Goal: Information Seeking & Learning: Find specific fact

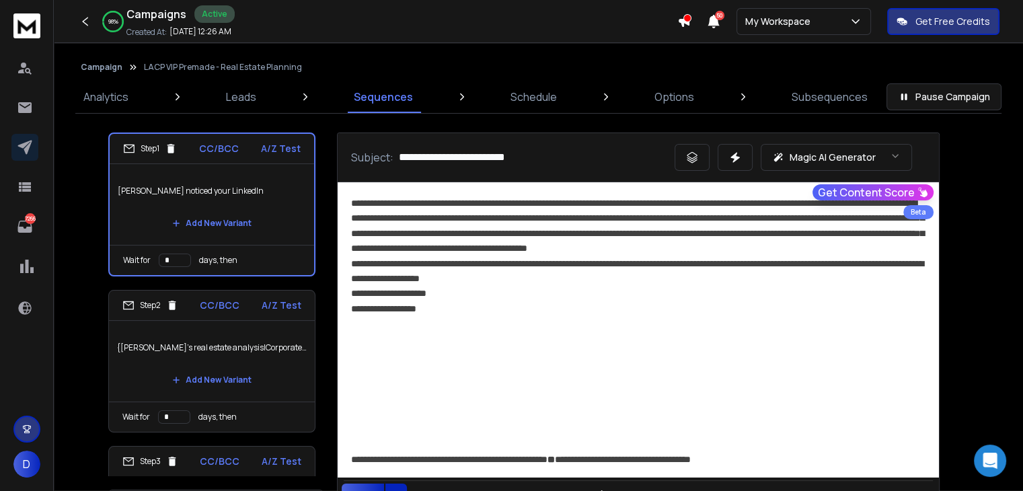
click at [260, 355] on p "{[PERSON_NAME]'s real estate analysis|Corporate skills in real estate}" at bounding box center [212, 348] width 190 height 38
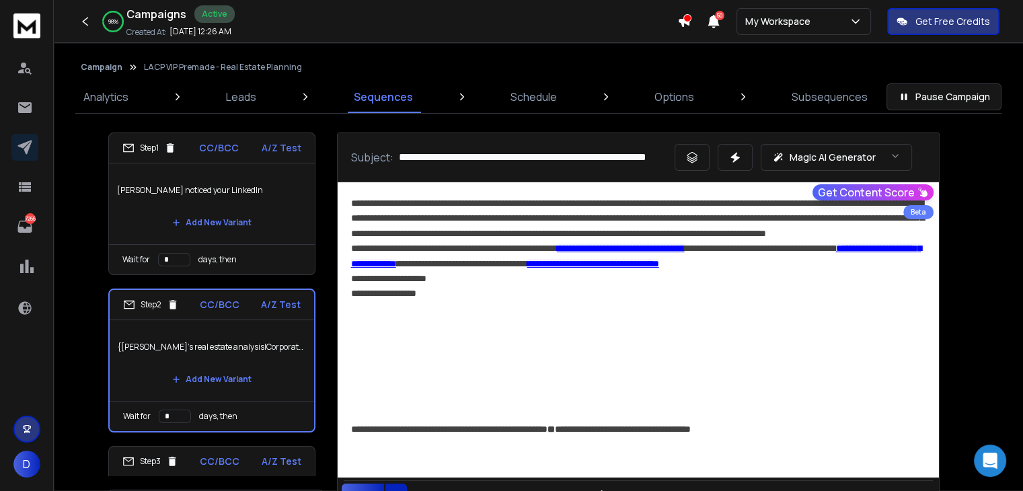
click at [249, 188] on p "[PERSON_NAME] noticed your LinkedIn" at bounding box center [212, 191] width 190 height 38
type input "**********"
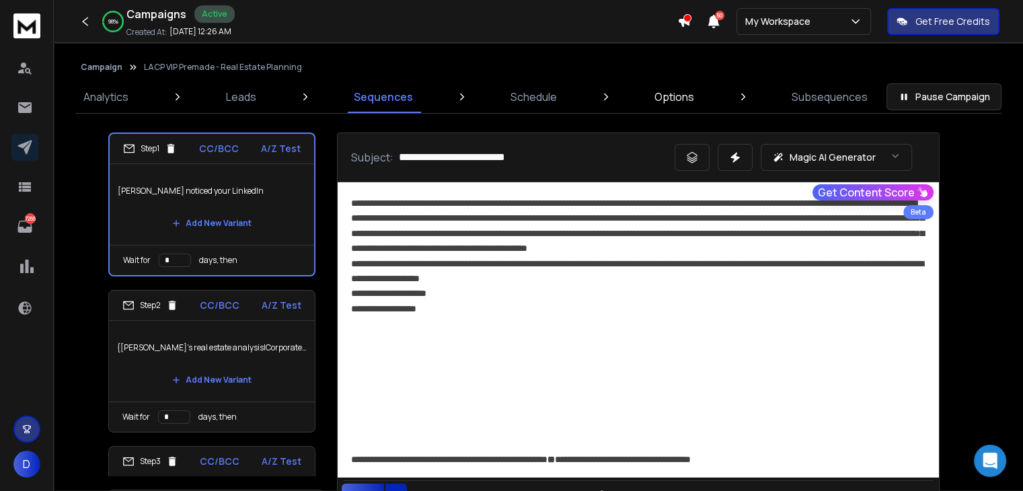
click at [669, 106] on link "Options" at bounding box center [674, 97] width 56 height 32
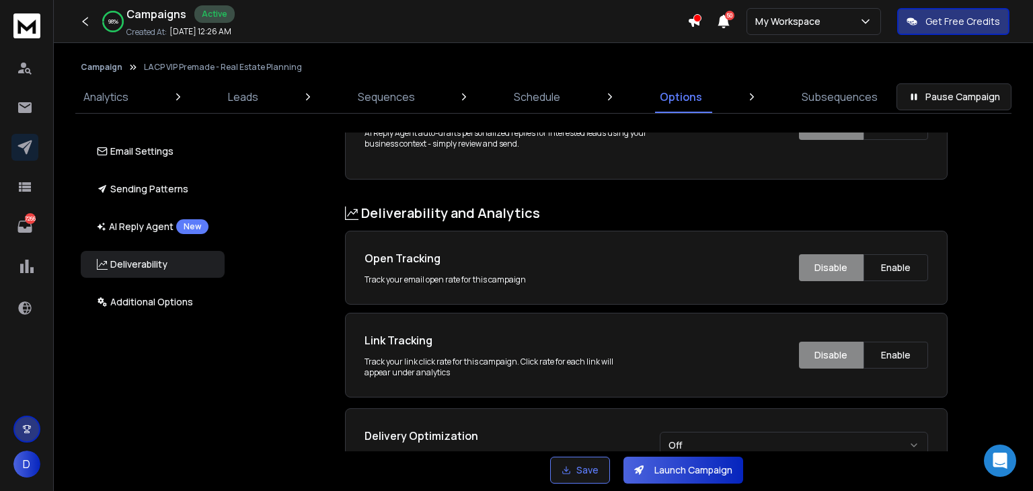
scroll to position [1180, 0]
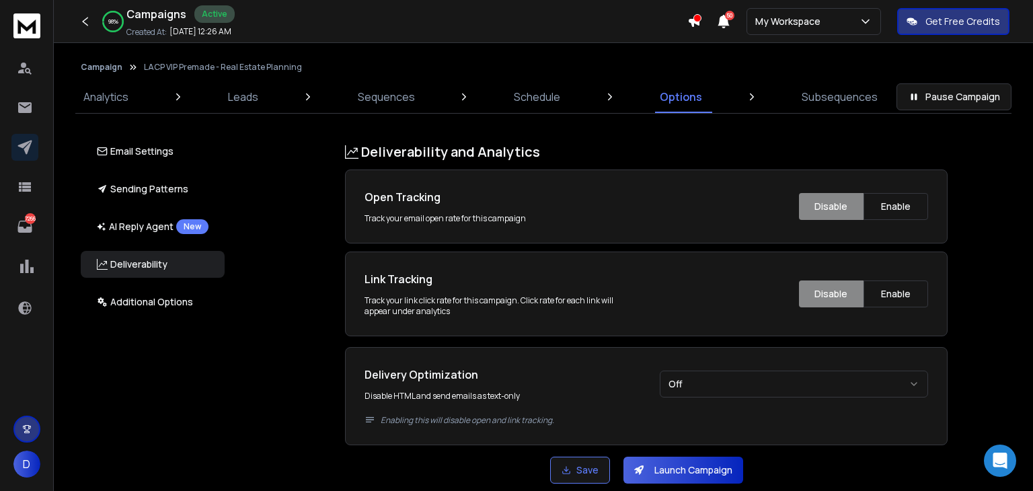
click at [1004, 169] on div "Email Accounts Accounts to Use Select one or more accounts to send emails from …" at bounding box center [654, 292] width 816 height 319
click at [94, 25] on div "98 % Campaigns Active Created At: Jul 02, 2025, 12:26 AM" at bounding box center [156, 21] width 158 height 32
click at [79, 24] on icon at bounding box center [85, 21] width 12 height 12
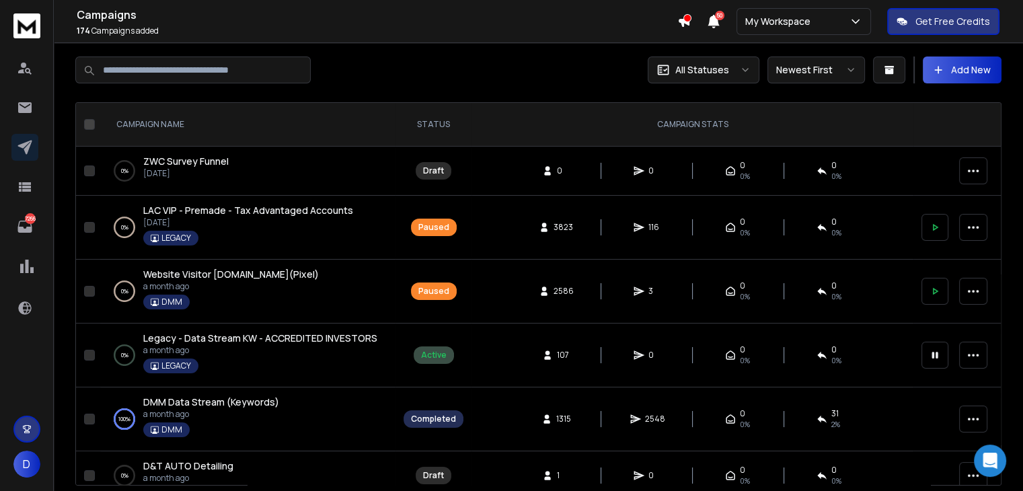
click at [326, 207] on span "LAC VIP - Premade - Tax Advantaged Accounts" at bounding box center [248, 210] width 210 height 13
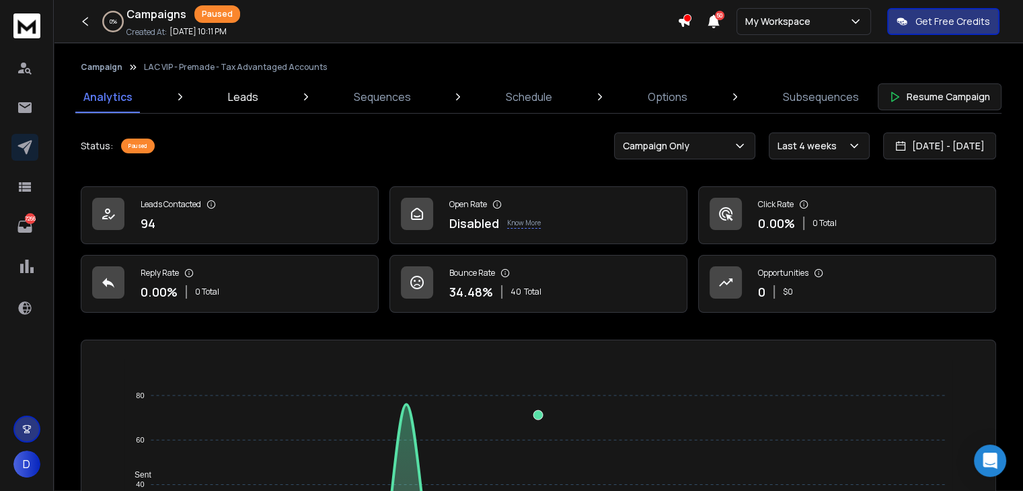
click at [242, 81] on link "Leads" at bounding box center [243, 97] width 46 height 32
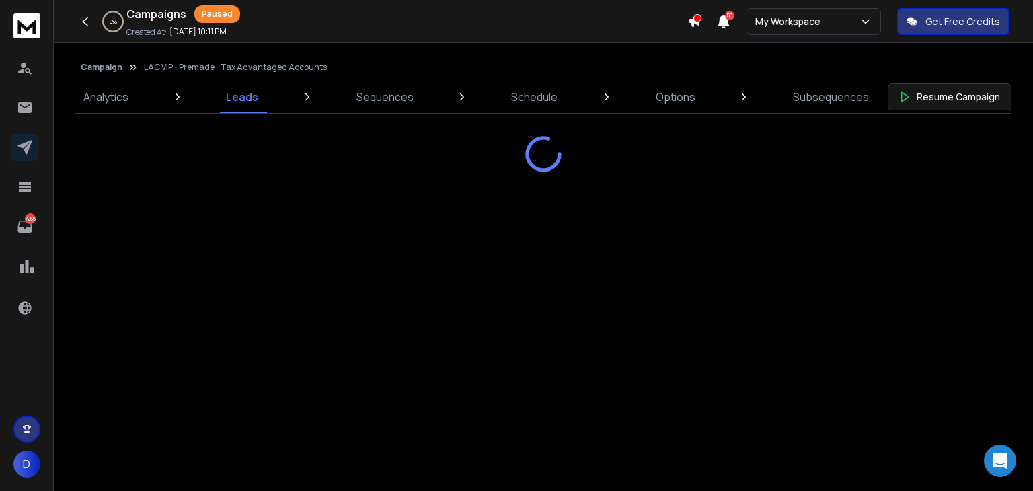
click at [250, 98] on p "Leads" at bounding box center [242, 97] width 32 height 16
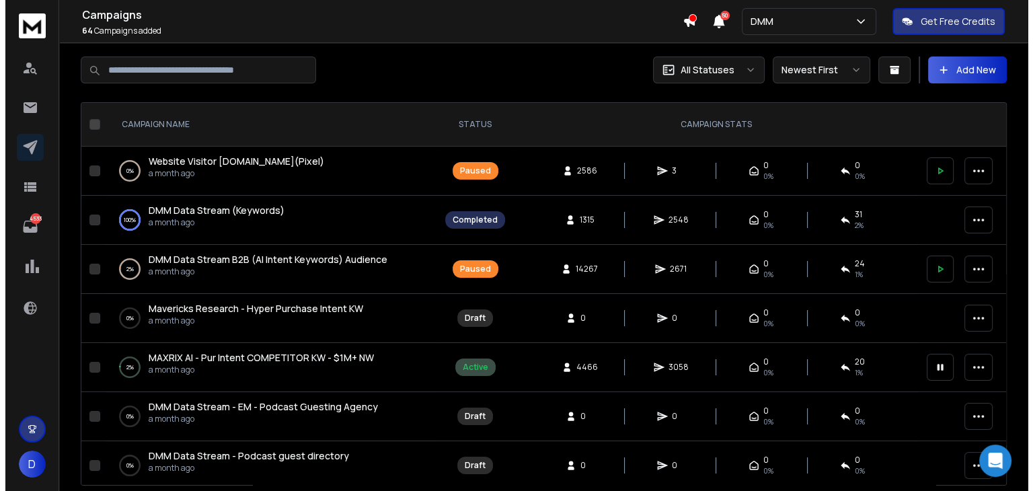
scroll to position [67, 0]
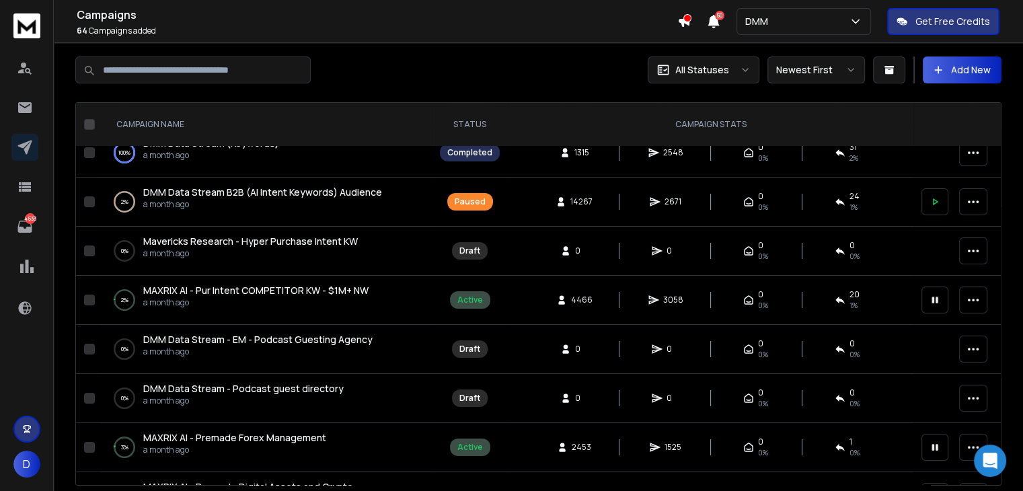
click at [326, 291] on span "MAXRIX AI - Pur Intent COMPETITOR KW - $1M+ NW" at bounding box center [255, 290] width 225 height 13
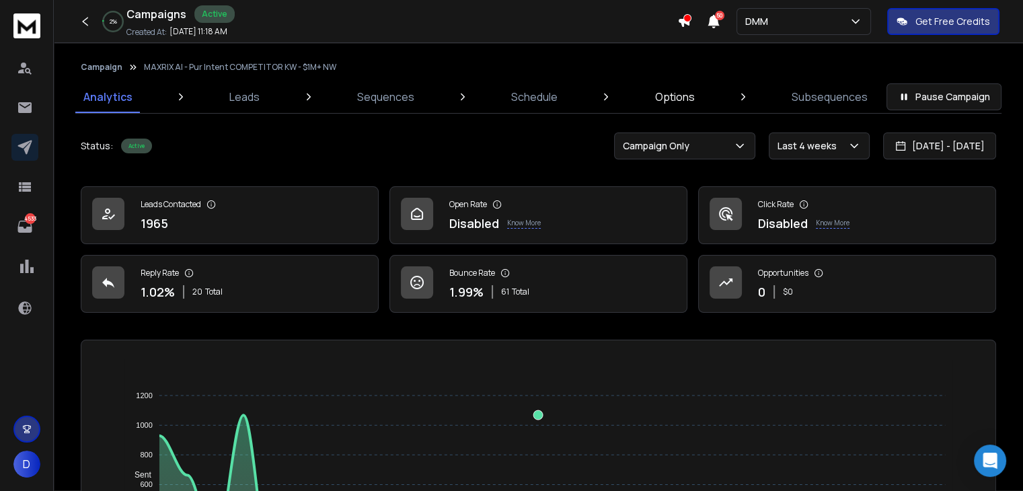
click at [676, 98] on p "Options" at bounding box center [675, 97] width 40 height 16
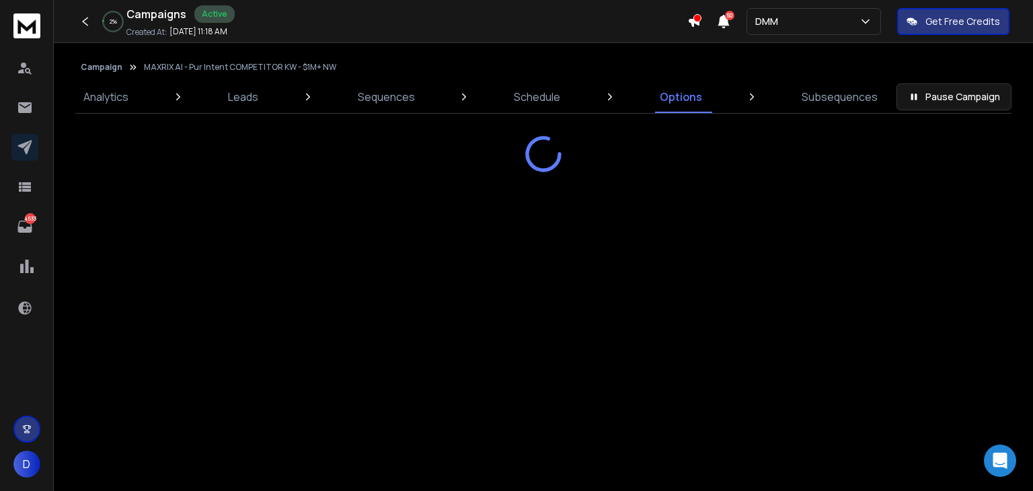
select select "**********"
select select "*"
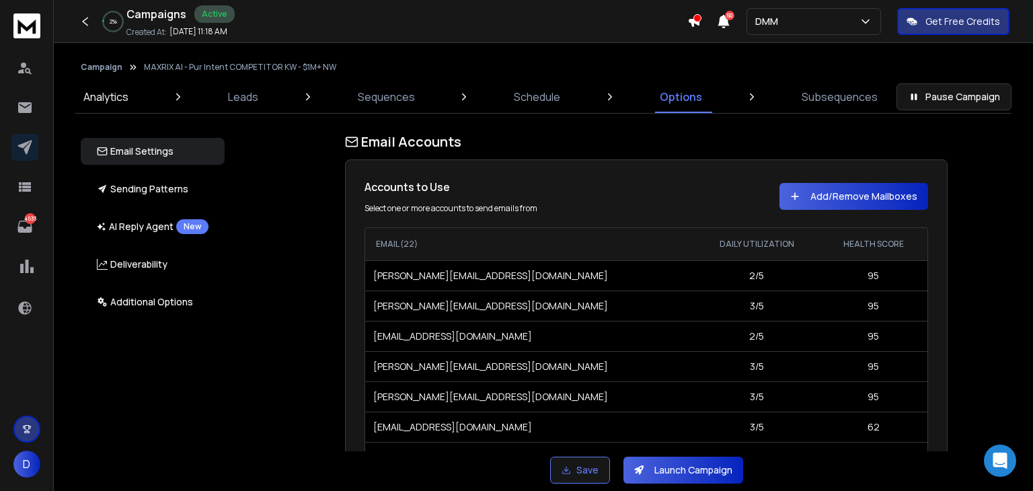
click at [91, 97] on p "Analytics" at bounding box center [105, 97] width 45 height 16
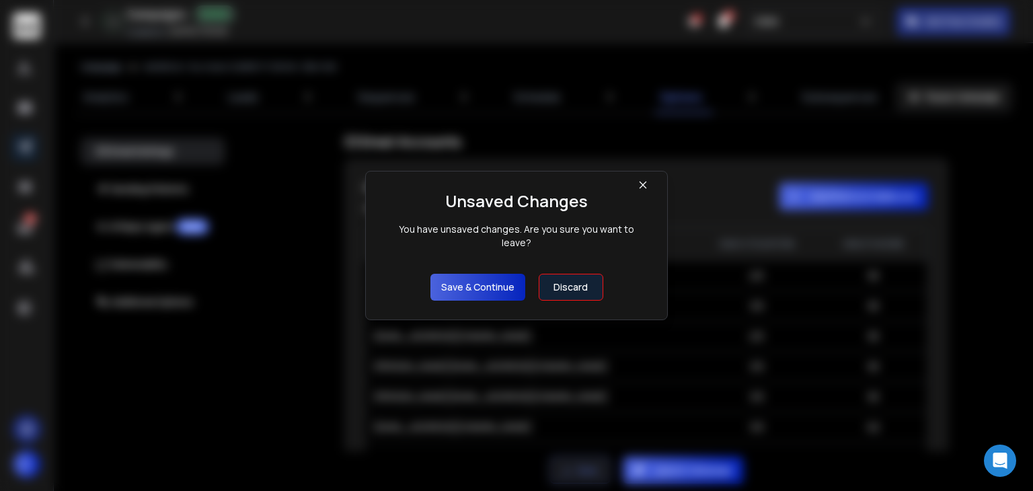
click at [464, 283] on button "Save & Continue" at bounding box center [478, 287] width 95 height 27
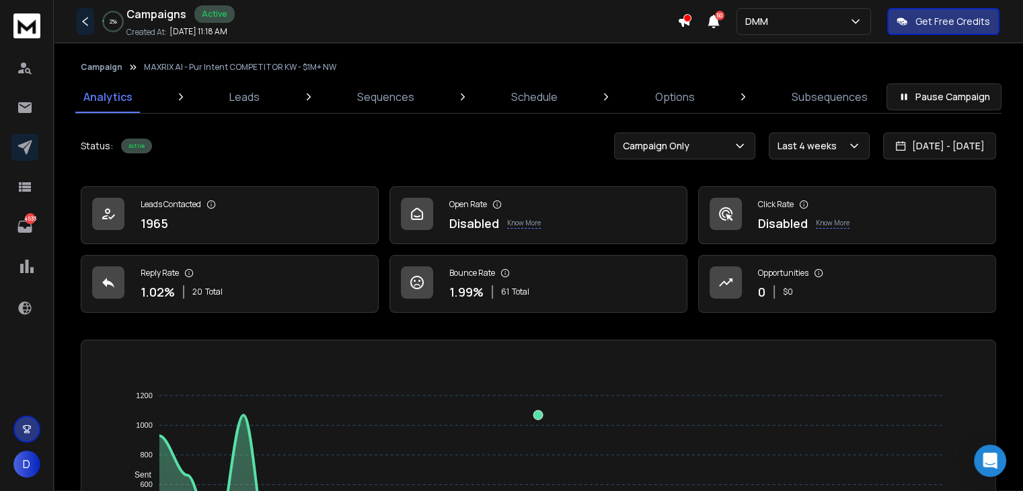
click at [86, 25] on icon at bounding box center [85, 21] width 12 height 12
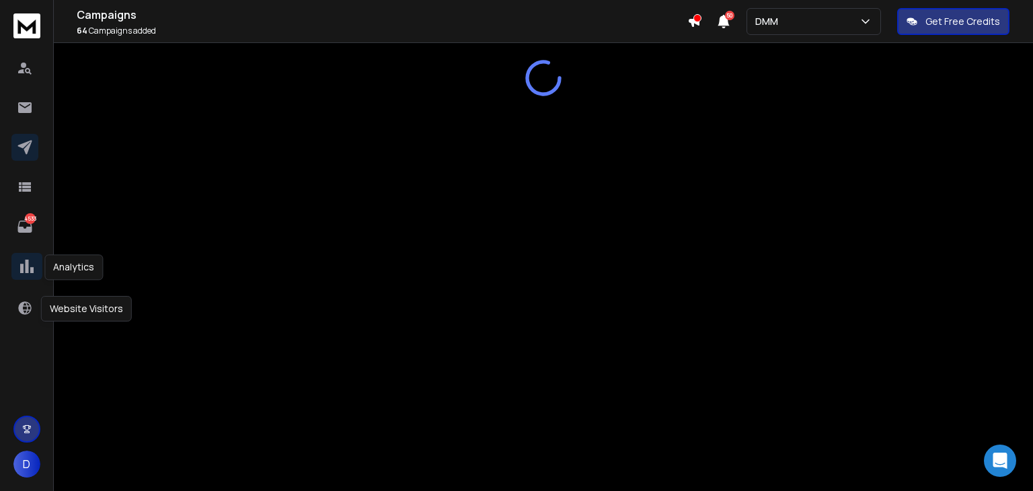
click at [24, 276] on icon at bounding box center [27, 266] width 20 height 20
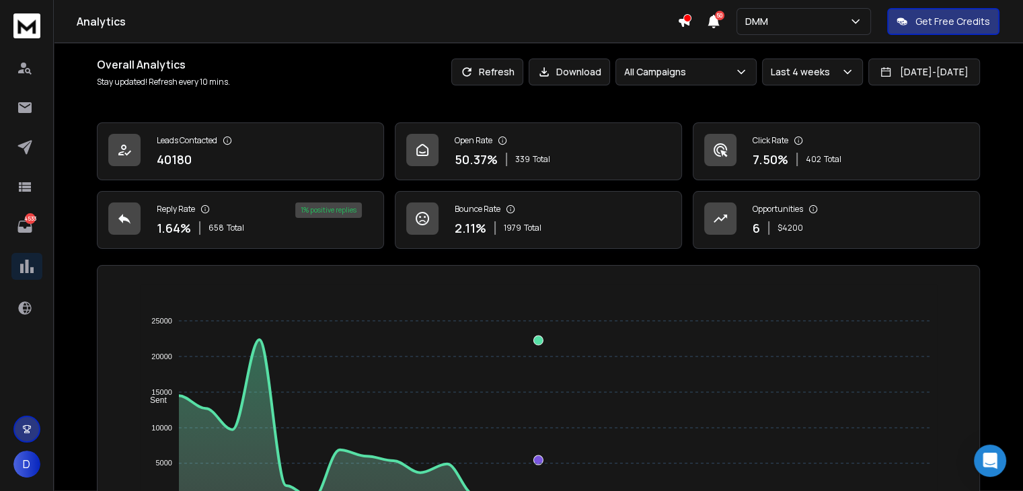
click at [35, 89] on div "4533" at bounding box center [26, 190] width 31 height 272
click at [15, 105] on link at bounding box center [24, 107] width 27 height 27
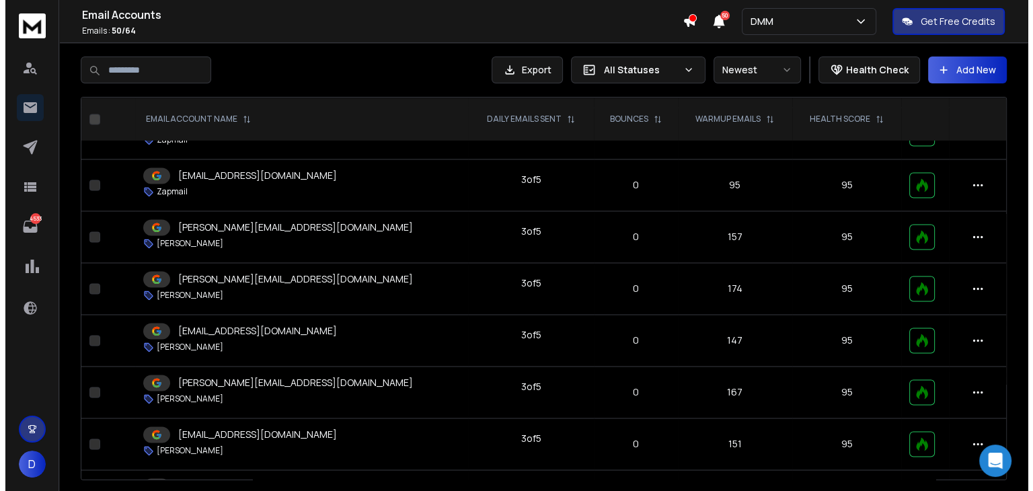
scroll to position [2085, 0]
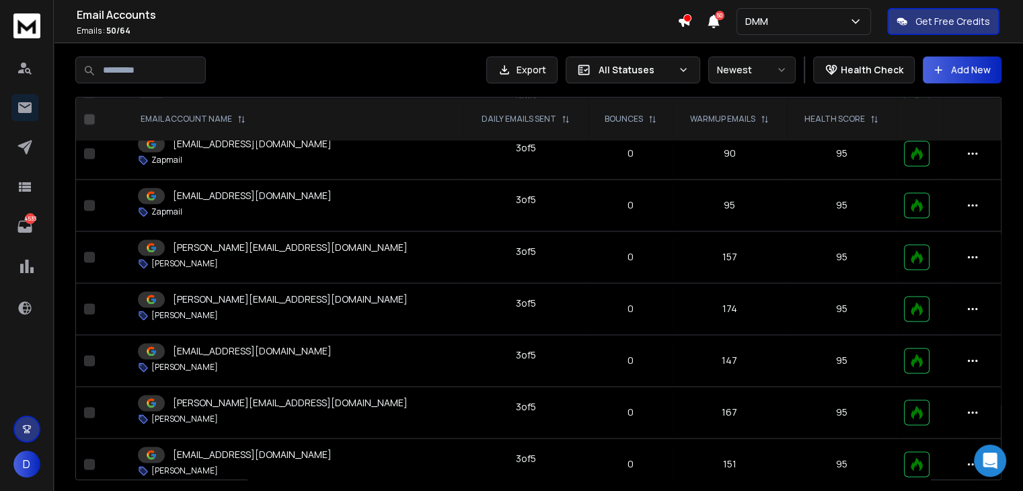
click at [260, 377] on td "[EMAIL_ADDRESS][DOMAIN_NAME] [PERSON_NAME]" at bounding box center [296, 361] width 333 height 52
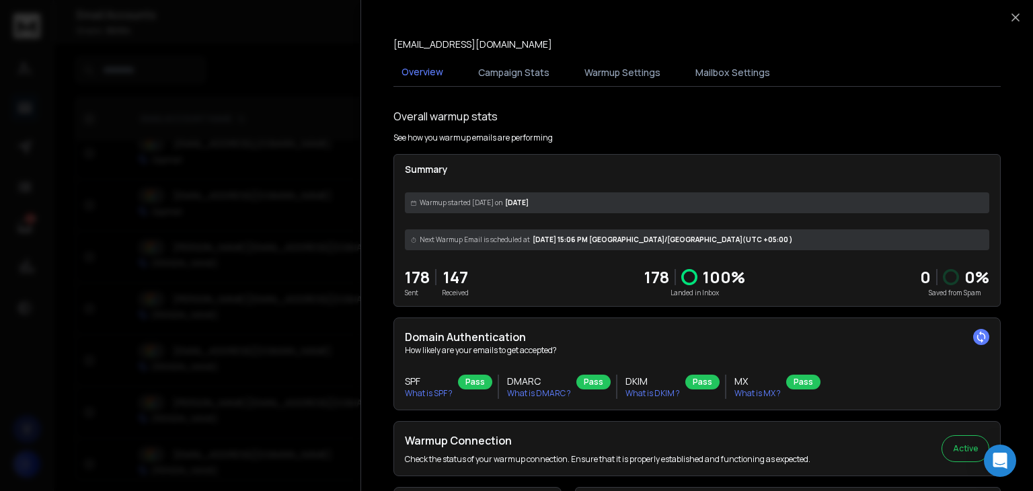
click at [700, 71] on button "Mailbox Settings" at bounding box center [733, 73] width 91 height 30
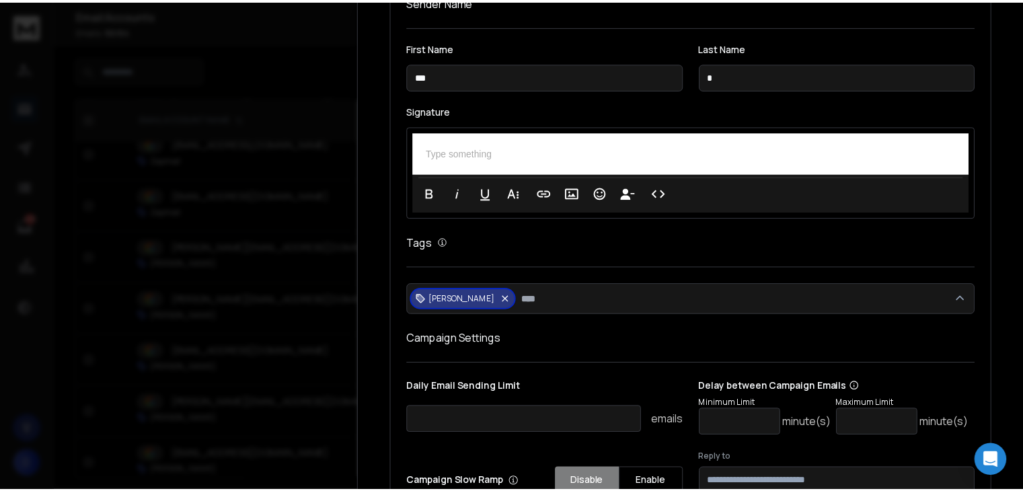
scroll to position [202, 0]
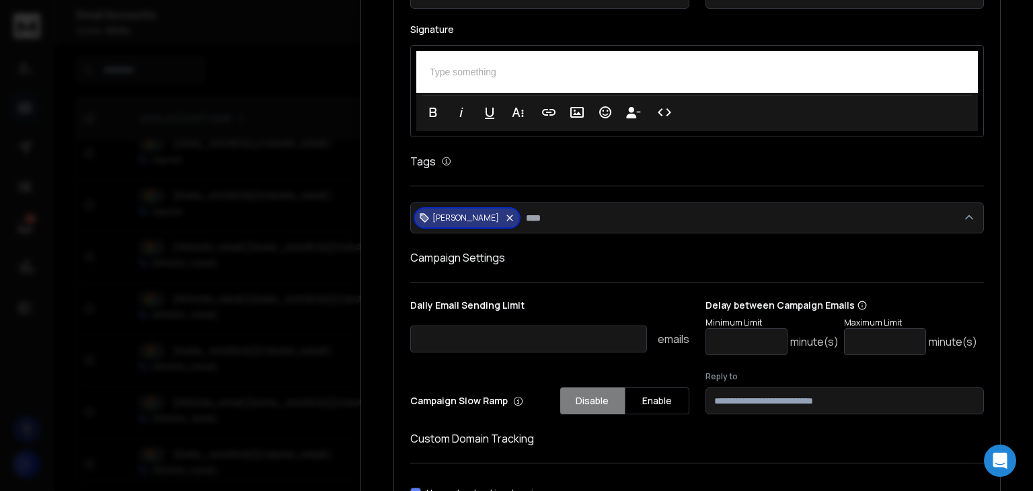
click at [313, 228] on div at bounding box center [516, 245] width 1033 height 491
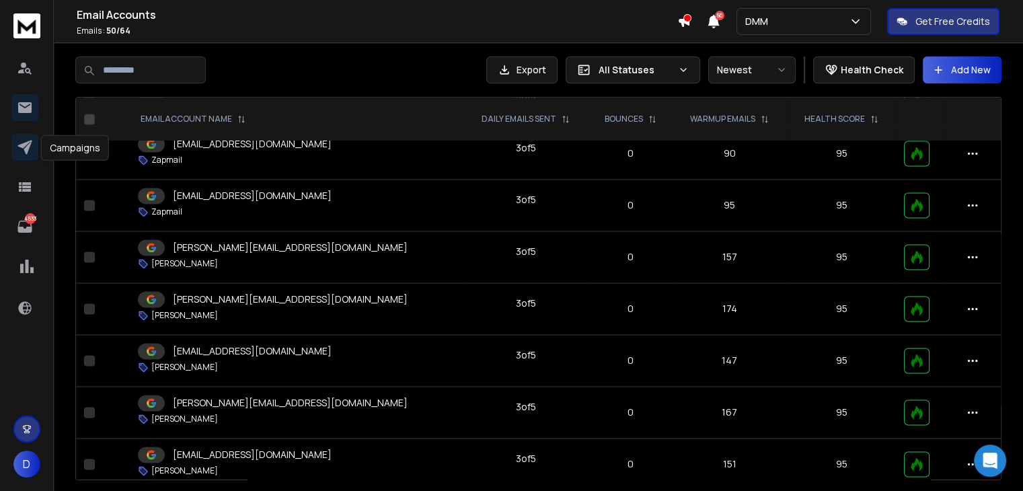
click at [32, 149] on link at bounding box center [24, 147] width 27 height 27
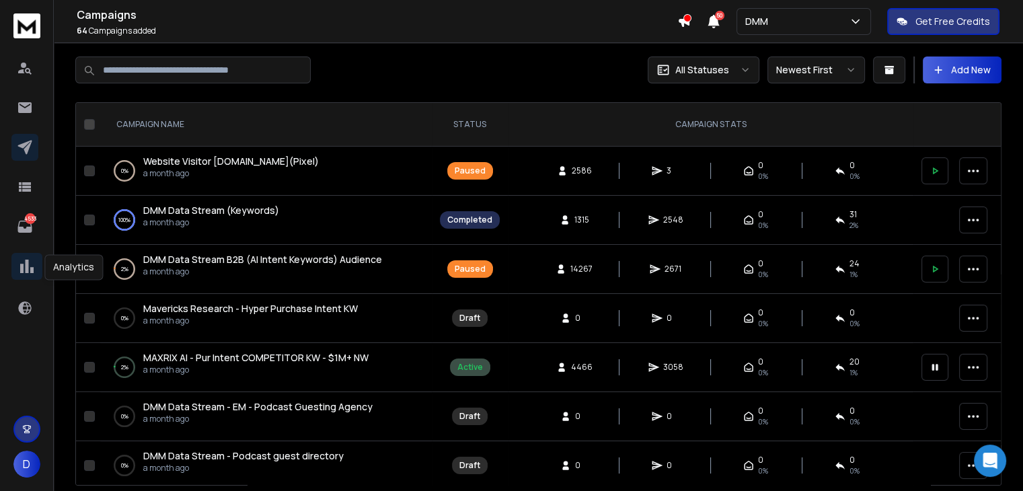
click at [22, 266] on icon at bounding box center [26, 266] width 13 height 13
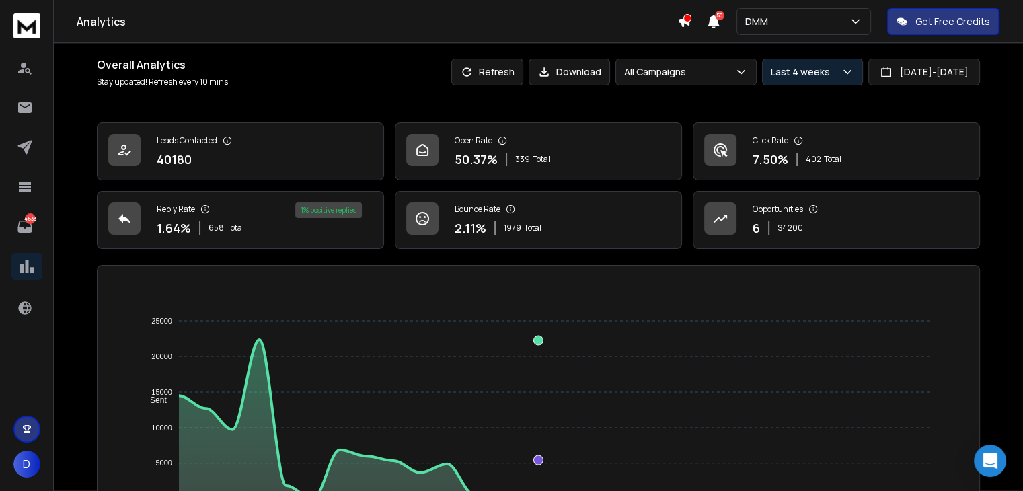
click at [771, 74] on p "Last 4 weeks" at bounding box center [803, 71] width 65 height 13
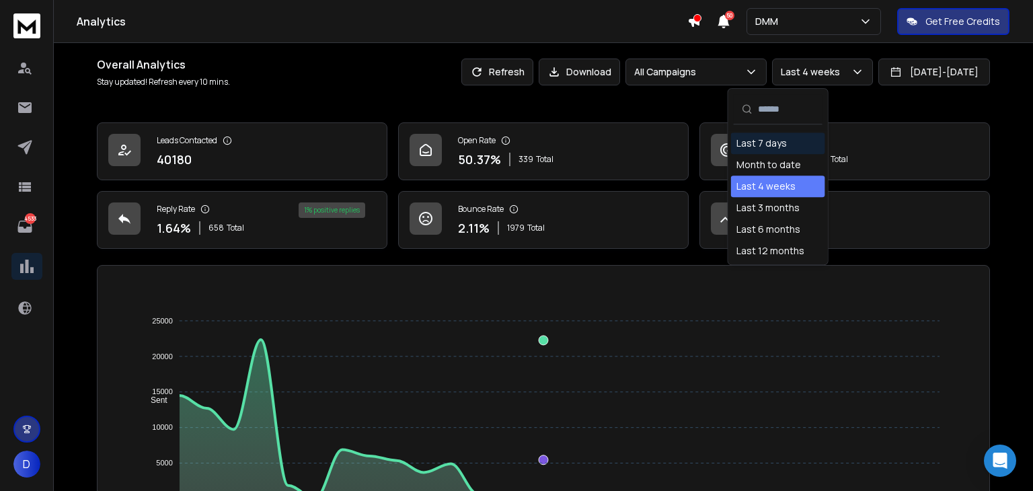
click at [772, 138] on div "Last 7 days" at bounding box center [762, 143] width 50 height 13
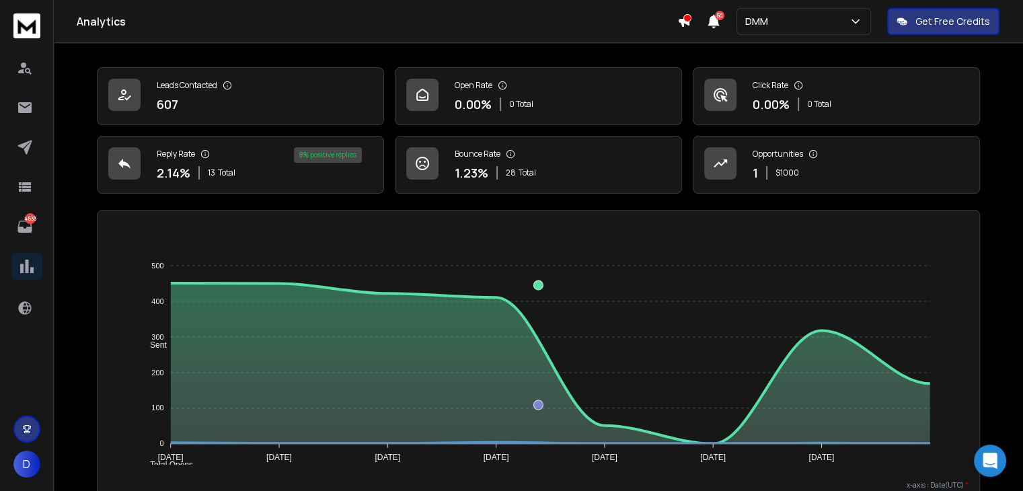
scroll to position [135, 0]
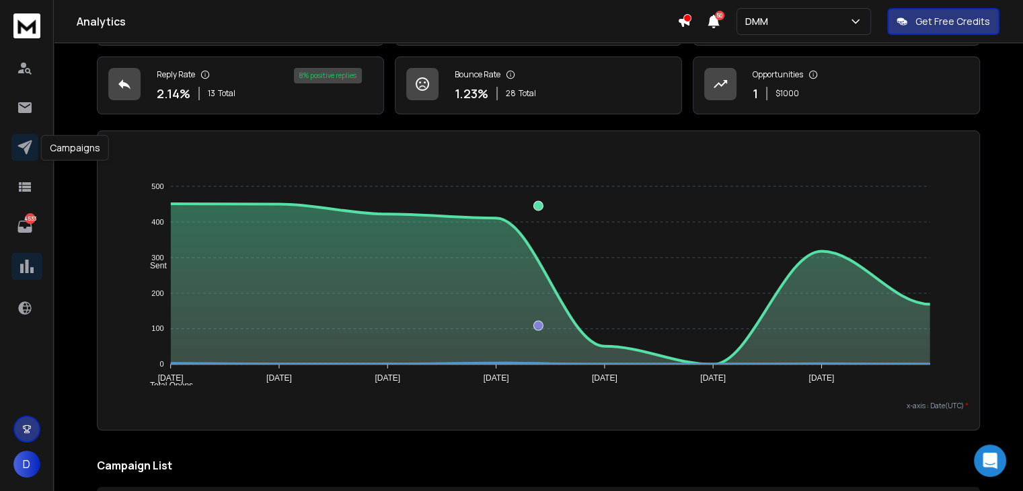
click at [25, 151] on icon at bounding box center [24, 147] width 14 height 14
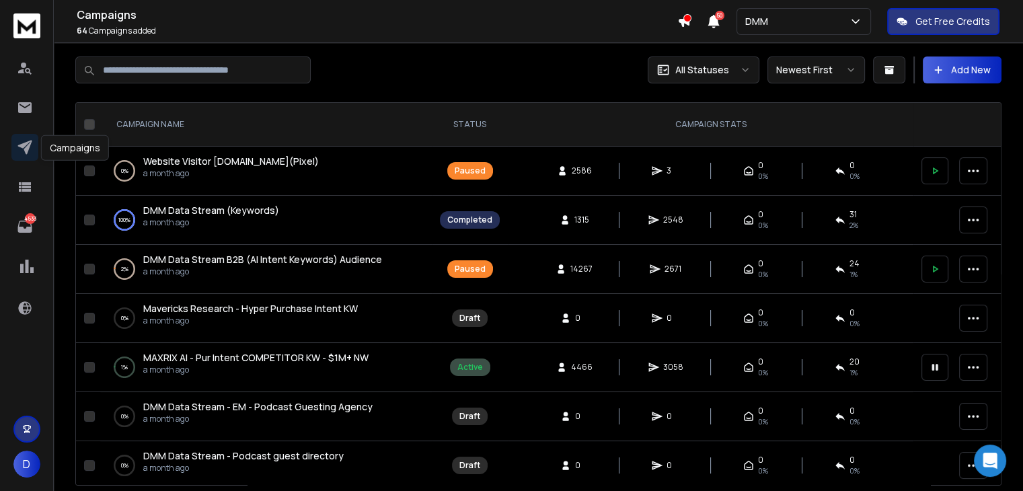
click at [689, 489] on div "Campaigns 64 Campaigns Added All Statuses Newest First Add New CAMPAIGN NAME ST…" at bounding box center [538, 302] width 926 height 491
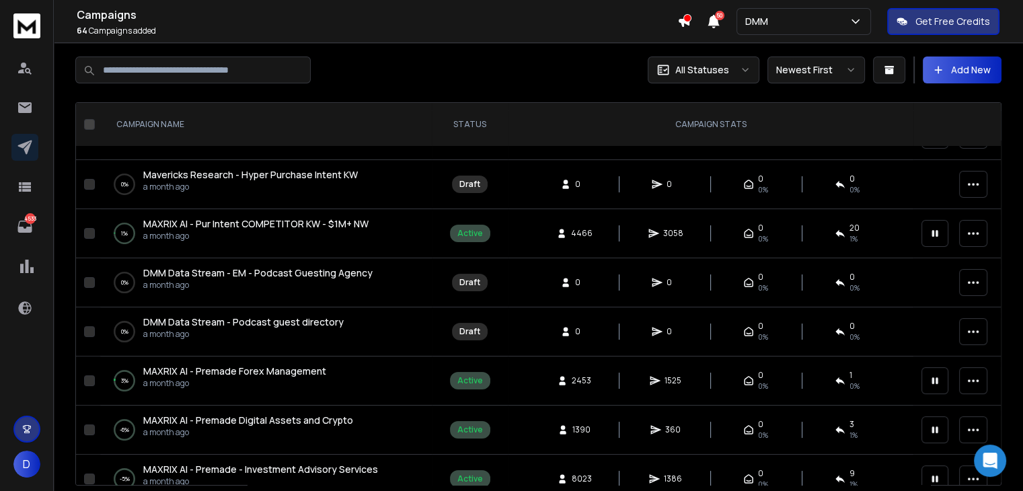
scroll to position [135, 0]
click at [304, 214] on td "1 % MAXRIX AI - Pur Intent COMPETITOR KW - $1M+ NW a month ago" at bounding box center [266, 233] width 332 height 49
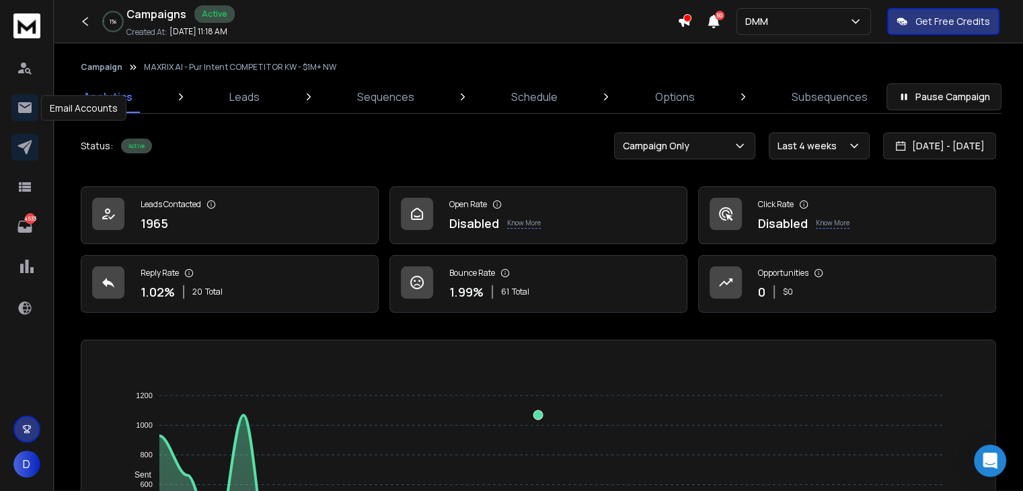
click at [24, 108] on icon at bounding box center [24, 107] width 13 height 11
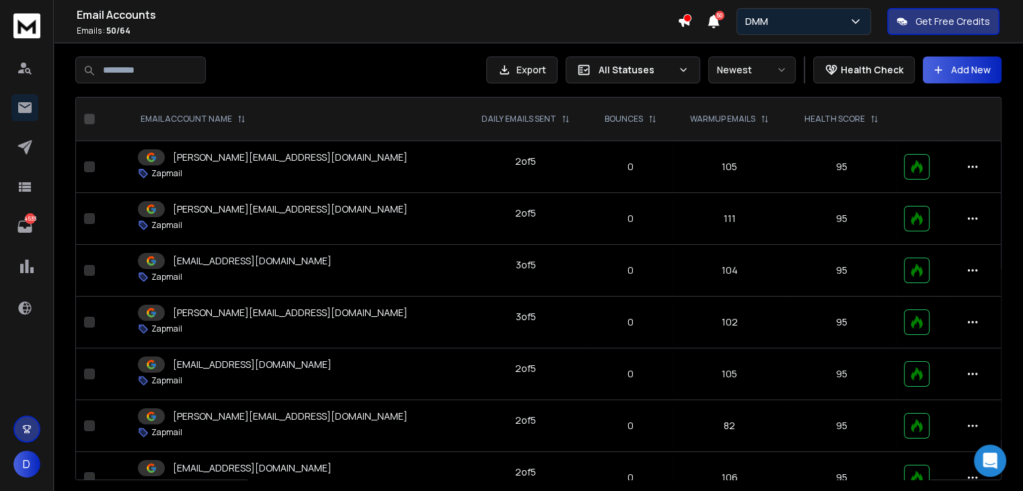
click at [780, 34] on button "DMM" at bounding box center [804, 21] width 135 height 27
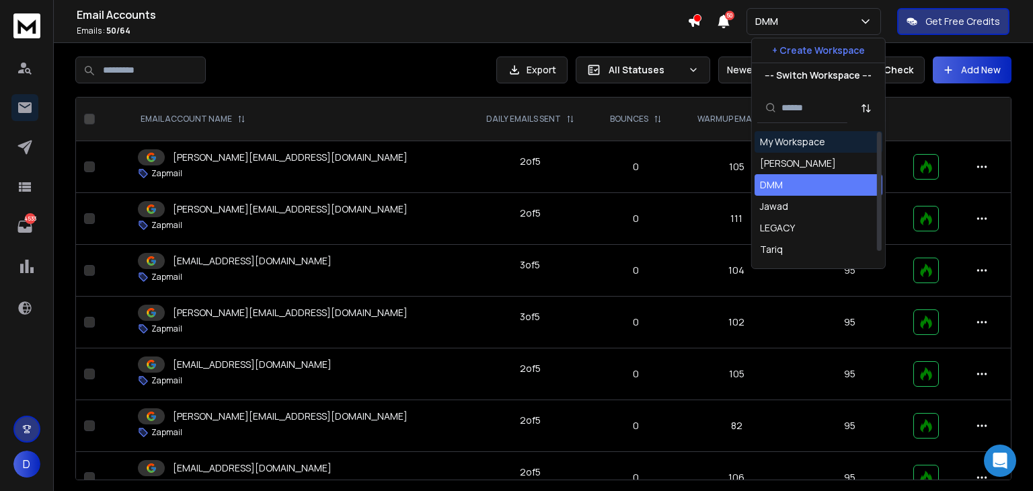
click at [811, 138] on div "My Workspace" at bounding box center [792, 141] width 65 height 13
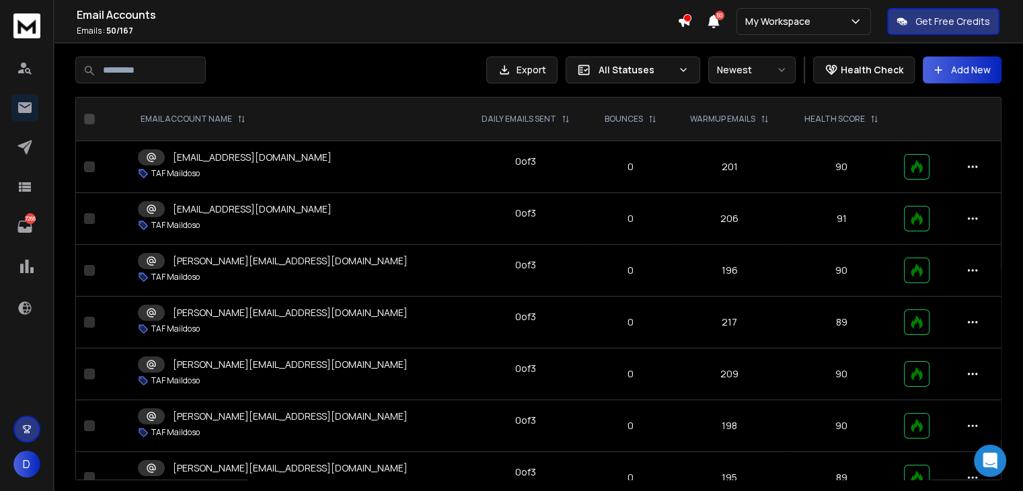
click at [394, 167] on td "[EMAIL_ADDRESS][DOMAIN_NAME] TAF Maildoso" at bounding box center [296, 167] width 333 height 52
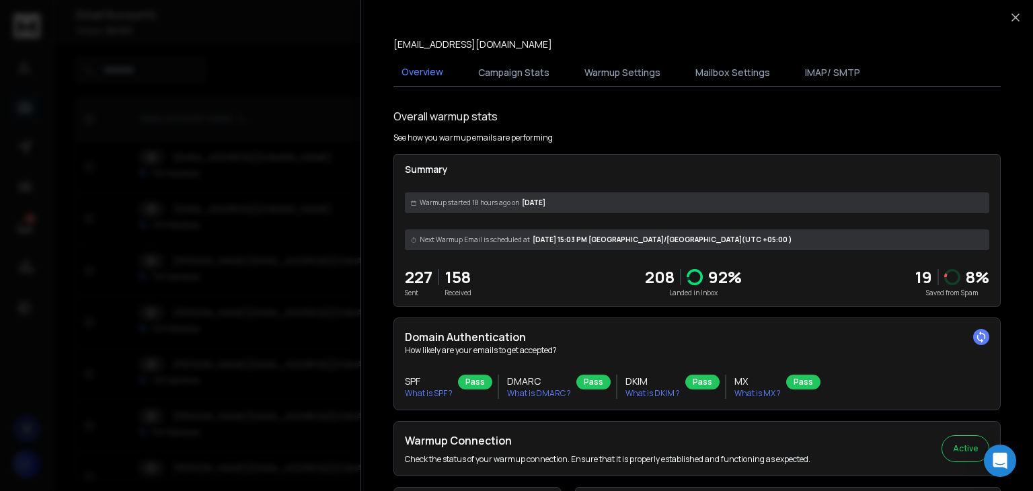
click at [677, 133] on div "Overall warmup stats See how you warmup emails are performing" at bounding box center [697, 125] width 607 height 35
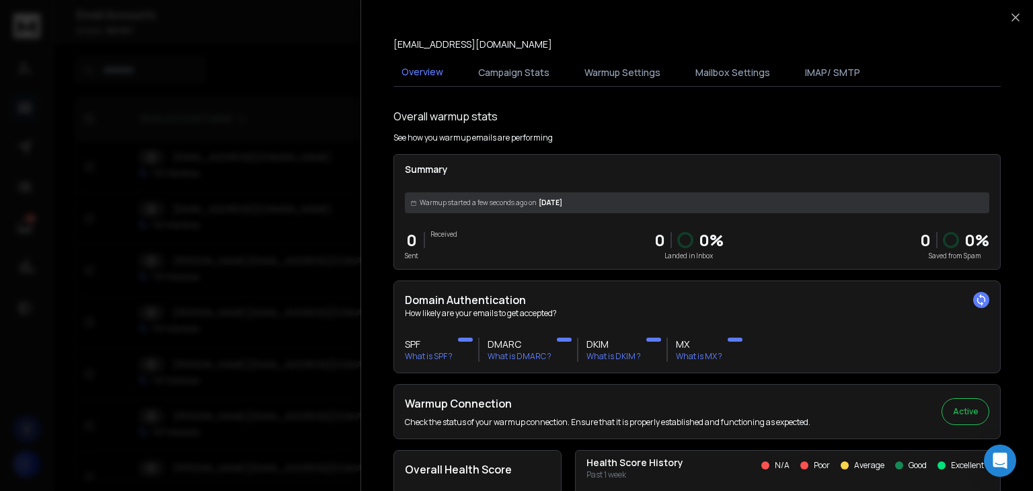
click at [290, 267] on div at bounding box center [516, 245] width 1033 height 491
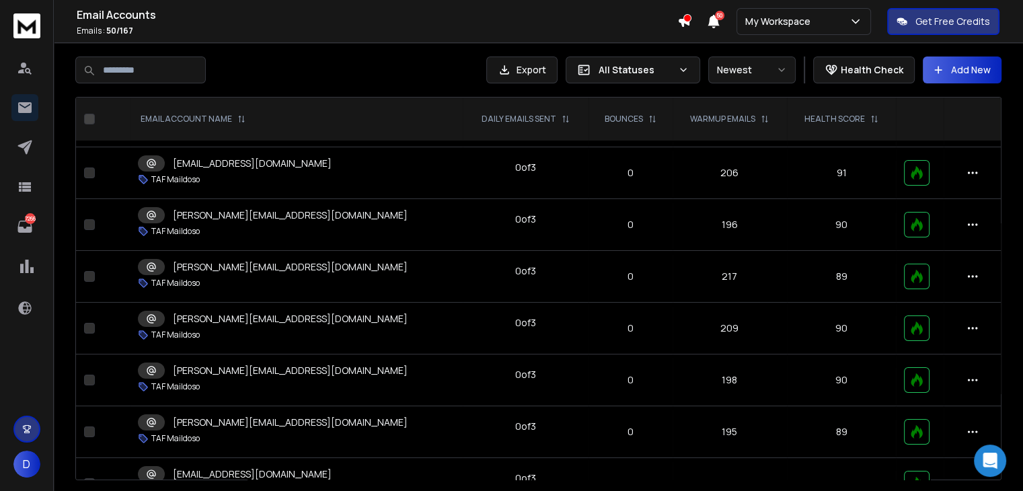
scroll to position [67, 0]
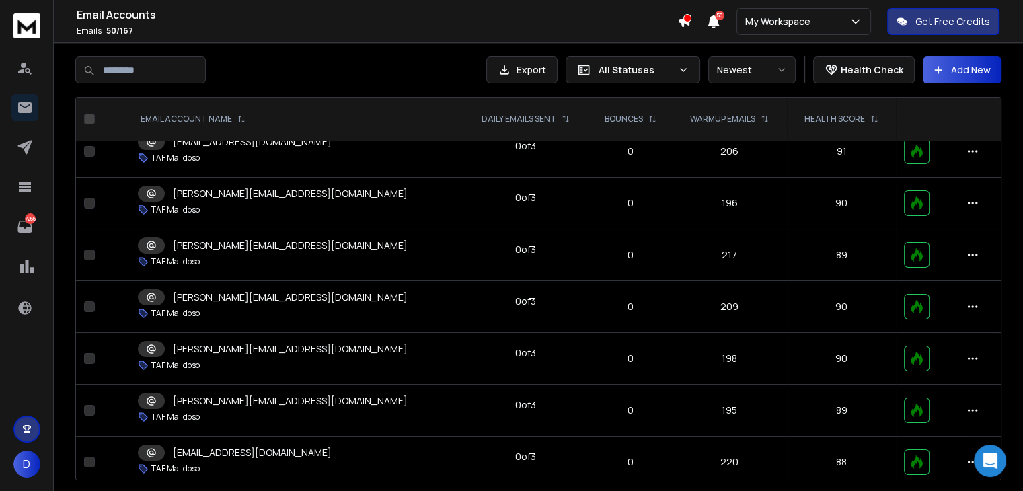
click at [266, 260] on div "TAF Maildoso" at bounding box center [296, 261] width 317 height 11
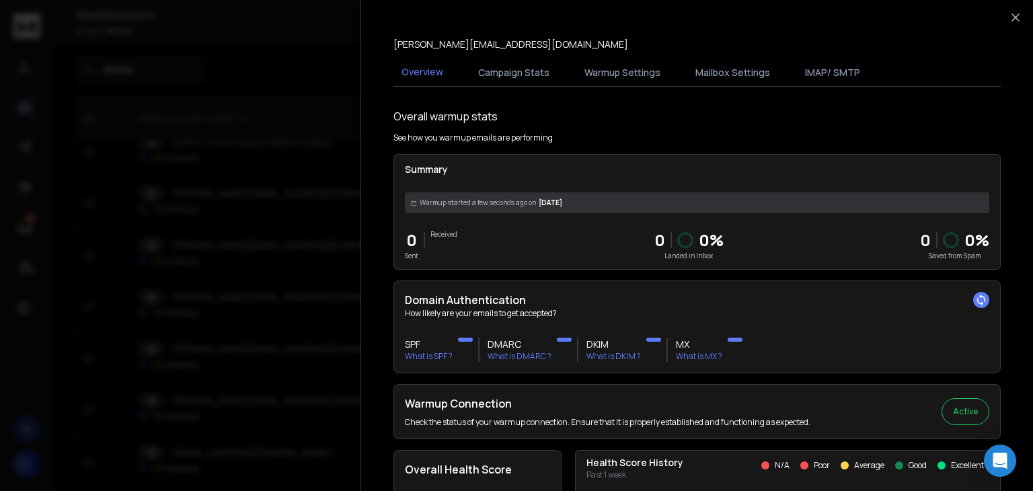
click at [334, 258] on div at bounding box center [516, 245] width 1033 height 491
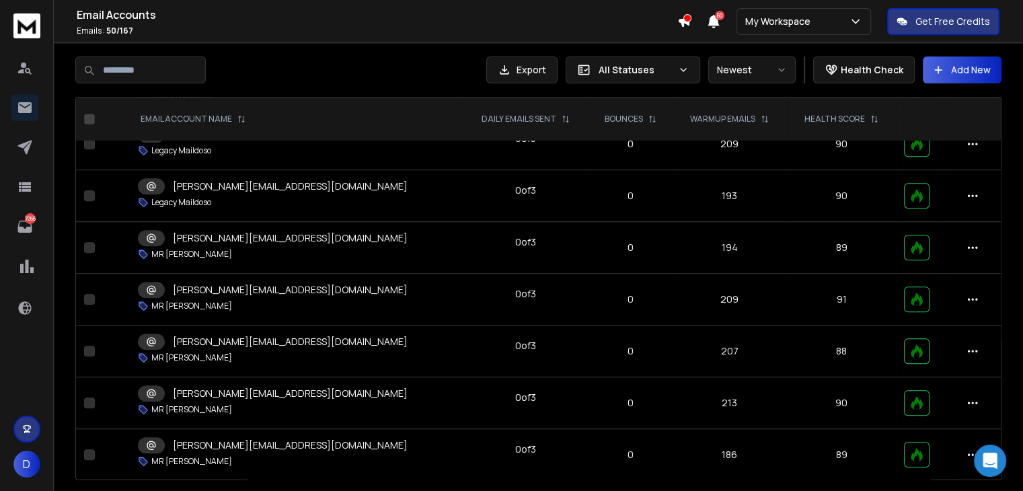
scroll to position [1009, 0]
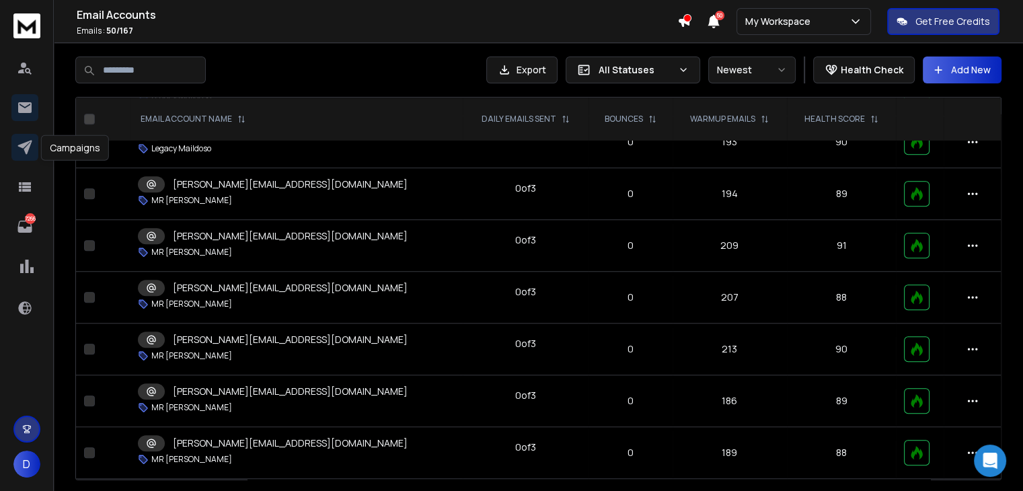
click at [17, 154] on icon at bounding box center [25, 147] width 16 height 16
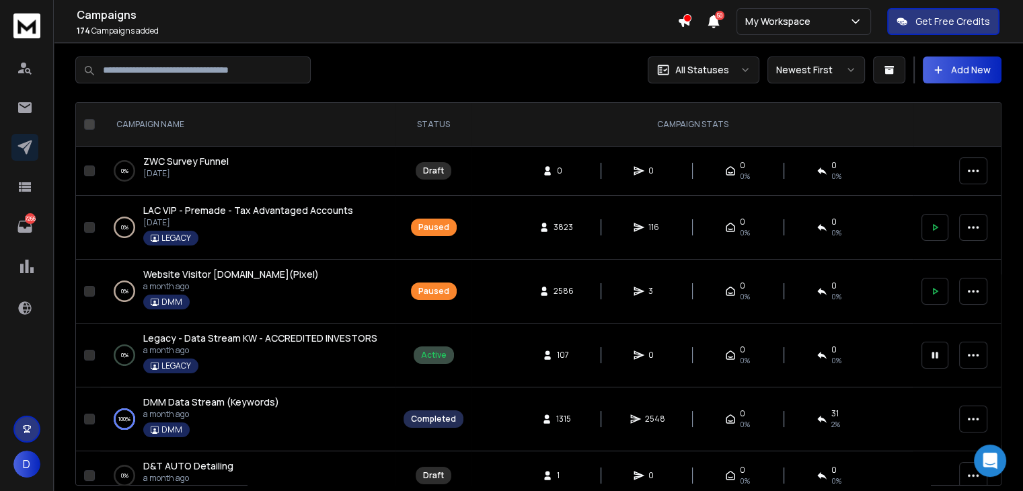
scroll to position [135, 0]
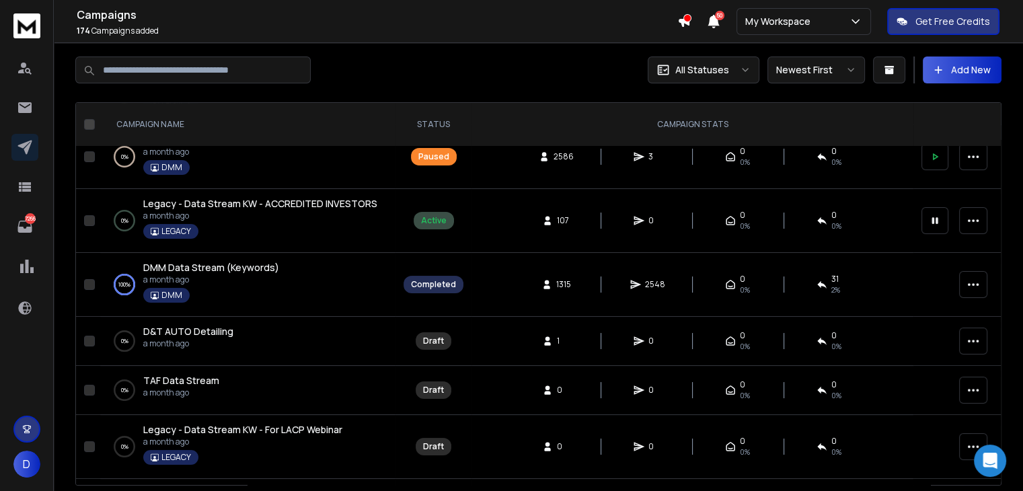
click at [303, 224] on div "LEGACY" at bounding box center [260, 231] width 234 height 15
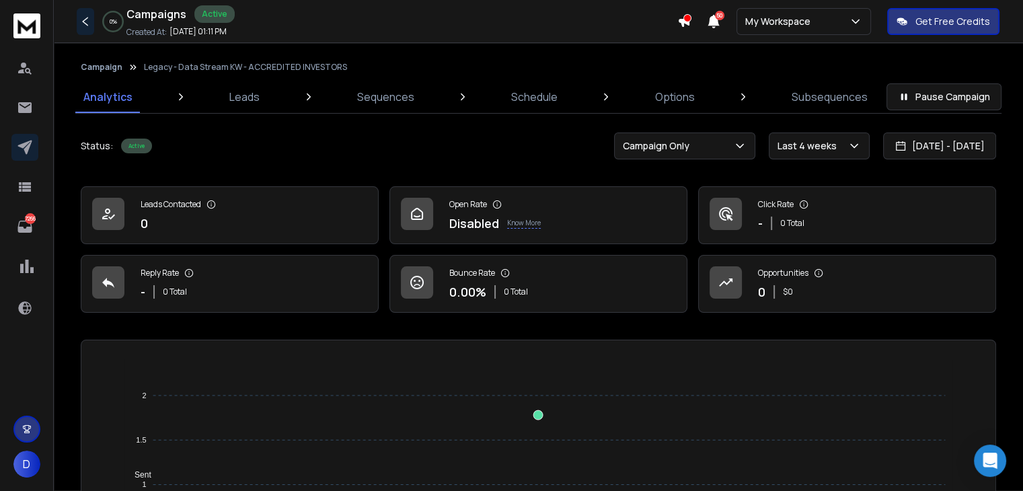
click at [91, 17] on icon at bounding box center [85, 21] width 12 height 12
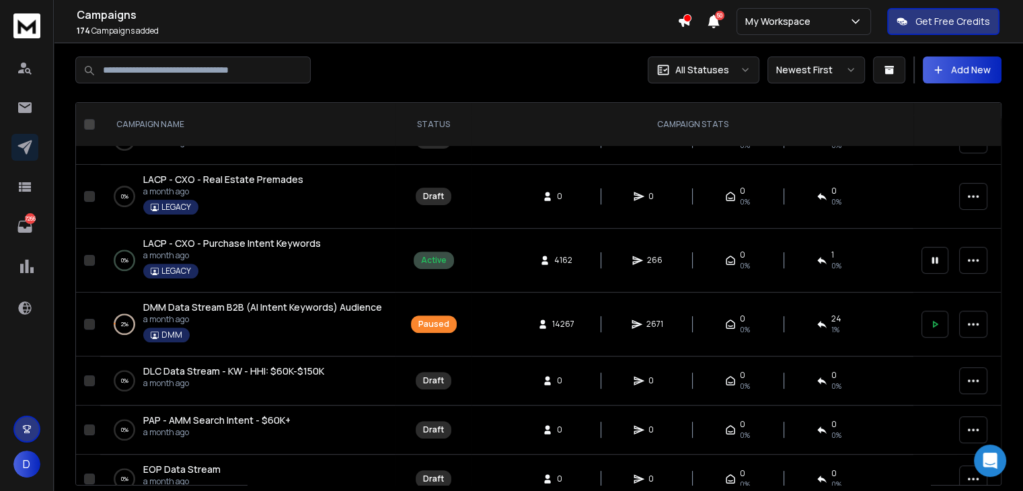
scroll to position [404, 0]
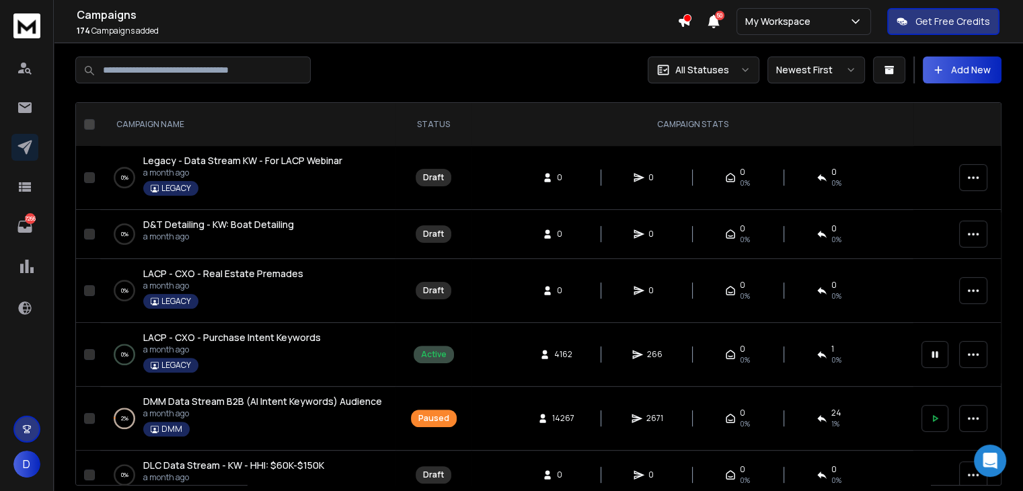
click at [274, 334] on span "LACP - CXO - Purchase Intent Keywords" at bounding box center [232, 337] width 178 height 13
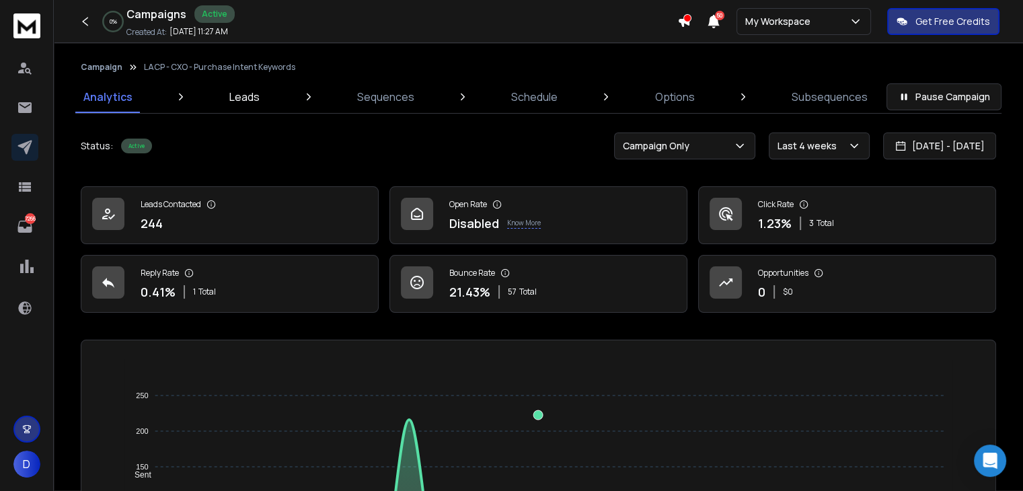
click at [258, 108] on link "Leads" at bounding box center [244, 97] width 46 height 32
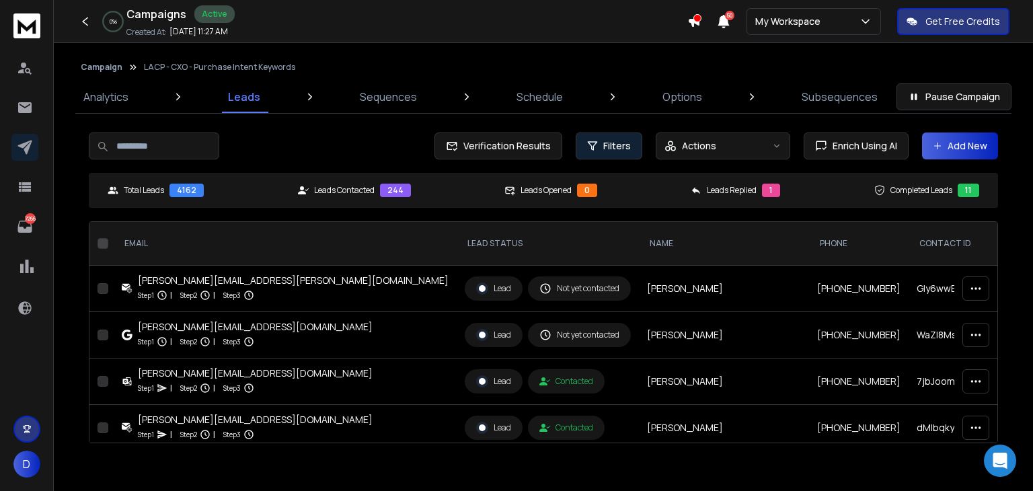
click at [612, 145] on span "Filters" at bounding box center [617, 145] width 28 height 13
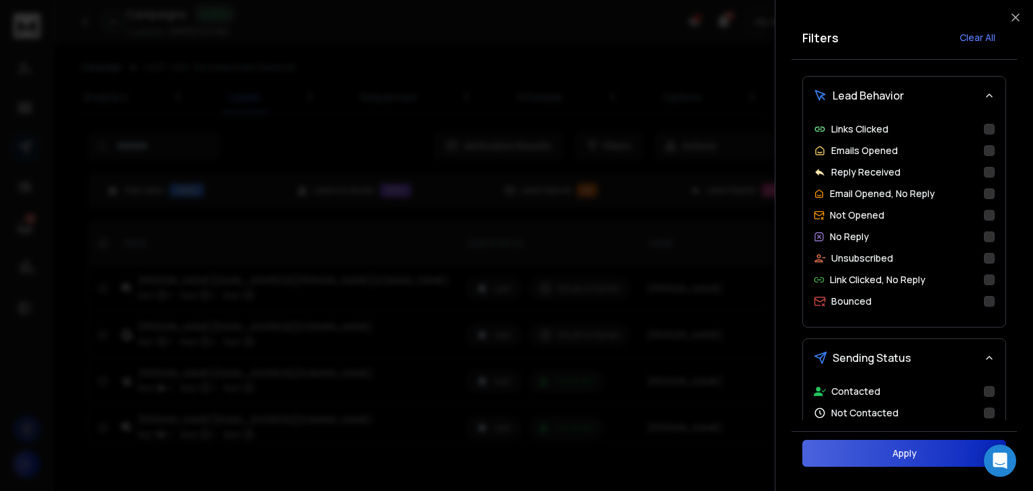
click at [493, 196] on div at bounding box center [516, 245] width 1033 height 491
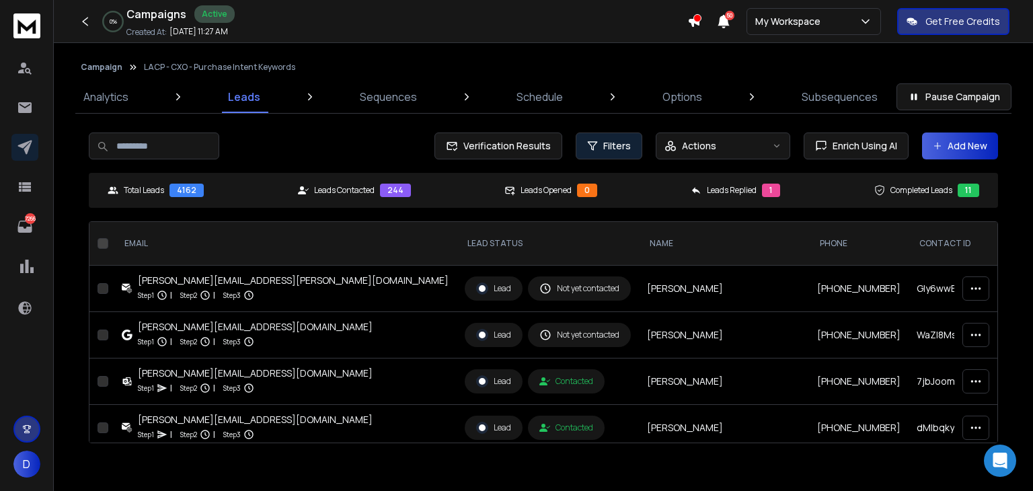
click at [619, 153] on button "Filters" at bounding box center [609, 146] width 67 height 27
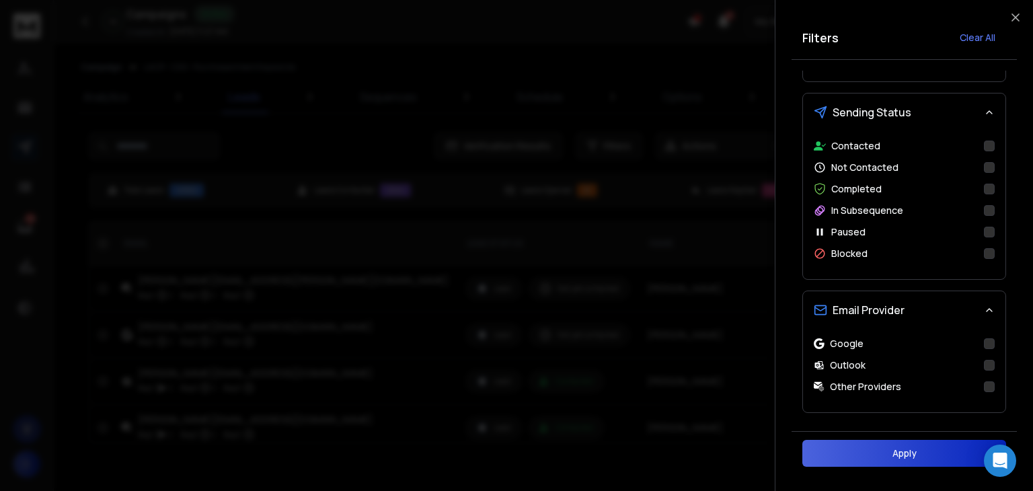
scroll to position [269, 0]
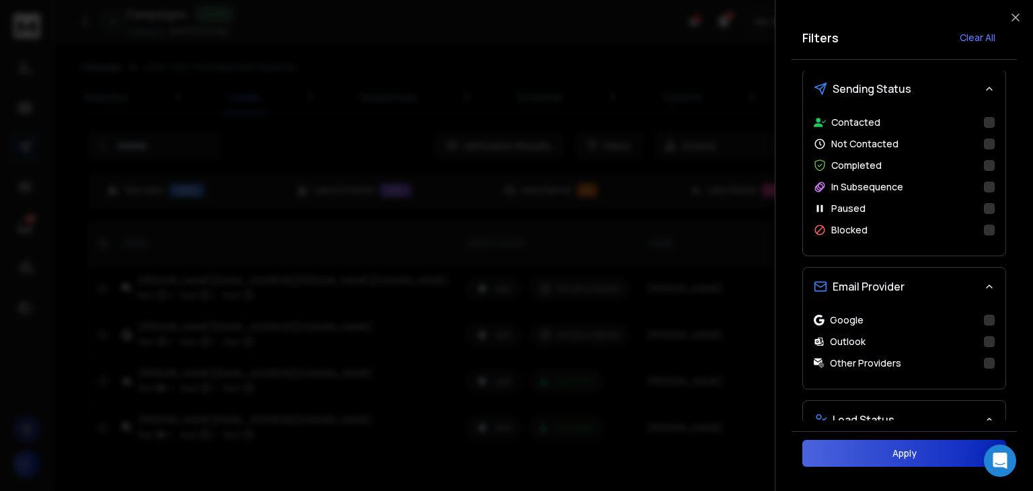
click at [888, 229] on div "Blocked" at bounding box center [904, 229] width 181 height 13
click at [987, 231] on div "Contacted Not Contacted Completed In Subsequence Paused Blocked" at bounding box center [904, 186] width 202 height 140
click at [984, 233] on div "Contacted Not Contacted Completed In Subsequence Paused Blocked" at bounding box center [904, 186] width 202 height 140
click at [984, 229] on button "Blocked" at bounding box center [989, 230] width 11 height 11
click at [908, 468] on div "Apply" at bounding box center [904, 453] width 225 height 44
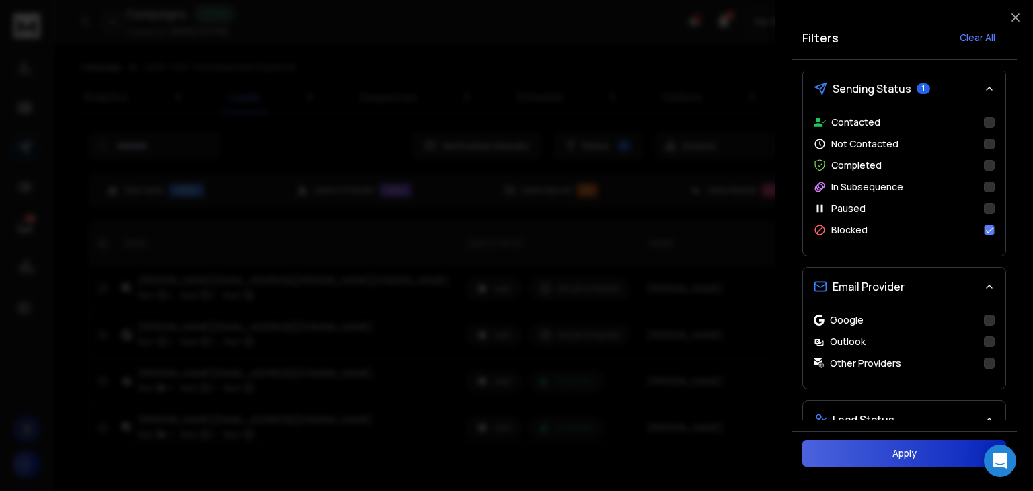
click at [908, 464] on button "Apply" at bounding box center [905, 453] width 204 height 27
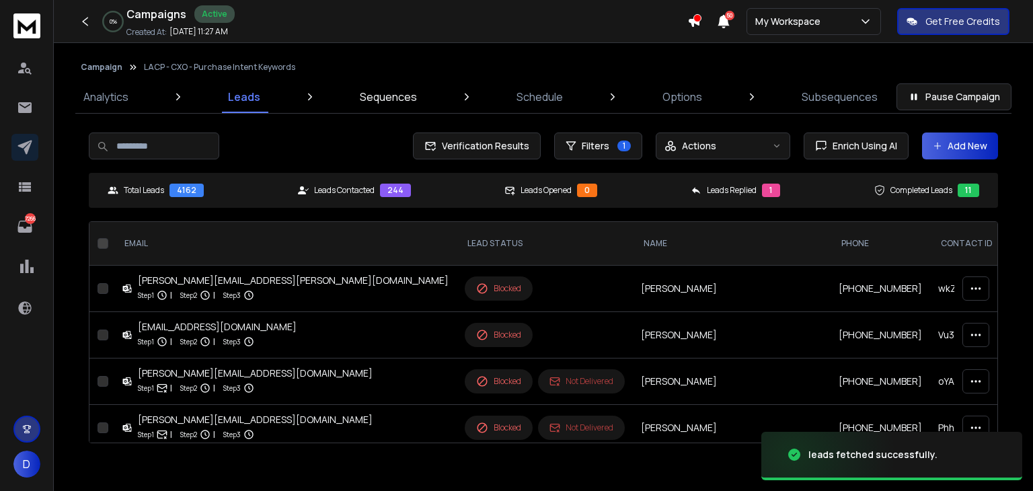
click at [363, 110] on link "Sequences" at bounding box center [388, 97] width 73 height 32
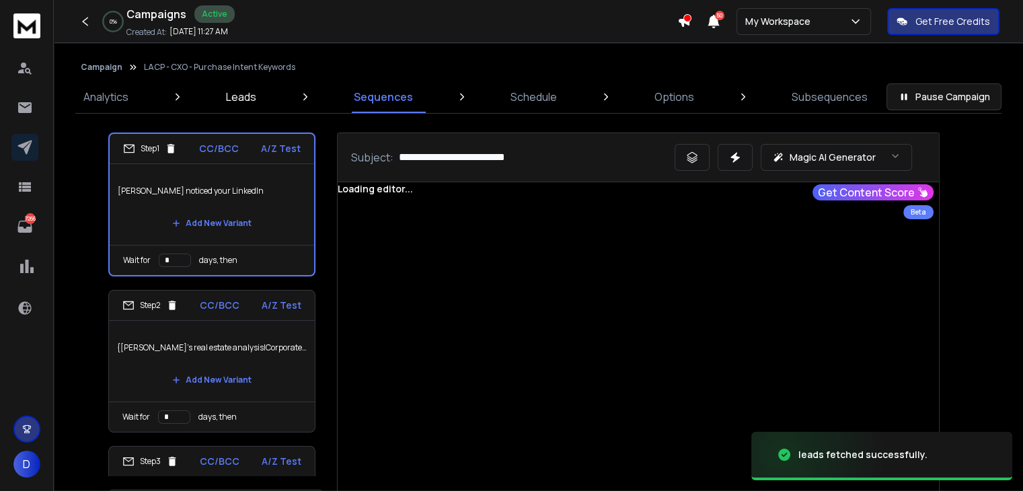
click at [244, 100] on p "Leads" at bounding box center [241, 97] width 30 height 16
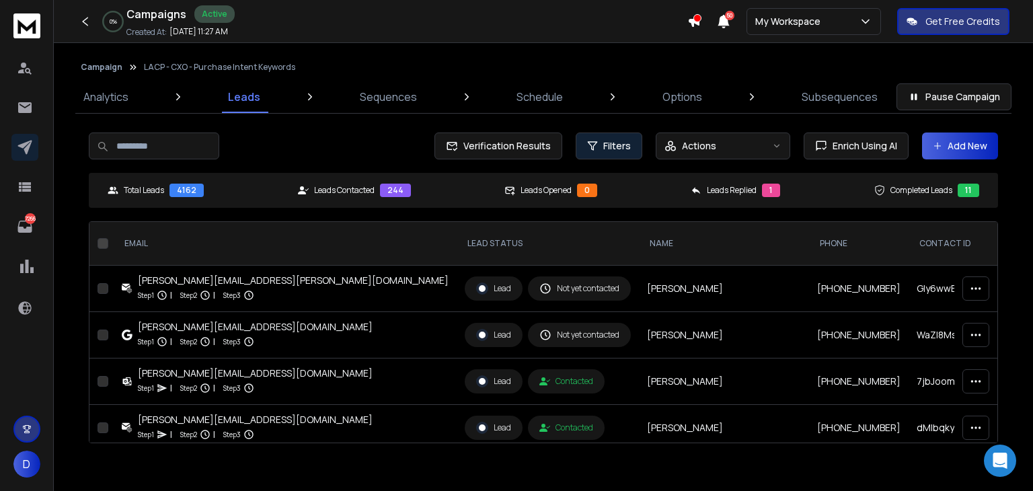
click at [599, 141] on button "Filters" at bounding box center [609, 146] width 67 height 27
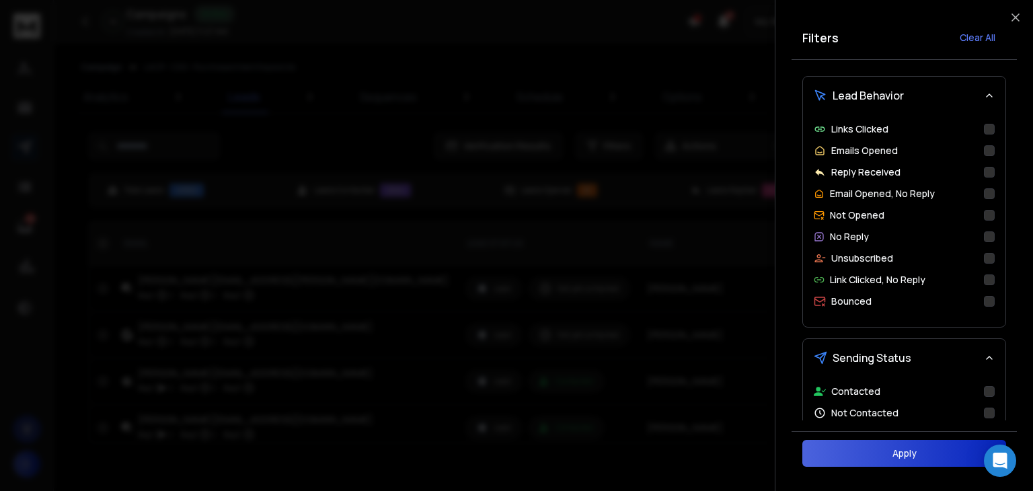
click at [984, 298] on button "Bounced" at bounding box center [989, 301] width 11 height 11
click at [889, 458] on button "Apply" at bounding box center [905, 453] width 204 height 27
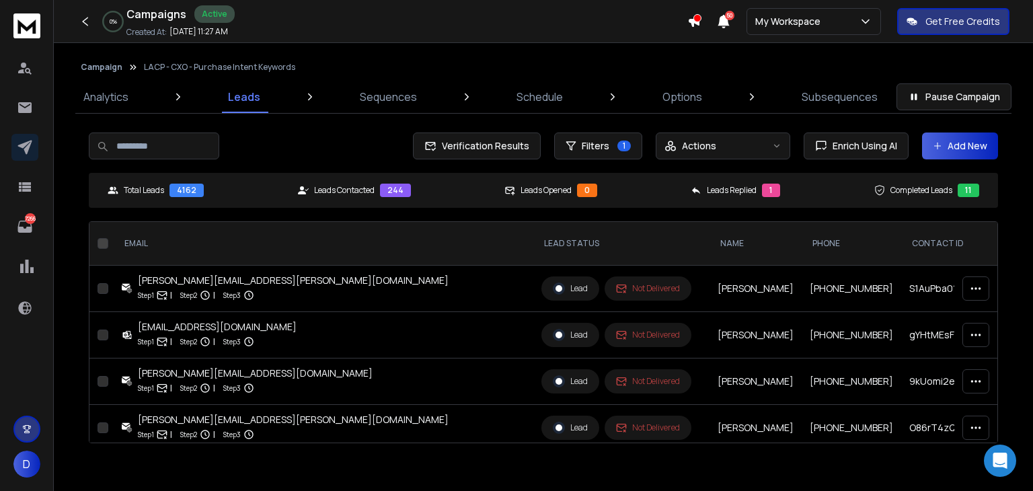
click at [309, 283] on div "adam.feuerstein@hoganlovells.com Step 1 | Step 2 | Step 3" at bounding box center [324, 289] width 404 height 30
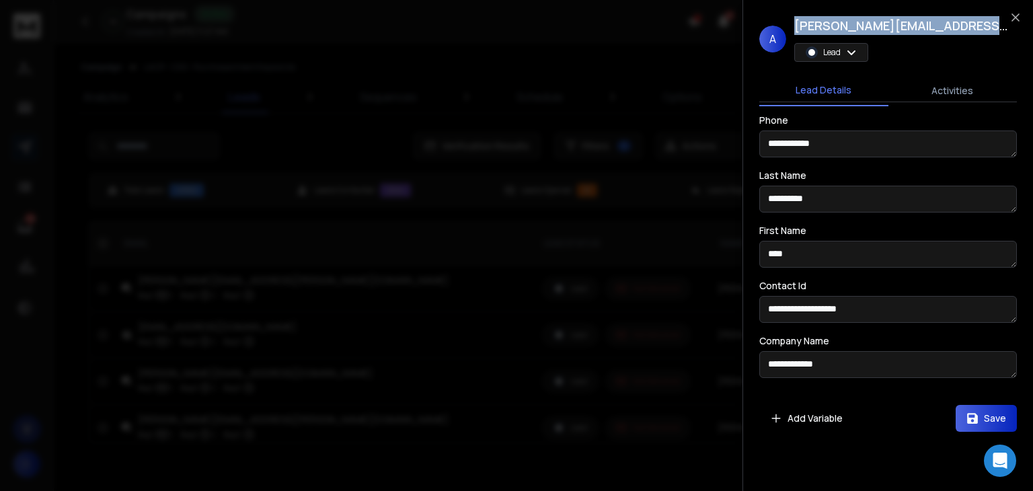
drag, startPoint x: 1004, startPoint y: 25, endPoint x: 780, endPoint y: 20, distance: 223.4
click at [780, 20] on div "A adam.feuerstein@hoganlovells.com Lead" at bounding box center [889, 39] width 258 height 46
copy div "adam.feuerstein@hoganlovells.com"
click at [587, 113] on div at bounding box center [516, 245] width 1033 height 491
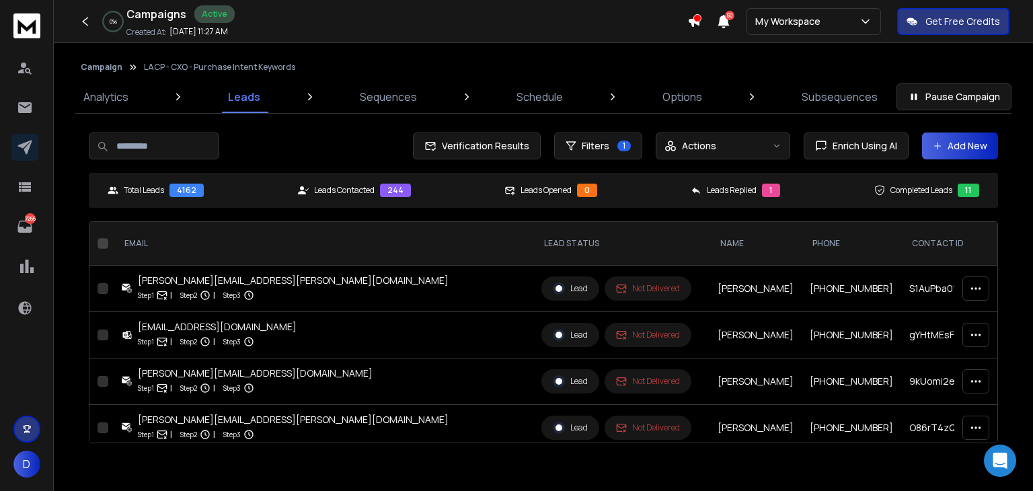
click at [271, 325] on div "jbeloff@chiltonhealth.org Step 1 | Step 2 | Step 3" at bounding box center [324, 335] width 404 height 30
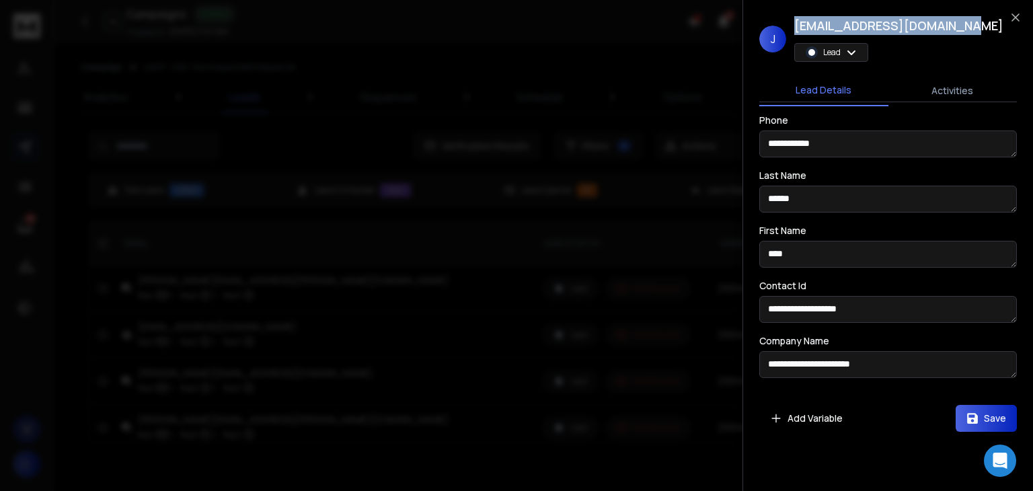
copy h1 "jbeloff@chiltonhealth.org"
drag, startPoint x: 968, startPoint y: 29, endPoint x: 790, endPoint y: 0, distance: 180.6
click at [790, 0] on div "**********" at bounding box center [888, 245] width 291 height 491
click at [468, 170] on div at bounding box center [516, 245] width 1033 height 491
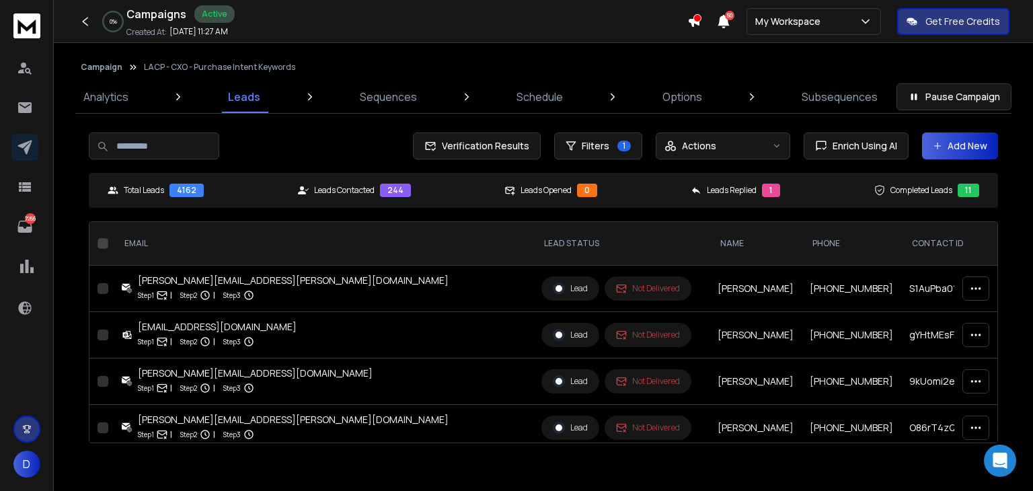
click at [235, 377] on div "deboraho@us.ibm.com" at bounding box center [255, 373] width 235 height 13
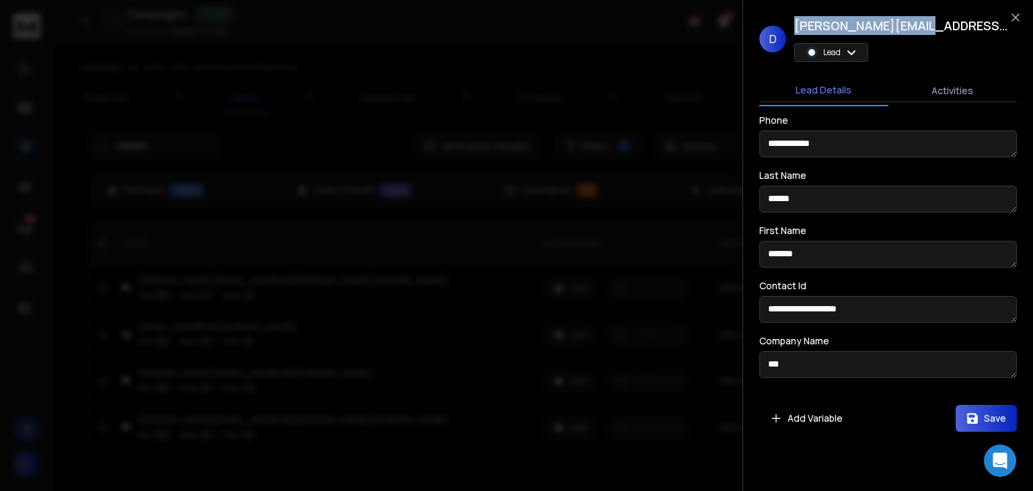
copy h1 "deboraho@us.ibm.com"
drag, startPoint x: 930, startPoint y: 24, endPoint x: 792, endPoint y: 9, distance: 138.8
click at [792, 9] on div "**********" at bounding box center [888, 245] width 291 height 491
click at [494, 235] on div at bounding box center [516, 245] width 1033 height 491
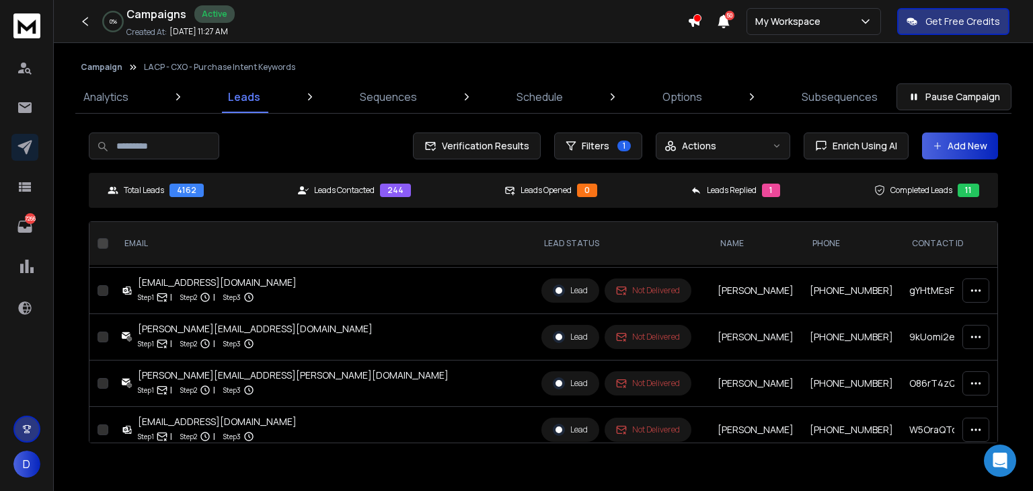
scroll to position [67, 0]
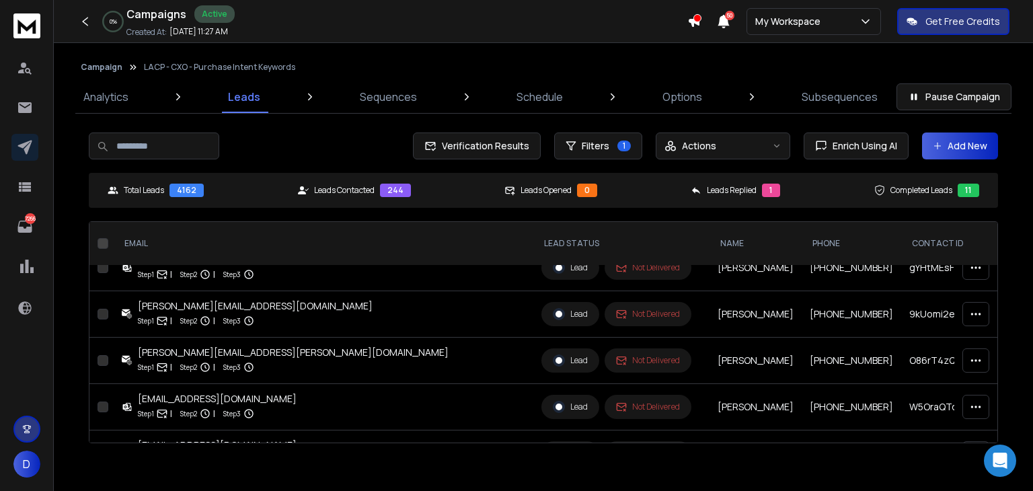
click at [251, 366] on div "Step 3" at bounding box center [238, 367] width 31 height 13
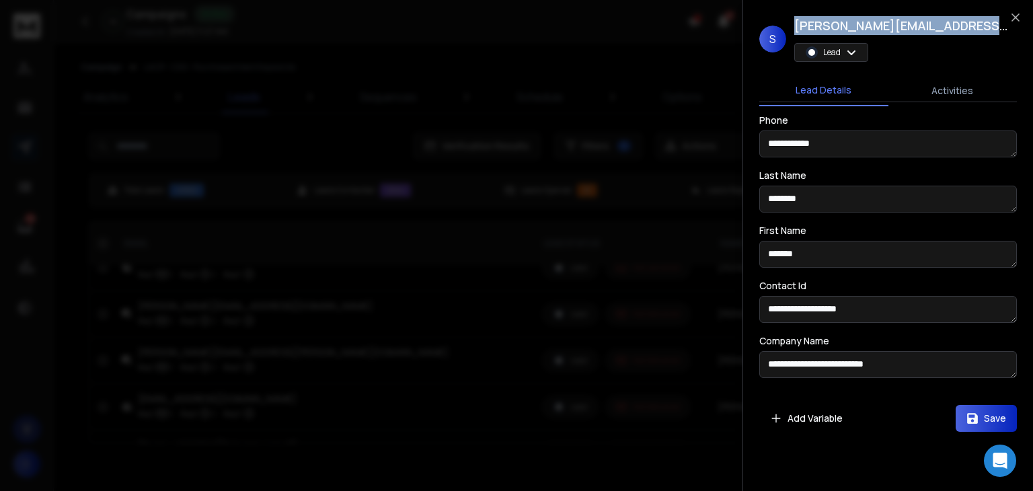
drag, startPoint x: 975, startPoint y: 25, endPoint x: 789, endPoint y: 6, distance: 186.6
click at [789, 6] on div "**********" at bounding box center [888, 245] width 291 height 491
copy h1 "stephen.peterson@unitedway.org"
click at [250, 318] on div at bounding box center [516, 245] width 1033 height 491
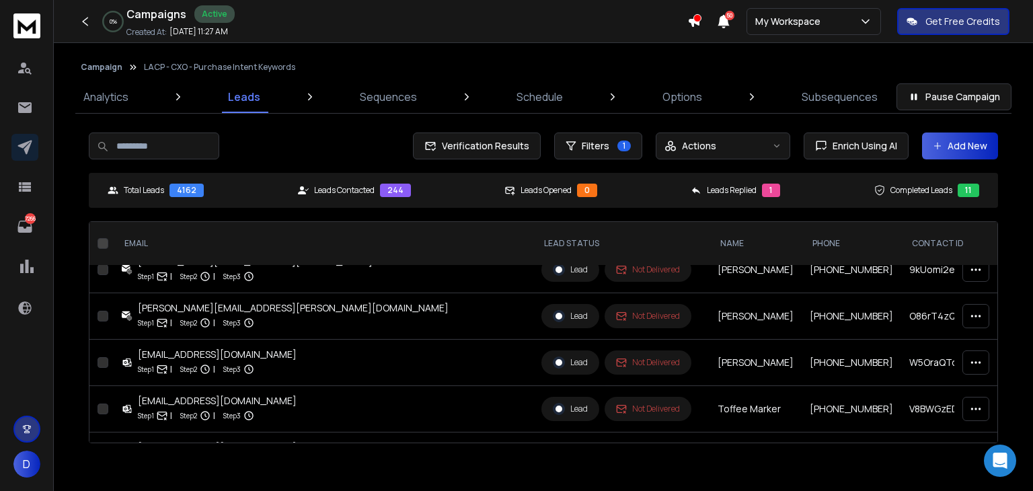
scroll to position [135, 0]
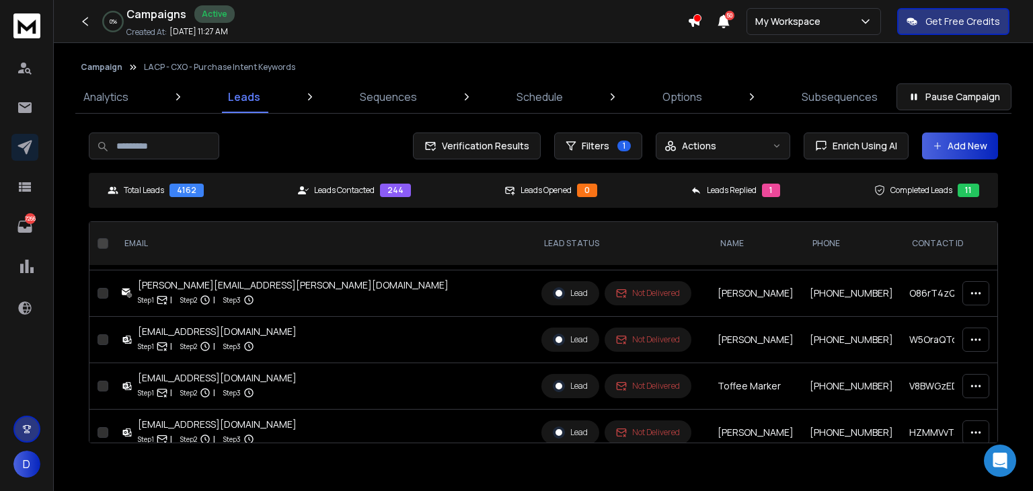
click at [258, 334] on div "bcole@farmersagent.com" at bounding box center [217, 331] width 159 height 13
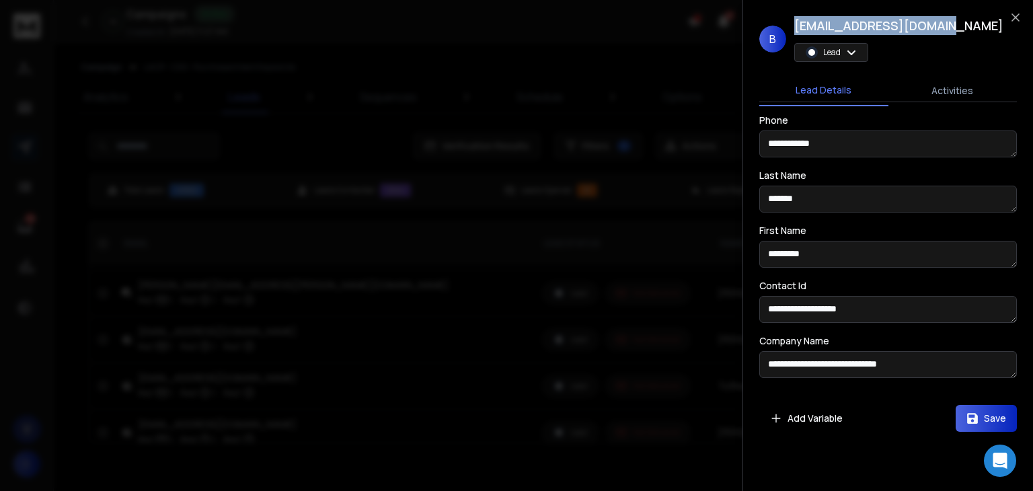
copy h1 "bcole@farmersagent.com"
drag, startPoint x: 961, startPoint y: 27, endPoint x: 790, endPoint y: 4, distance: 171.7
click at [790, 4] on div "**********" at bounding box center [888, 245] width 291 height 491
click at [260, 268] on div at bounding box center [516, 245] width 1033 height 491
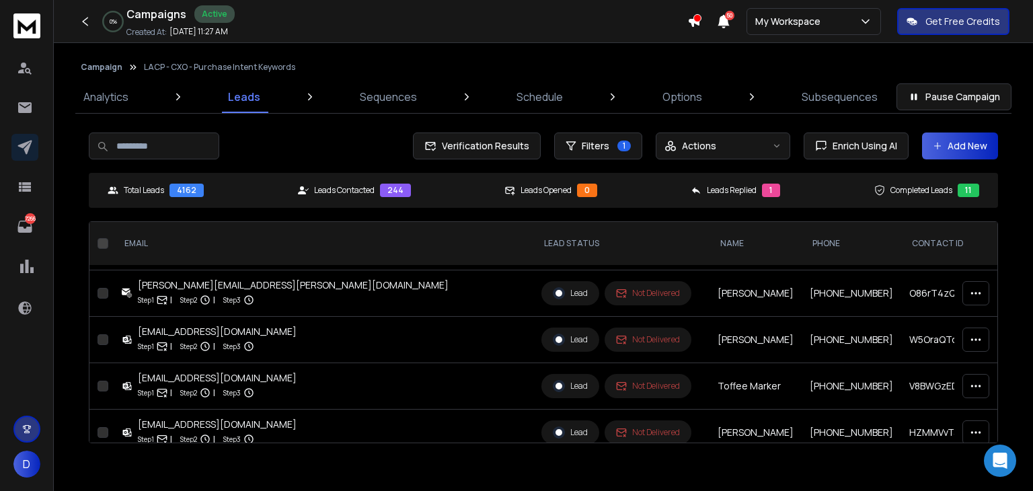
click at [197, 389] on p "Step 2" at bounding box center [188, 392] width 17 height 13
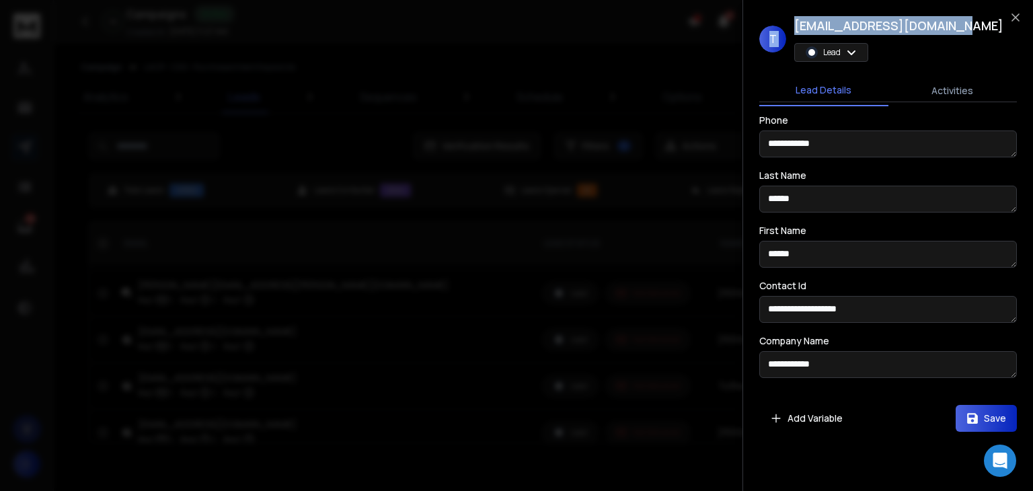
drag, startPoint x: 949, startPoint y: 31, endPoint x: 760, endPoint y: 30, distance: 189.7
click at [760, 30] on div "T tmarker@lenscrafters.com Lead" at bounding box center [889, 39] width 258 height 46
copy div "T tmarker@lenscrafters.com"
click at [482, 291] on div at bounding box center [516, 245] width 1033 height 491
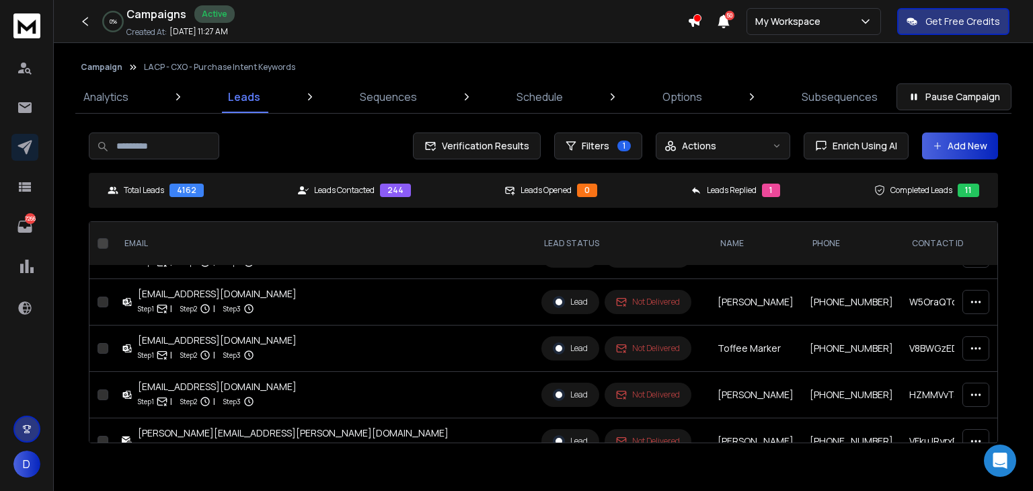
scroll to position [202, 0]
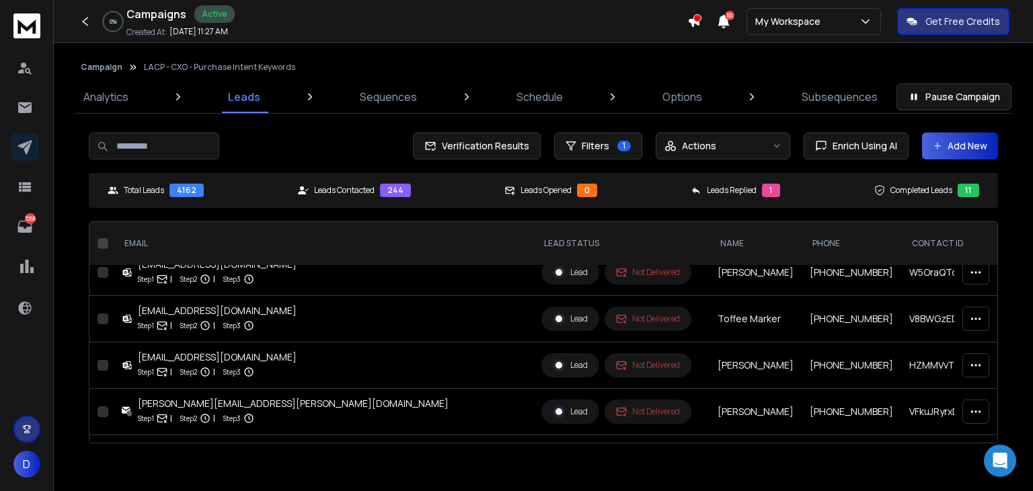
click at [191, 355] on div "druff@aem-usa.com" at bounding box center [217, 356] width 159 height 13
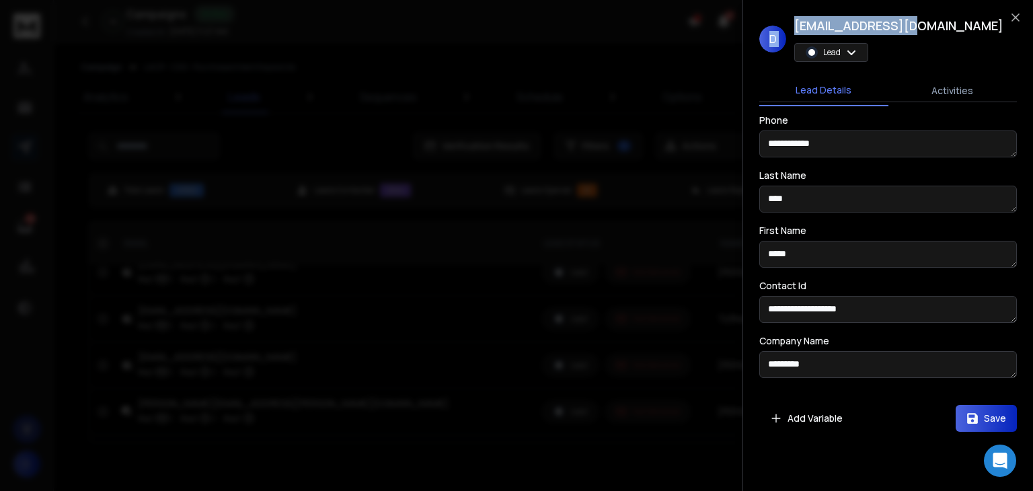
drag, startPoint x: 914, startPoint y: 24, endPoint x: 758, endPoint y: 14, distance: 157.0
click at [758, 14] on div "**********" at bounding box center [888, 245] width 291 height 491
copy div "D druff@aem-usa.com"
click at [367, 263] on div at bounding box center [516, 245] width 1033 height 491
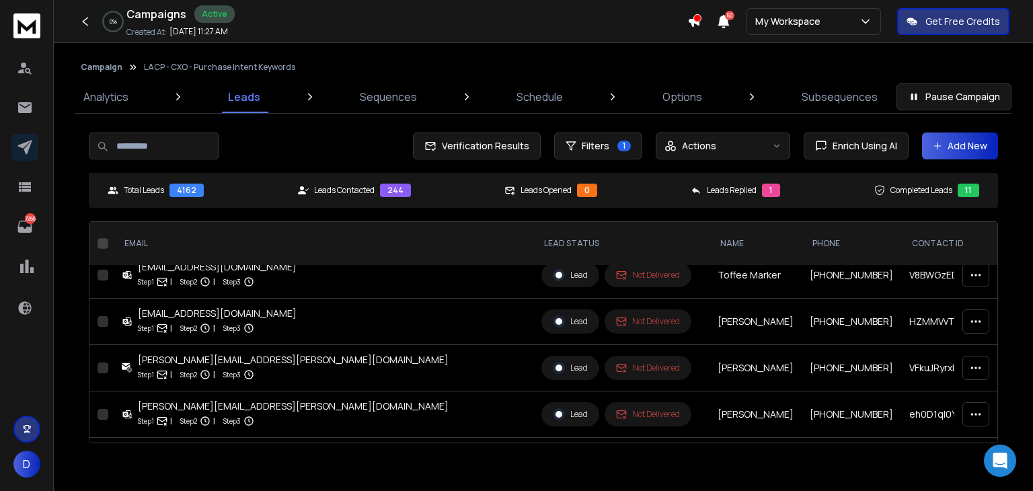
scroll to position [269, 0]
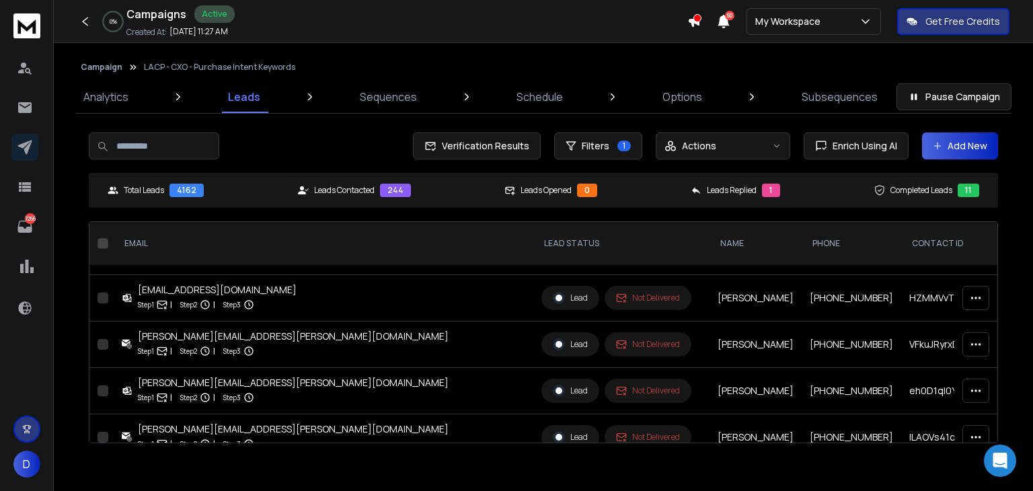
click at [264, 337] on div "carol.auletta@huntingdon.com" at bounding box center [293, 336] width 311 height 13
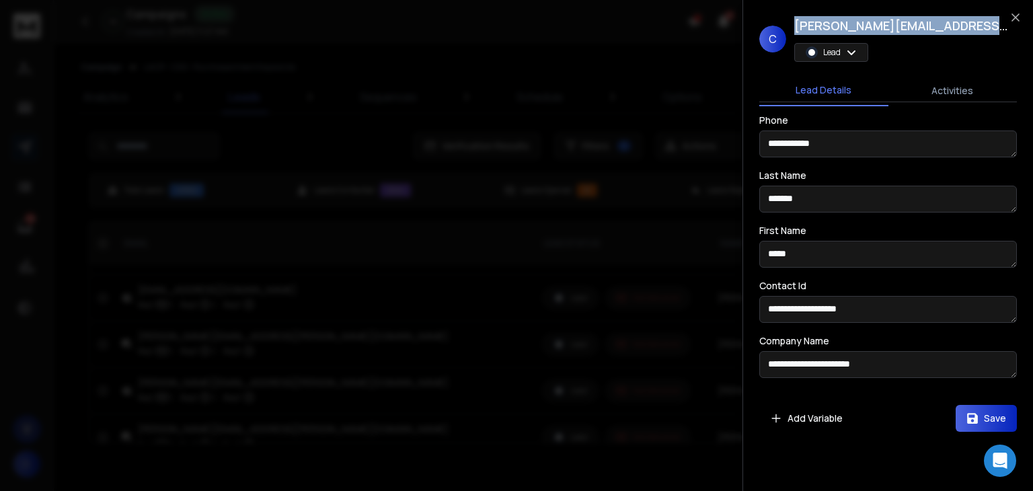
drag, startPoint x: 977, startPoint y: 25, endPoint x: 794, endPoint y: 17, distance: 183.1
click at [794, 17] on div "C carol.auletta@huntingdon.com Lead" at bounding box center [889, 39] width 258 height 46
copy h1 "carol.auletta@huntingdon.com"
click at [256, 125] on div at bounding box center [516, 245] width 1033 height 491
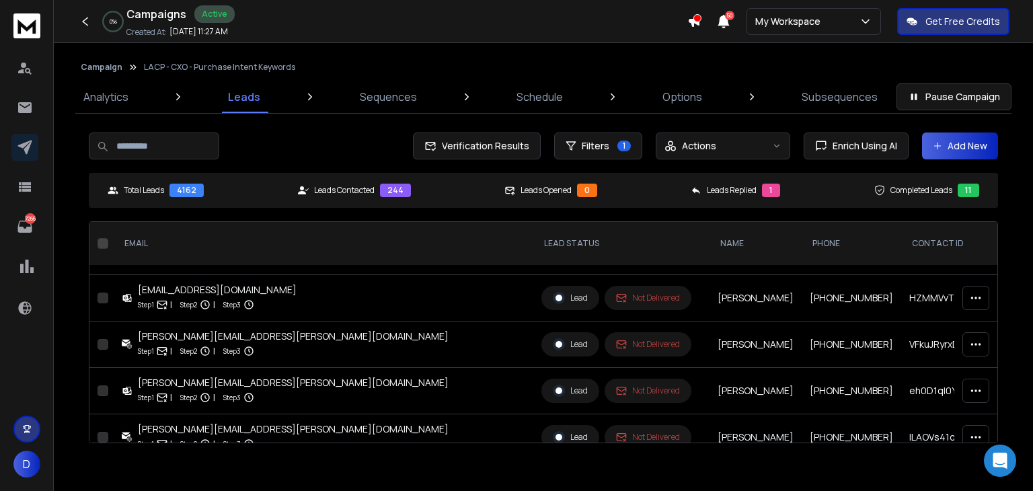
click at [241, 396] on p "Step 3" at bounding box center [231, 397] width 17 height 13
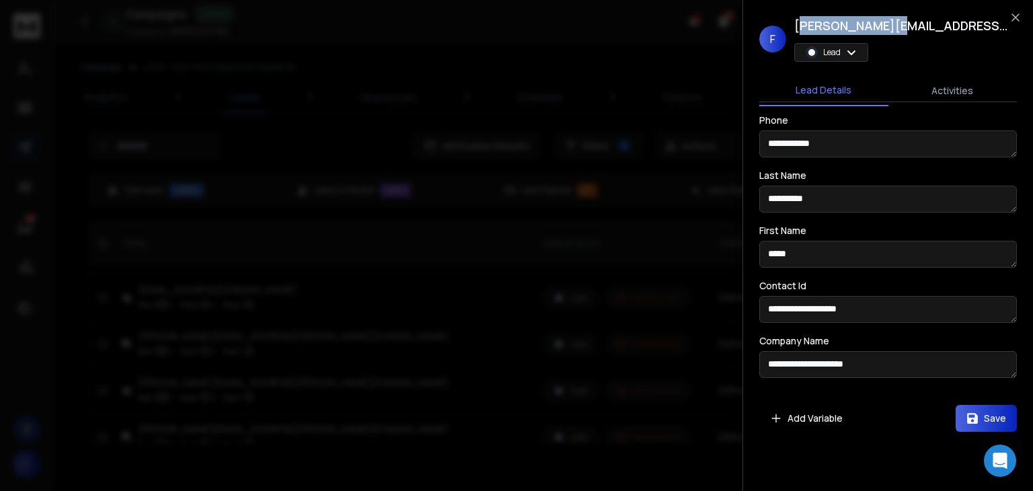
drag, startPoint x: 799, startPoint y: 24, endPoint x: 890, endPoint y: 20, distance: 91.6
click at [890, 20] on h1 "frank.mercadante@sealedair.com" at bounding box center [902, 25] width 215 height 19
drag, startPoint x: 795, startPoint y: 27, endPoint x: 993, endPoint y: 16, distance: 198.1
click at [993, 16] on div "F frank.mercadante@sealedair.com Lead" at bounding box center [889, 39] width 258 height 46
copy h1 "frank.mercadante@sealedair.com"
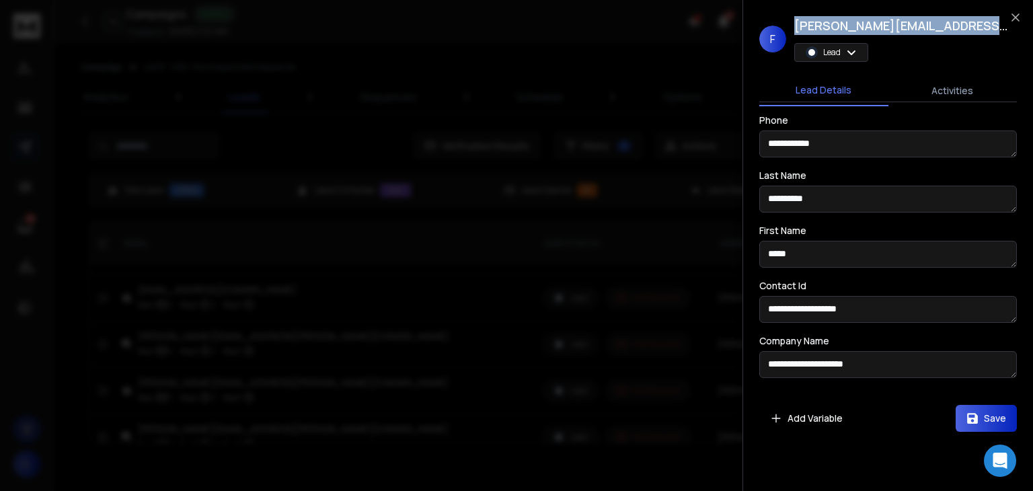
click at [322, 261] on div at bounding box center [516, 245] width 1033 height 491
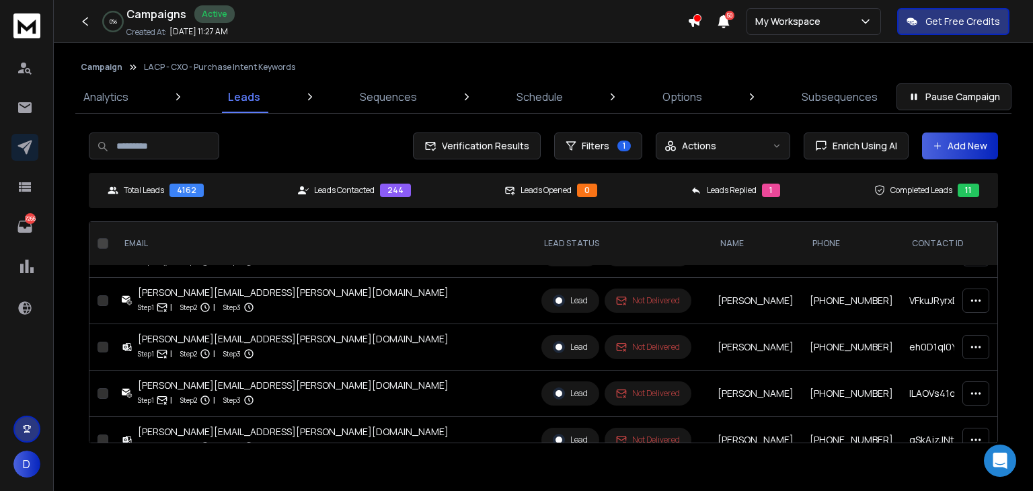
scroll to position [336, 0]
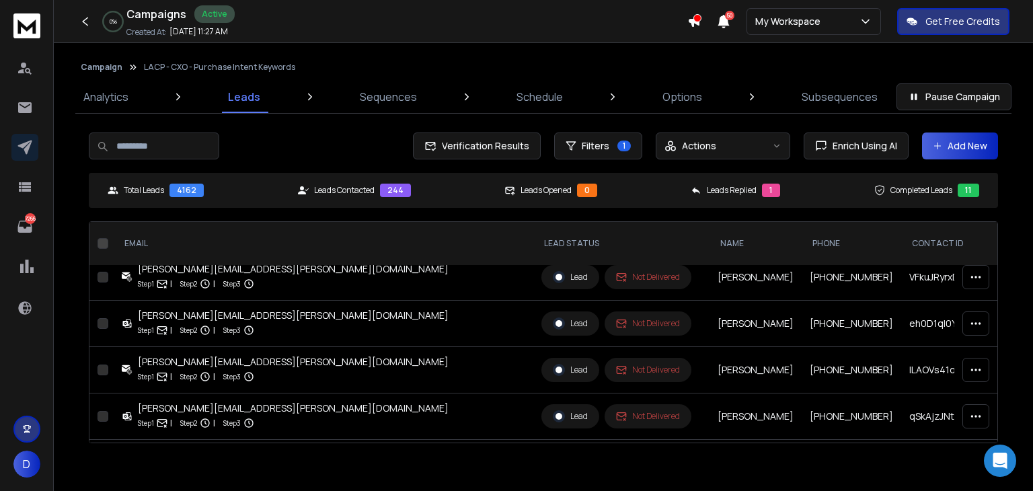
click at [259, 368] on div "chad.henley@naturalcarecleaningservice.com Step 1 | Step 2 | Step 3" at bounding box center [293, 370] width 311 height 30
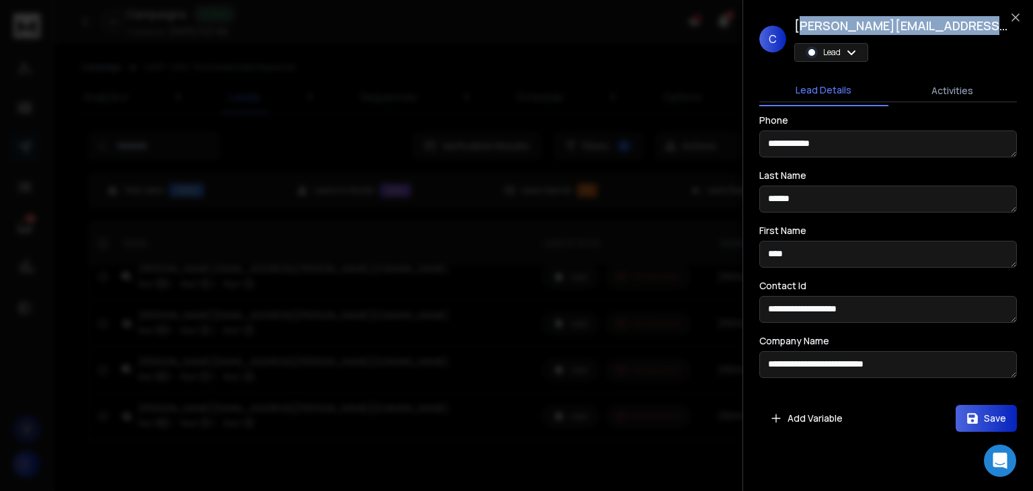
drag, startPoint x: 802, startPoint y: 25, endPoint x: 1027, endPoint y: 23, distance: 224.7
click at [1031, 23] on div "**********" at bounding box center [888, 245] width 291 height 491
click at [479, 260] on div at bounding box center [516, 245] width 1033 height 491
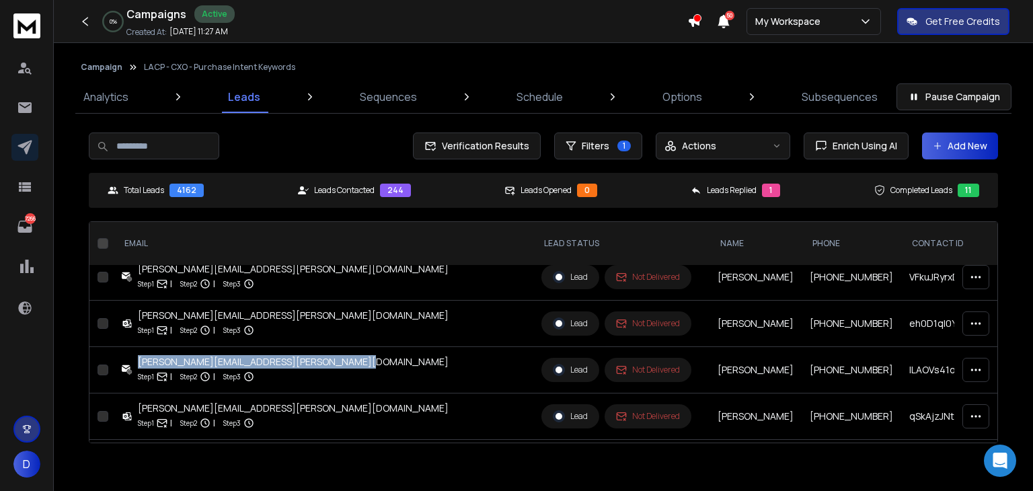
copy div "chad.henley@naturalcarecleaningservice.com"
drag, startPoint x: 339, startPoint y: 354, endPoint x: 139, endPoint y: 361, distance: 200.6
click at [139, 361] on td "chad.henley@naturalcarecleaningservice.com Step 1 | Step 2 | Step 3" at bounding box center [324, 370] width 420 height 46
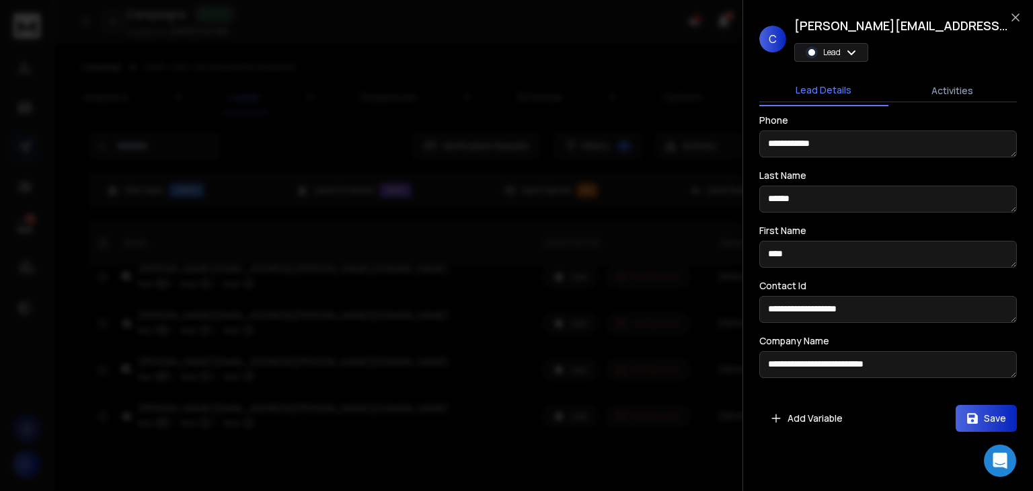
click at [331, 126] on div at bounding box center [516, 245] width 1033 height 491
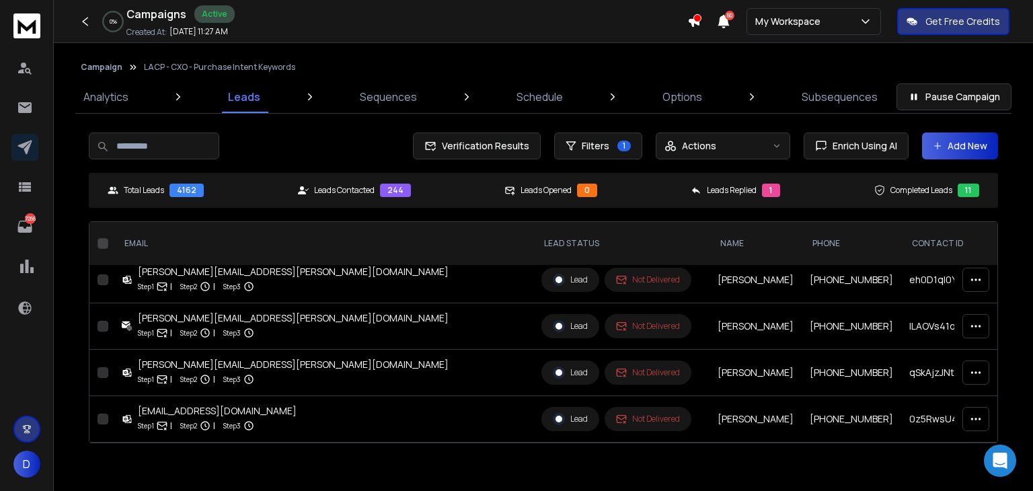
scroll to position [404, 0]
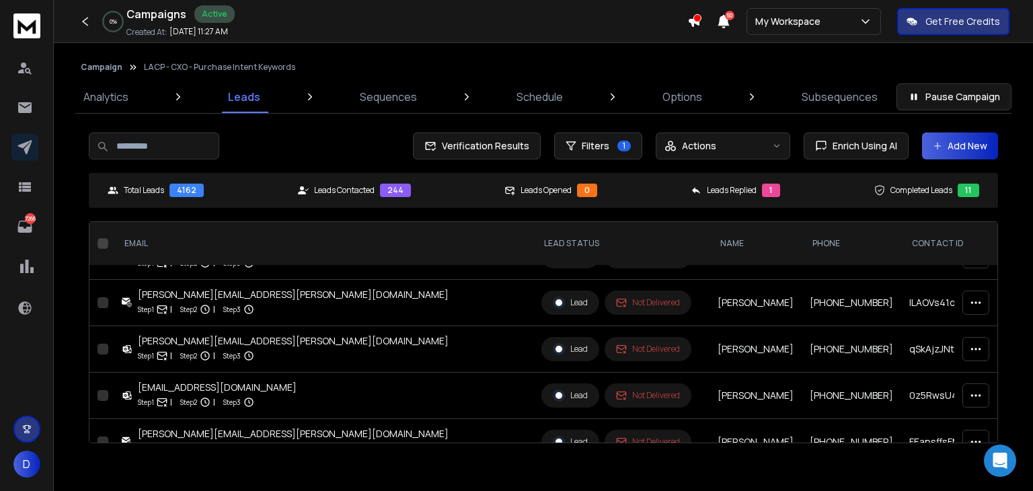
click at [248, 344] on div "greg.hucko@pepsico.com" at bounding box center [293, 340] width 311 height 13
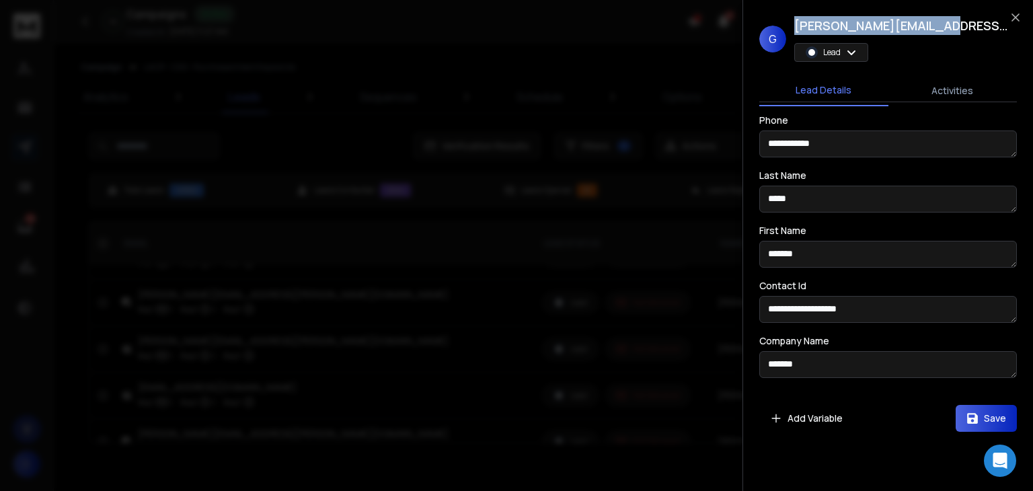
drag, startPoint x: 945, startPoint y: 30, endPoint x: 797, endPoint y: 28, distance: 148.0
click at [797, 28] on div "G greg.hucko@pepsico.com Lead" at bounding box center [889, 39] width 258 height 46
click at [457, 211] on div at bounding box center [516, 245] width 1033 height 491
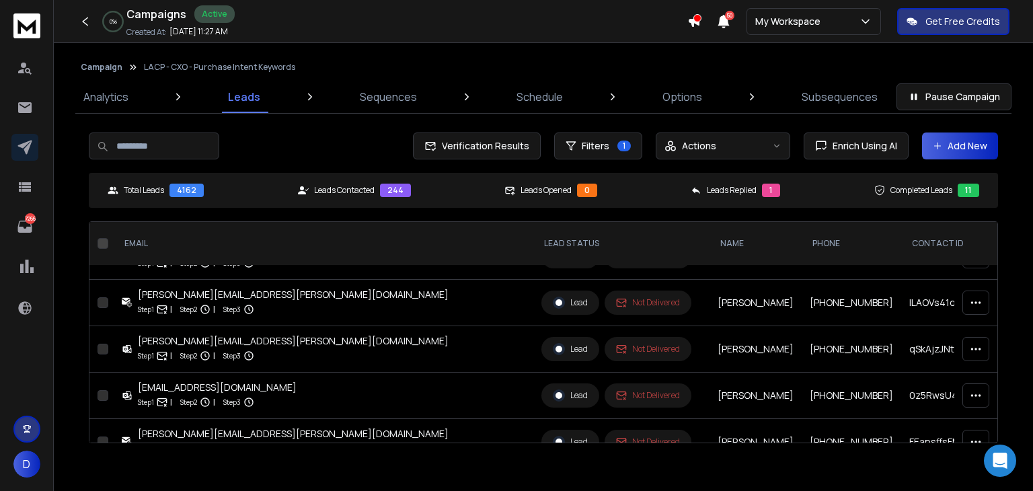
scroll to position [471, 0]
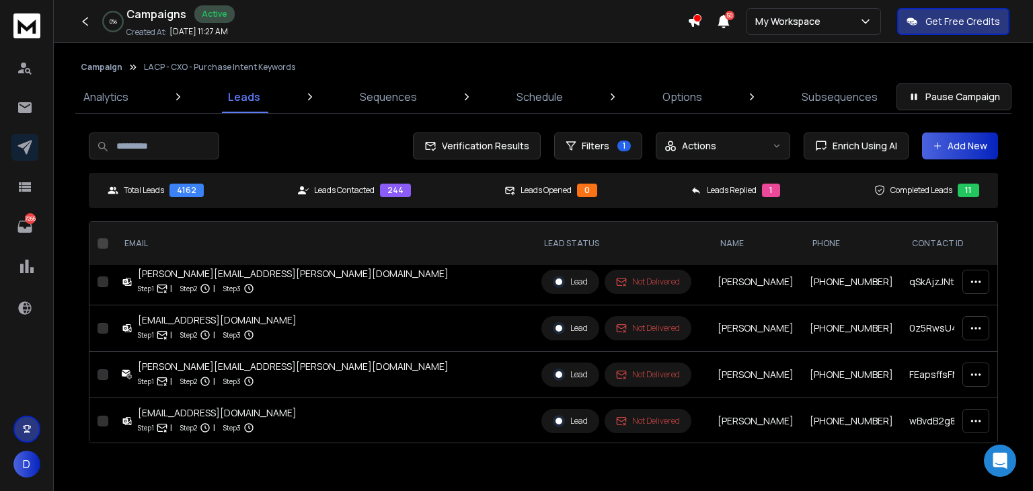
click at [293, 315] on div "jinhui.tang@westpharma.com Step 1 | Step 2 | Step 3" at bounding box center [324, 328] width 404 height 30
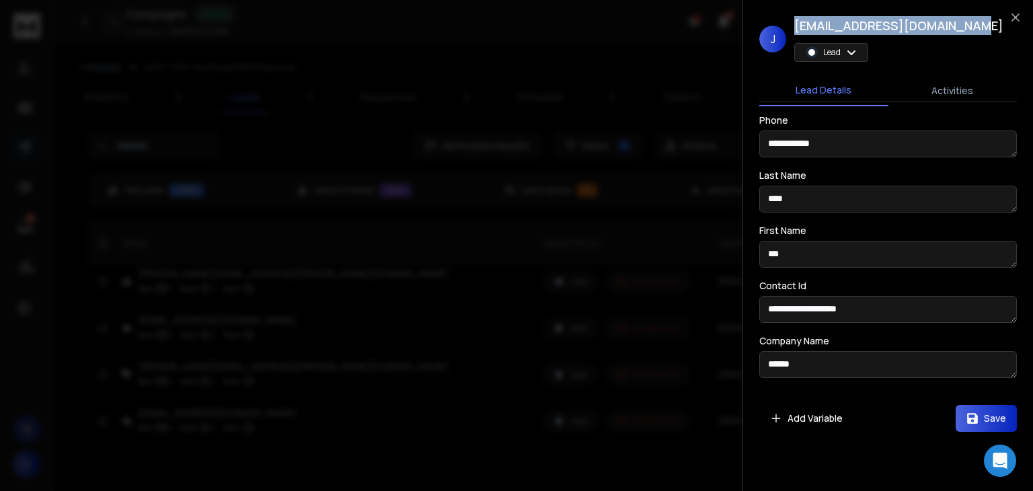
drag, startPoint x: 969, startPoint y: 26, endPoint x: 791, endPoint y: 25, distance: 178.3
click at [791, 25] on div "J jinhui.tang@westpharma.com Lead" at bounding box center [889, 39] width 258 height 46
click at [527, 221] on div at bounding box center [516, 245] width 1033 height 491
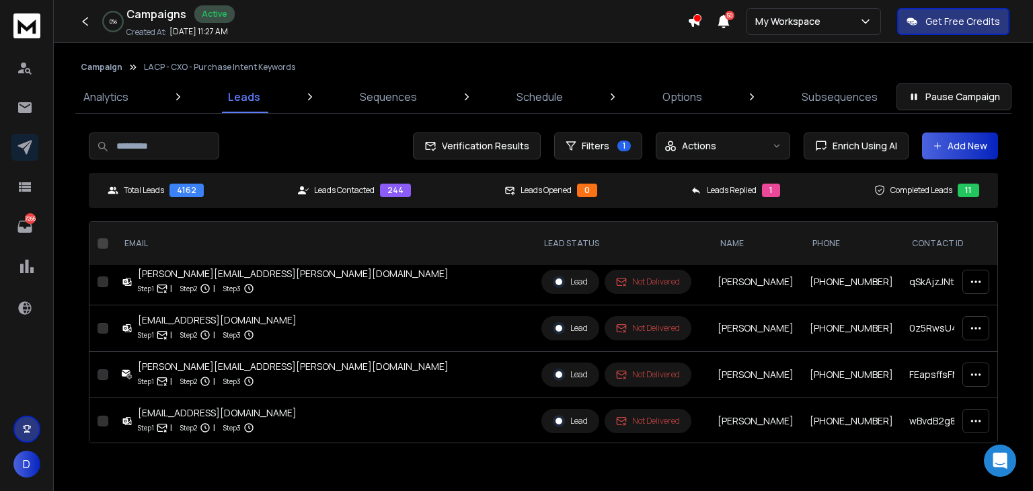
click at [252, 376] on icon at bounding box center [249, 381] width 11 height 11
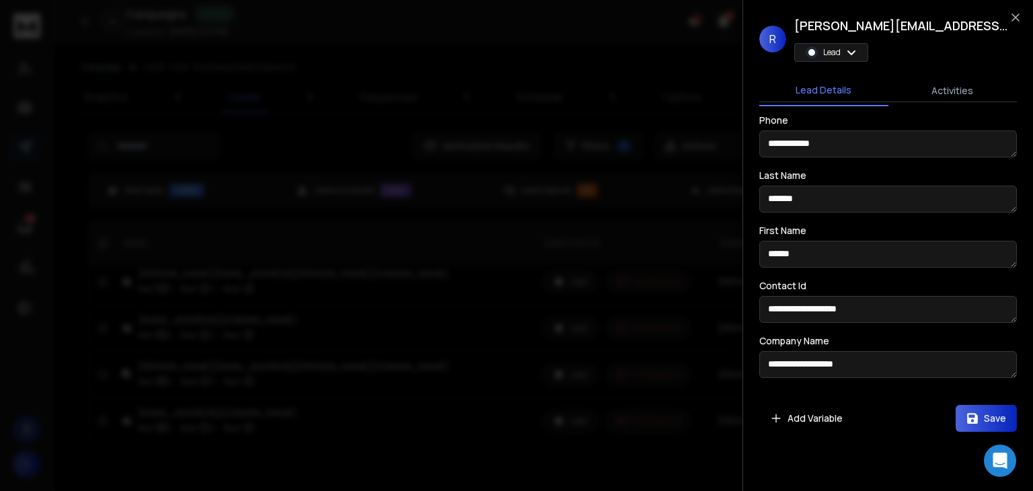
click at [589, 141] on div at bounding box center [516, 245] width 1033 height 491
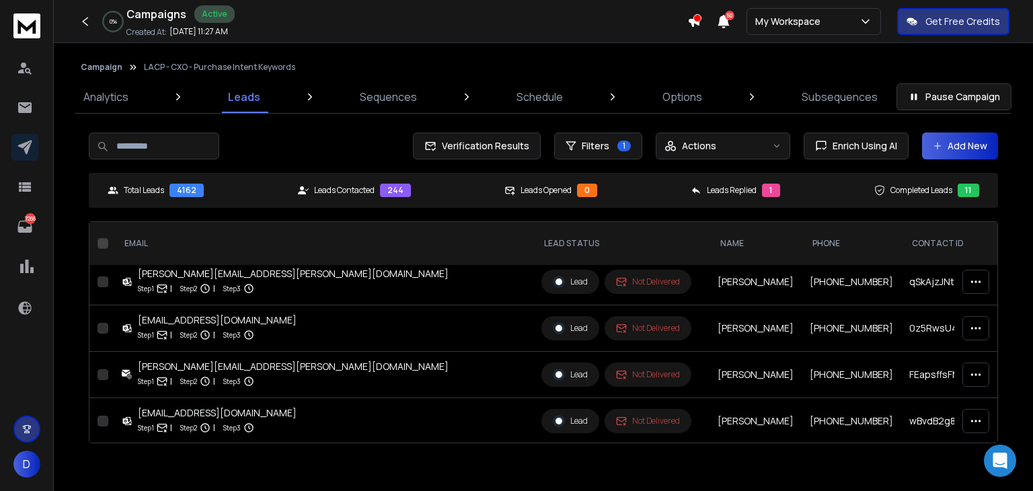
click at [314, 375] on div "robert.camacho@collectivesolution.net Step 1 | Step 2 | Step 3" at bounding box center [324, 375] width 404 height 30
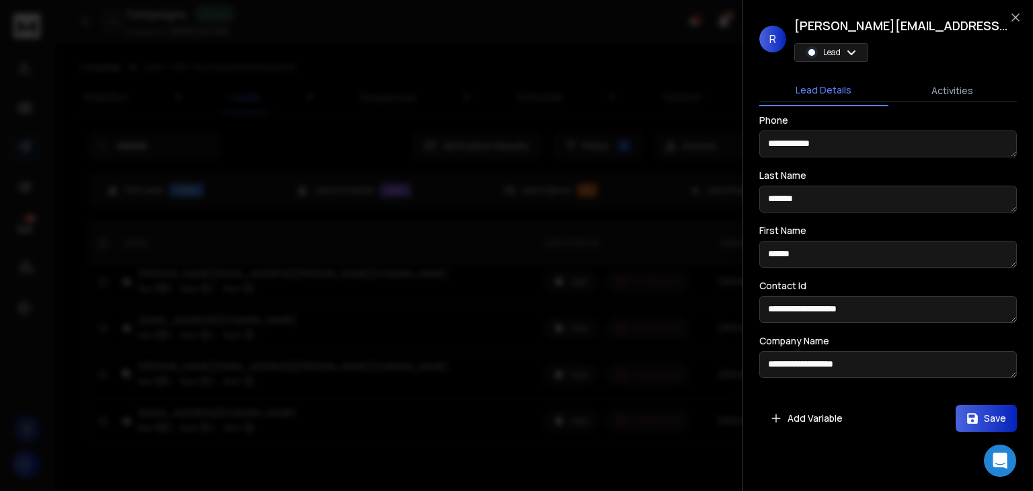
click at [435, 400] on div at bounding box center [516, 245] width 1033 height 491
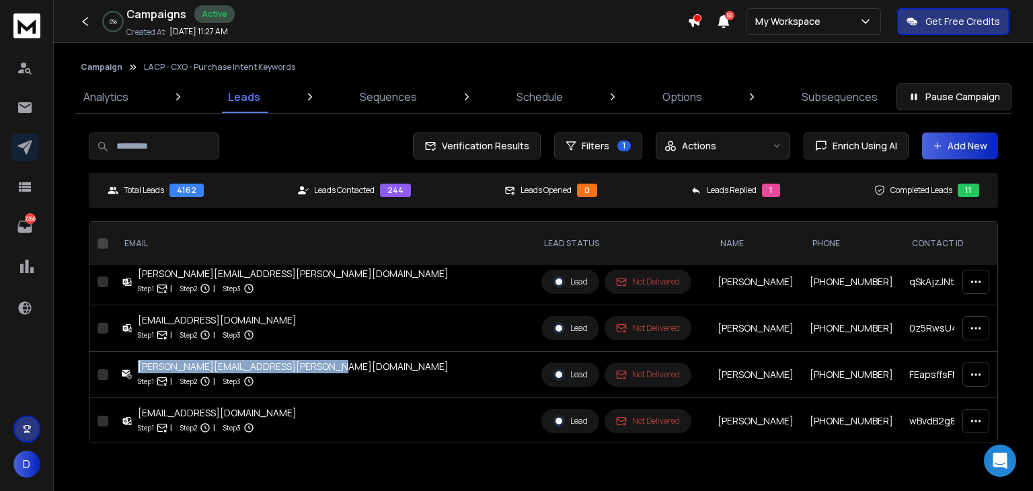
drag, startPoint x: 312, startPoint y: 367, endPoint x: 135, endPoint y: 361, distance: 177.0
click at [135, 361] on div "robert.camacho@collectivesolution.net Step 1 | Step 2 | Step 3" at bounding box center [324, 375] width 404 height 30
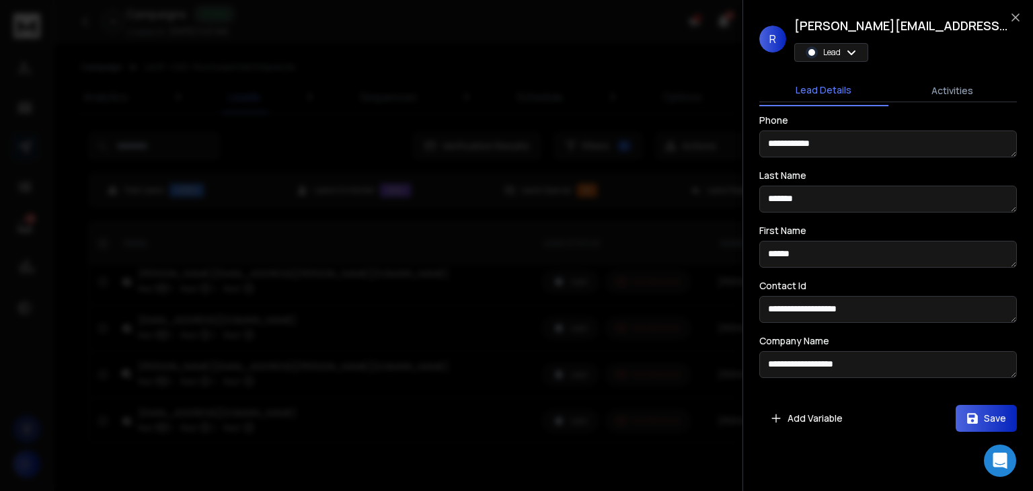
click at [301, 166] on div at bounding box center [516, 245] width 1033 height 491
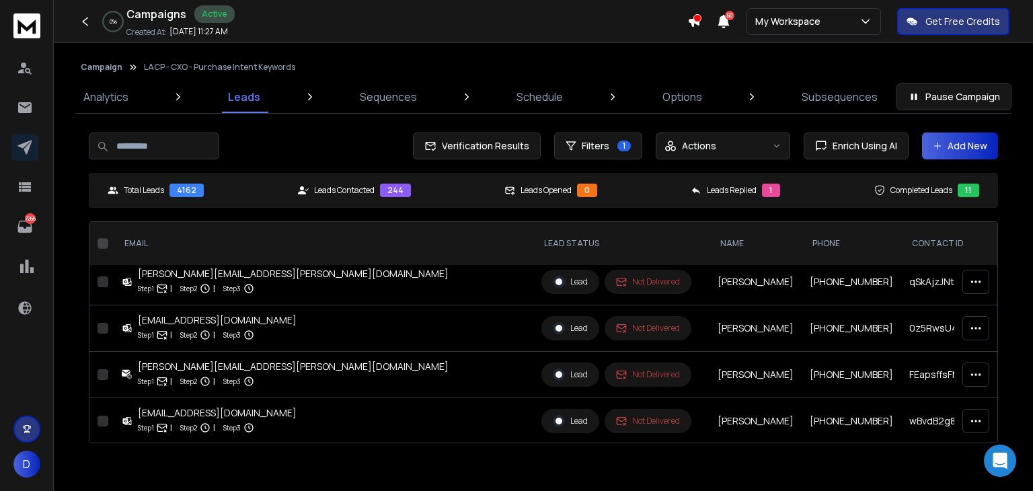
scroll to position [605, 0]
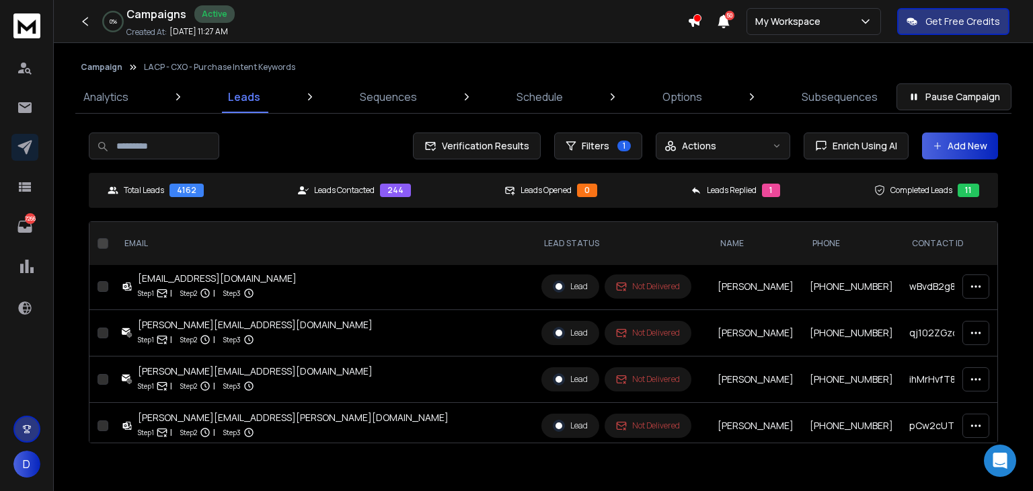
click at [254, 274] on div "kbillock@cancercenter.com" at bounding box center [217, 278] width 159 height 13
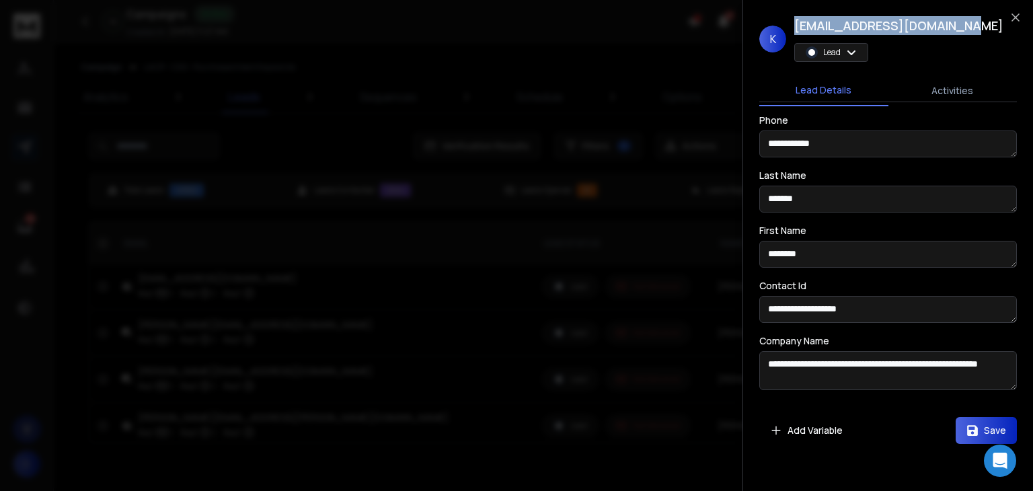
drag, startPoint x: 958, startPoint y: 27, endPoint x: 781, endPoint y: 33, distance: 177.0
click at [781, 33] on div "K kbillock@cancercenter.com Lead" at bounding box center [889, 39] width 258 height 46
click at [613, 313] on div at bounding box center [516, 245] width 1033 height 491
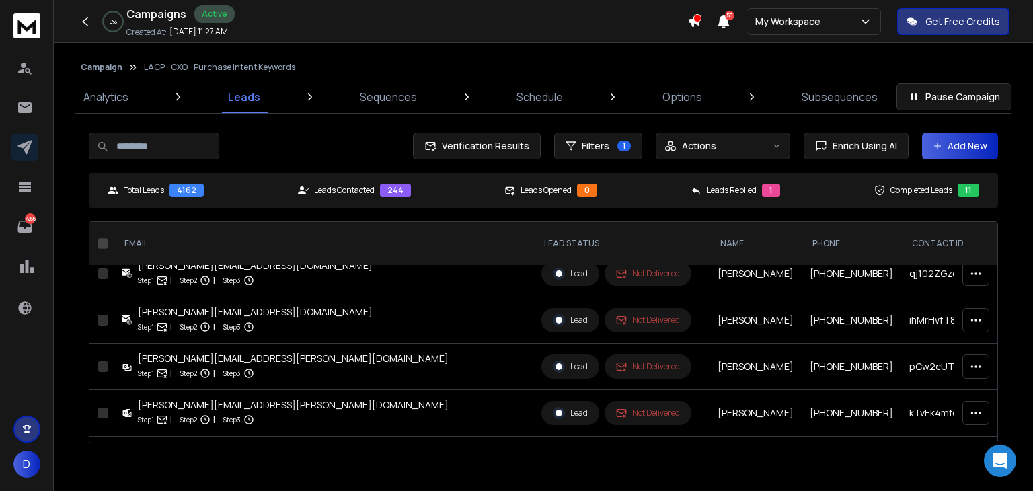
scroll to position [875, 0]
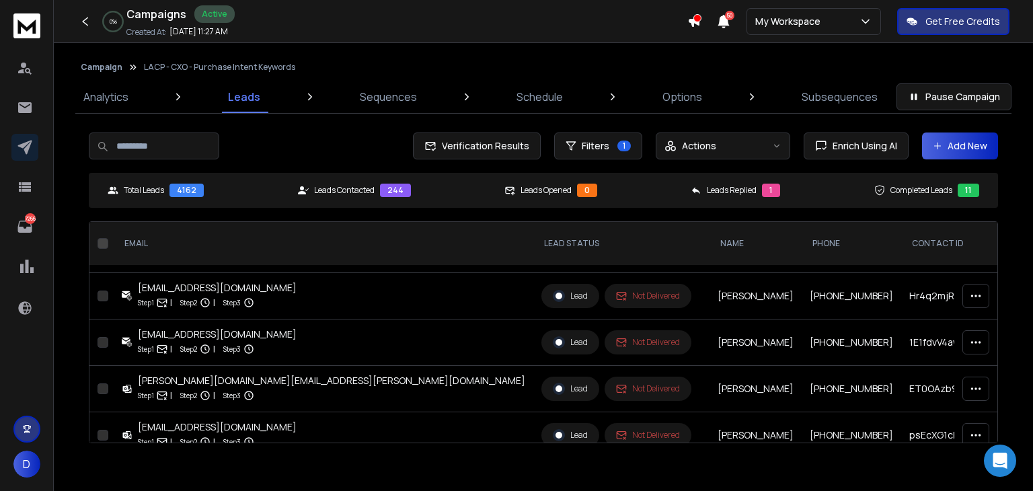
click at [243, 332] on div "isams@gateway.net" at bounding box center [217, 334] width 159 height 13
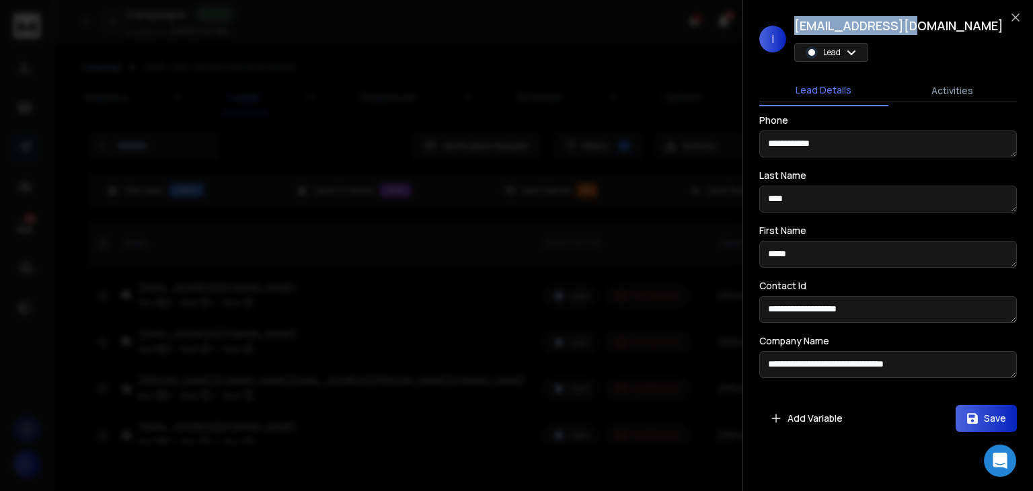
drag, startPoint x: 914, startPoint y: 28, endPoint x: 801, endPoint y: 22, distance: 113.2
click at [790, 20] on div "I isams@gateway.net Lead" at bounding box center [889, 39] width 258 height 46
drag, startPoint x: 816, startPoint y: 25, endPoint x: 826, endPoint y: 30, distance: 11.4
click at [305, 303] on div at bounding box center [516, 245] width 1033 height 491
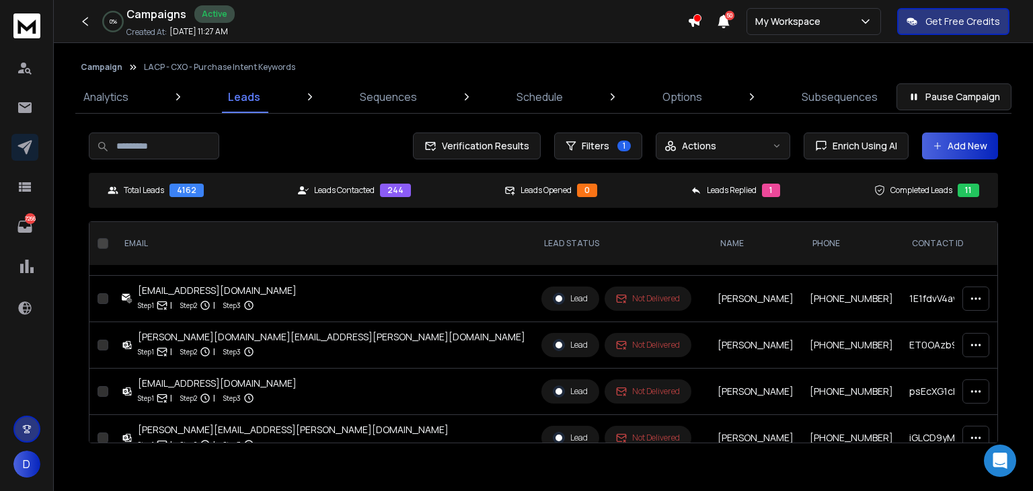
scroll to position [942, 0]
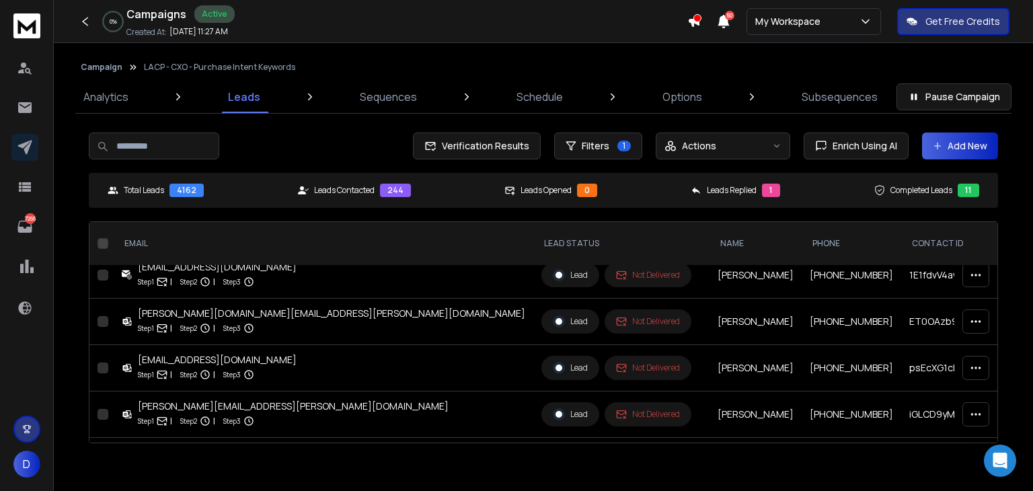
click at [250, 357] on div "jack.preda@sierrah.com" at bounding box center [217, 359] width 159 height 13
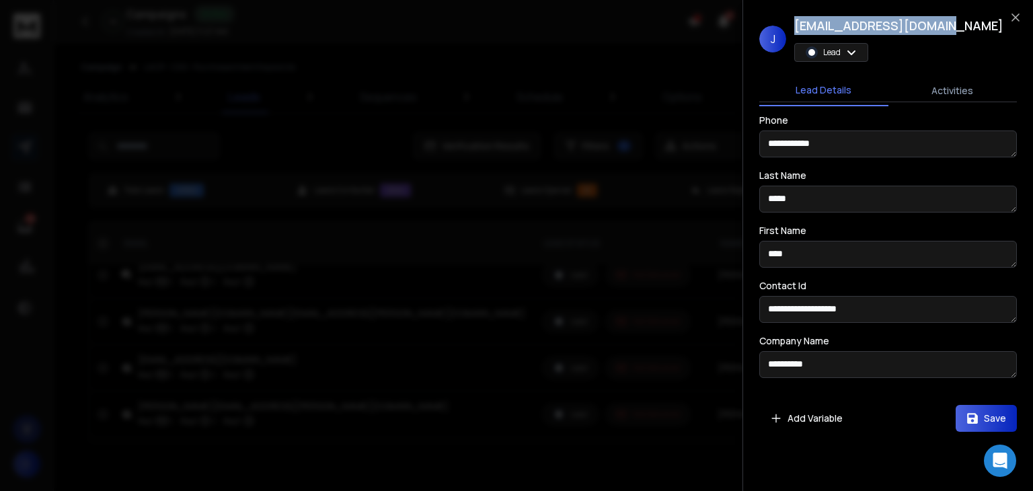
drag, startPoint x: 791, startPoint y: 28, endPoint x: 932, endPoint y: 20, distance: 141.5
click at [932, 20] on div "J jack.preda@sierrah.com Lead" at bounding box center [889, 39] width 258 height 46
click at [431, 288] on div at bounding box center [516, 245] width 1033 height 491
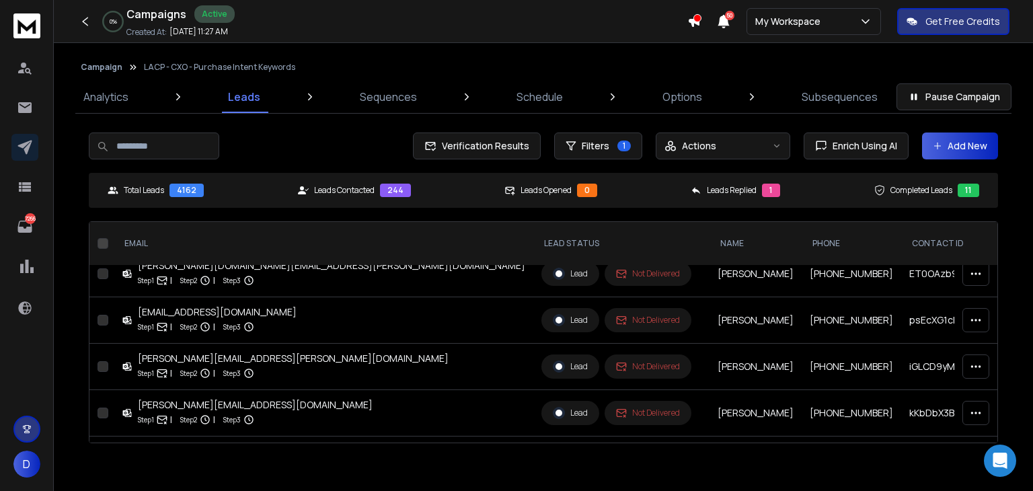
scroll to position [1009, 0]
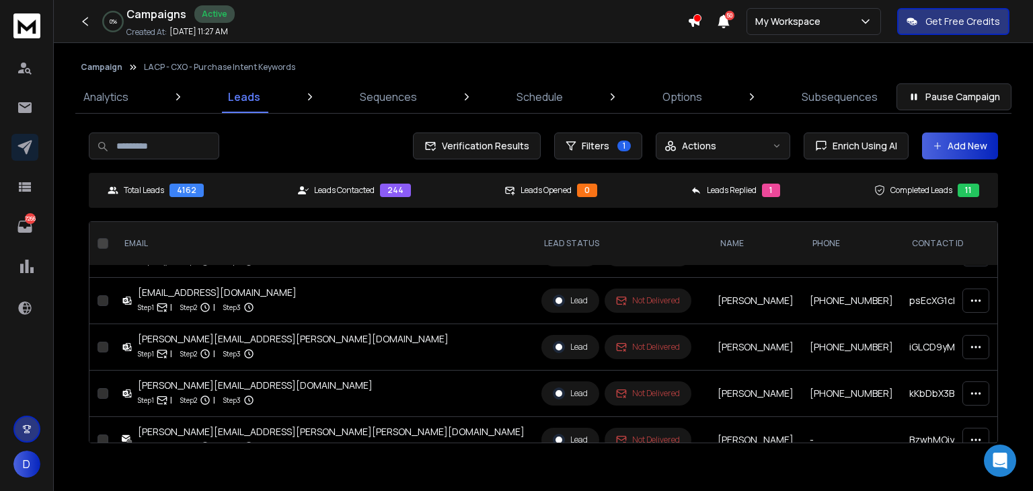
click at [229, 332] on div "nancy.hoard@businesswire.com" at bounding box center [293, 338] width 311 height 13
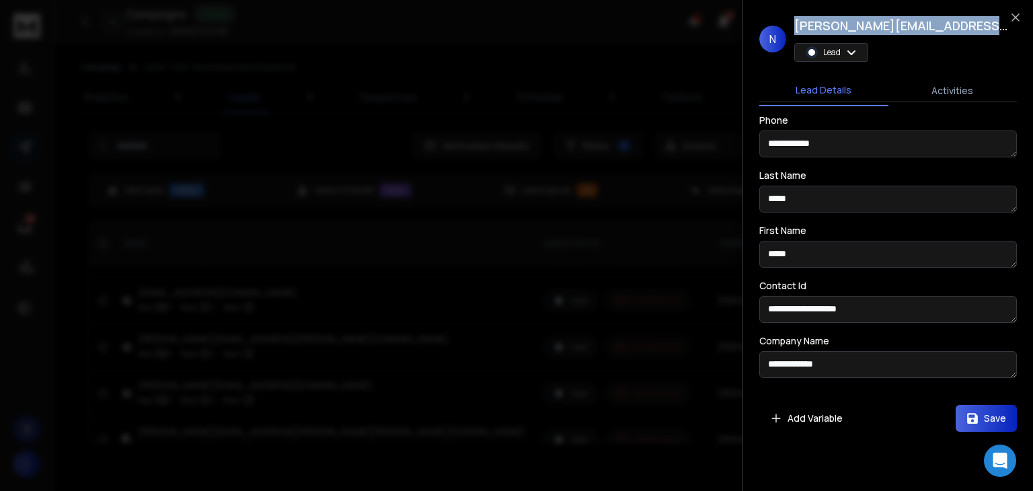
drag, startPoint x: 794, startPoint y: 22, endPoint x: 983, endPoint y: 14, distance: 189.2
click at [987, 17] on div "N nancy.hoard@businesswire.com Lead" at bounding box center [889, 39] width 258 height 46
click at [175, 258] on div at bounding box center [516, 245] width 1033 height 491
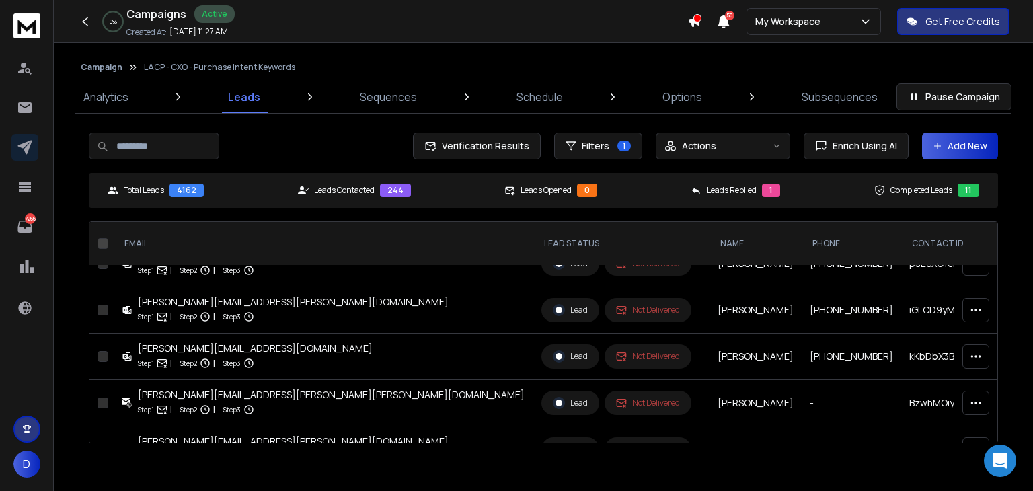
scroll to position [1076, 0]
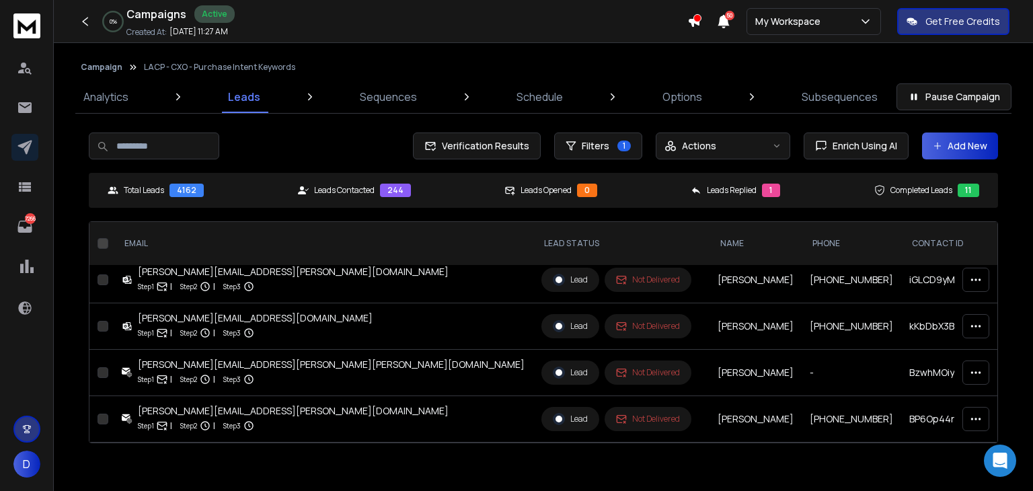
click at [293, 318] on div "p.seabaugh@ediblearrangements.com" at bounding box center [255, 317] width 235 height 13
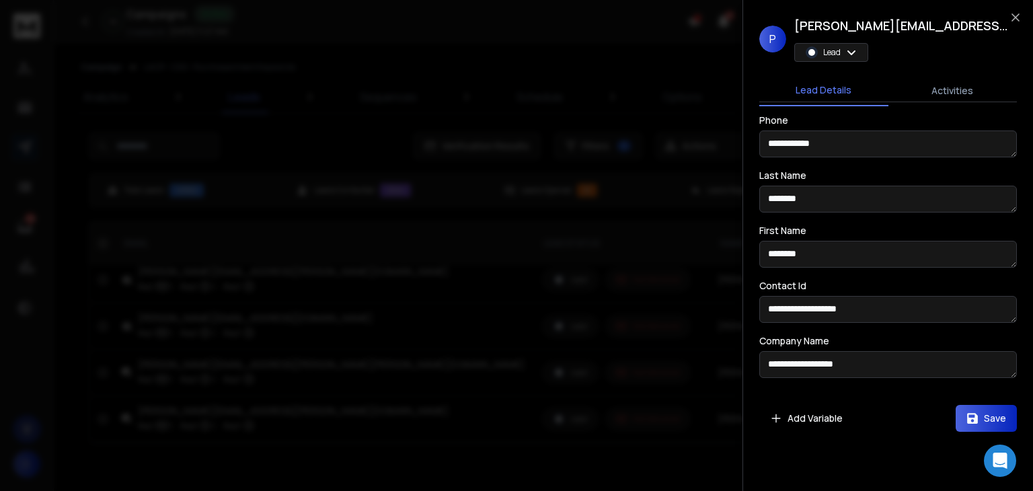
click at [501, 361] on div at bounding box center [516, 245] width 1033 height 491
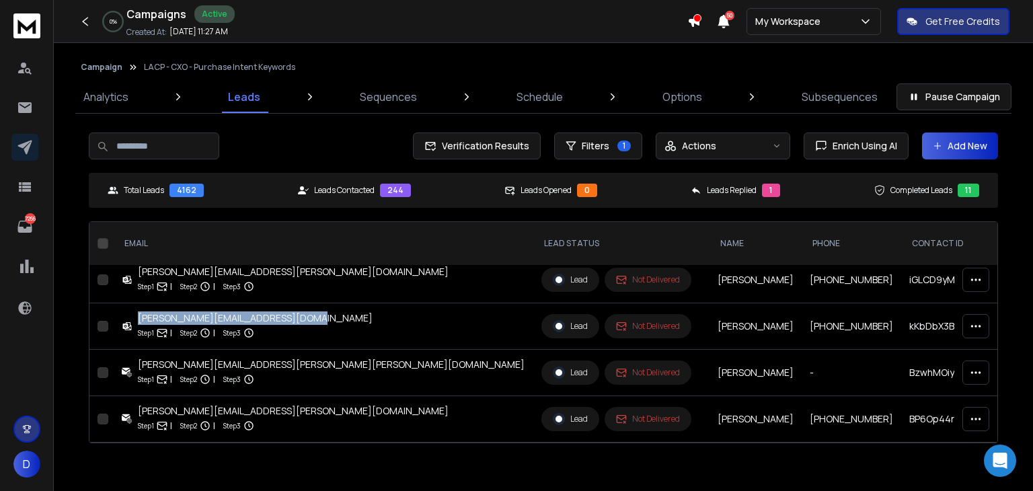
drag, startPoint x: 305, startPoint y: 316, endPoint x: 137, endPoint y: 318, distance: 168.9
click at [137, 318] on div "p.seabaugh@ediblearrangements.com Step 1 | Step 2 | Step 3" at bounding box center [324, 326] width 404 height 30
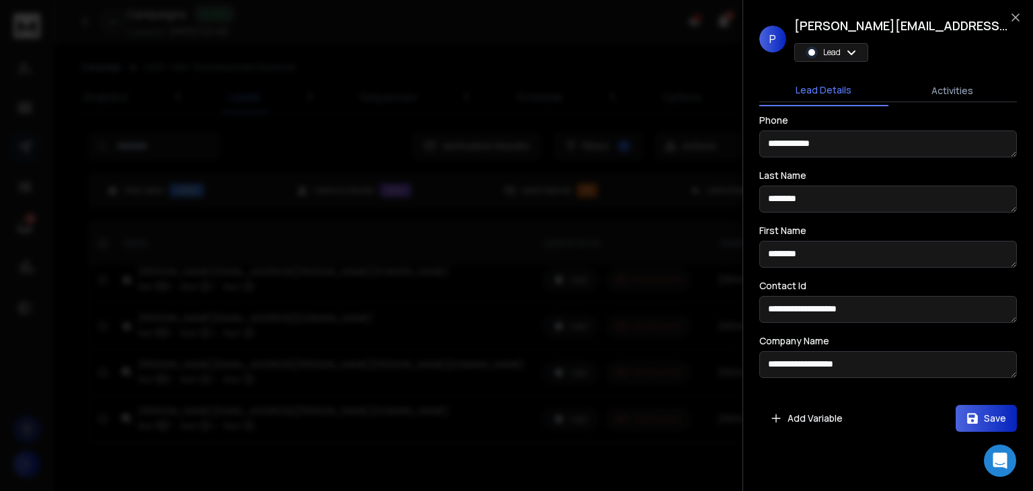
drag, startPoint x: 185, startPoint y: 316, endPoint x: 225, endPoint y: 338, distance: 45.8
click at [226, 342] on div at bounding box center [516, 245] width 1033 height 491
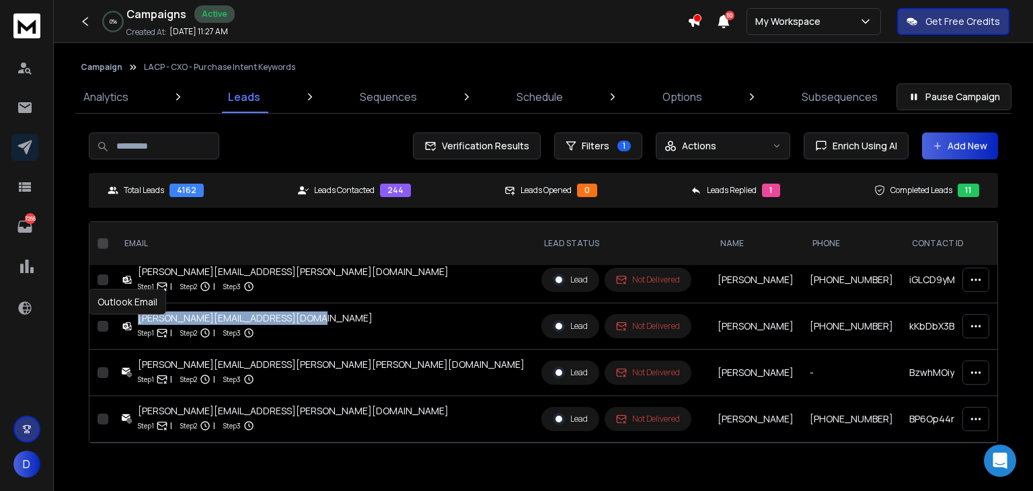
drag, startPoint x: 303, startPoint y: 309, endPoint x: 128, endPoint y: 311, distance: 175.6
click at [128, 311] on body "Get only verified leads with our AI-powered Lead Finder, starting at $22/mo Try…" at bounding box center [516, 245] width 1033 height 491
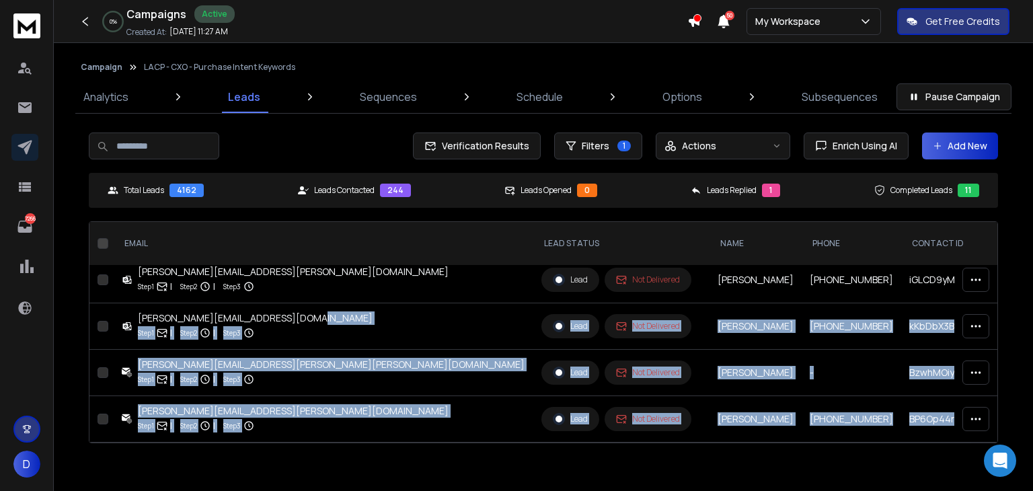
drag, startPoint x: 942, startPoint y: 104, endPoint x: 939, endPoint y: 98, distance: 7.2
click at [940, 101] on button "Pause Campaign" at bounding box center [954, 96] width 115 height 27
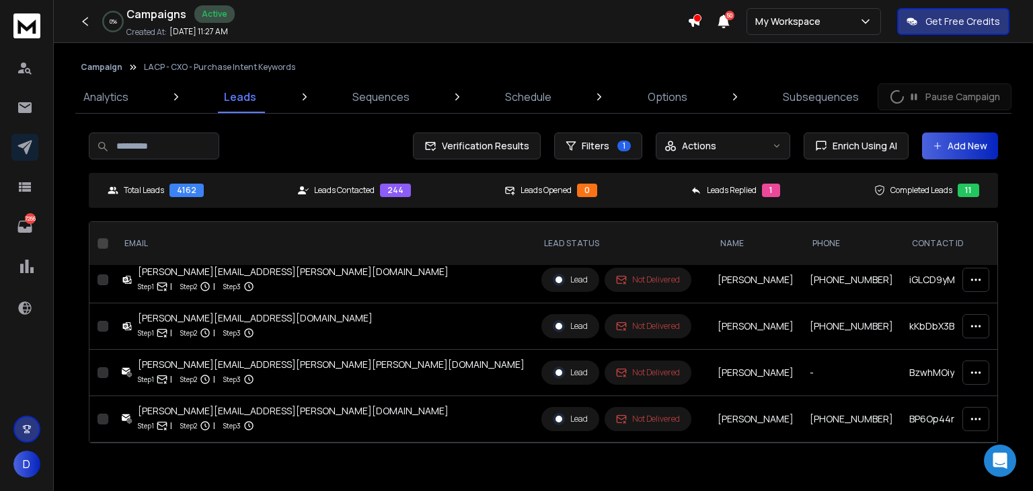
click at [53, 228] on div "7266 D" at bounding box center [27, 245] width 54 height 491
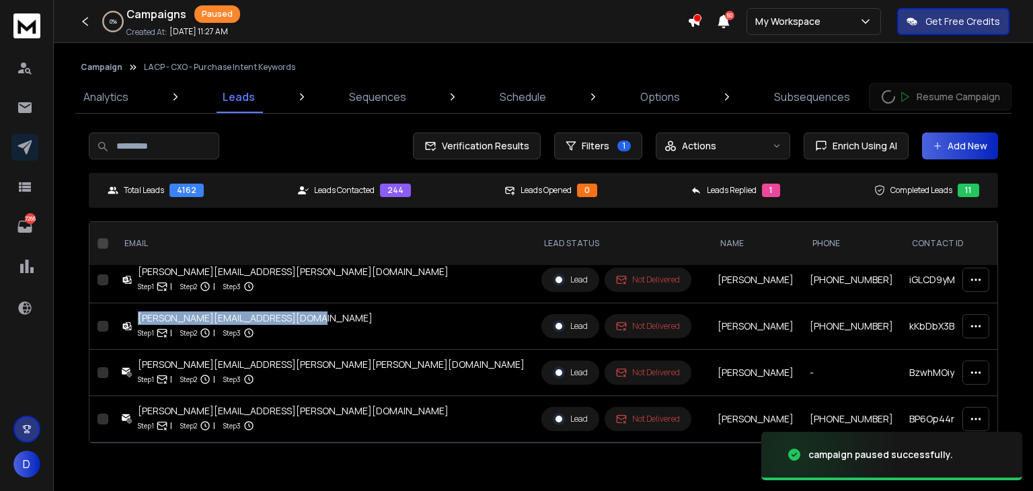
drag, startPoint x: 309, startPoint y: 317, endPoint x: 131, endPoint y: 313, distance: 179.0
click at [131, 313] on div "p.seabaugh@ediblearrangements.com Step 1 | Step 2 | Step 3" at bounding box center [324, 326] width 404 height 30
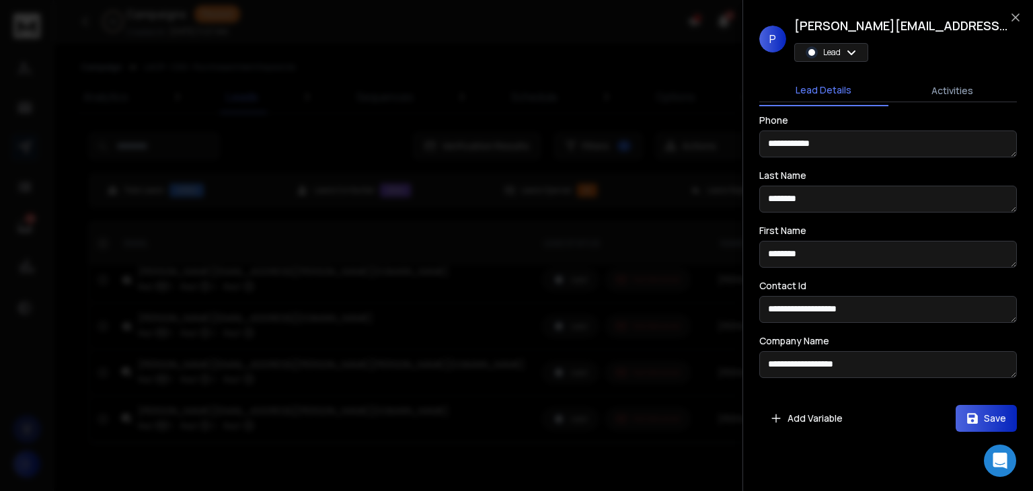
drag, startPoint x: 212, startPoint y: 314, endPoint x: 233, endPoint y: 320, distance: 21.7
click at [233, 320] on div at bounding box center [516, 245] width 1033 height 491
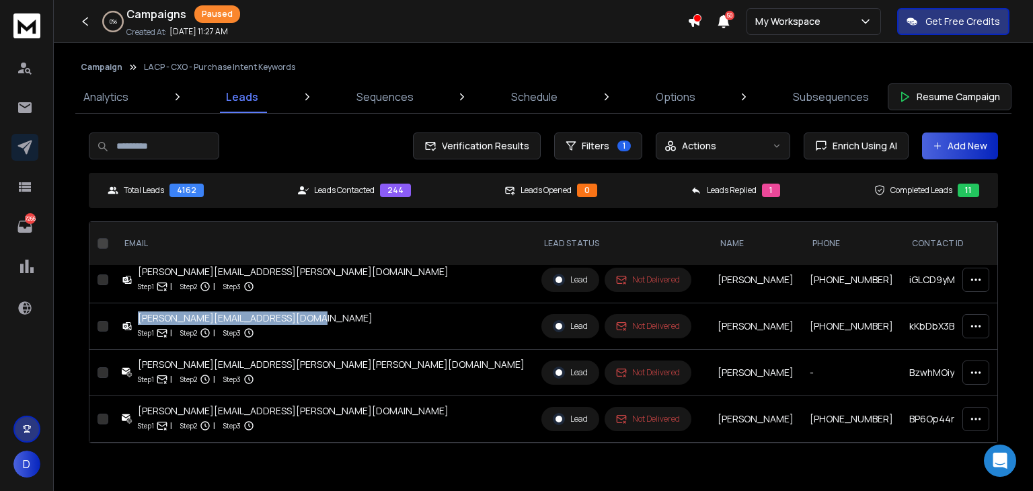
drag, startPoint x: 309, startPoint y: 313, endPoint x: 137, endPoint y: 320, distance: 173.0
click at [137, 320] on div "p.seabaugh@ediblearrangements.com Step 1 | Step 2 | Step 3" at bounding box center [324, 326] width 404 height 30
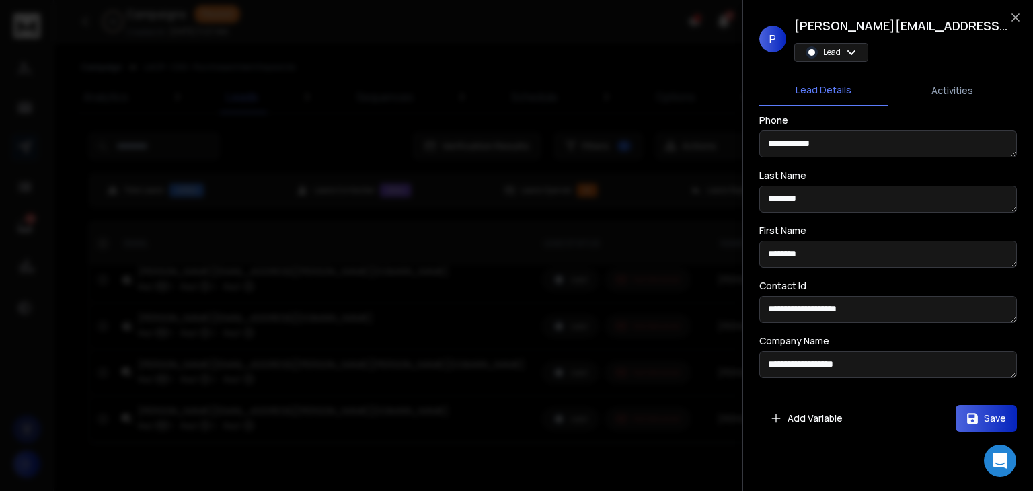
click at [300, 258] on div at bounding box center [516, 245] width 1033 height 491
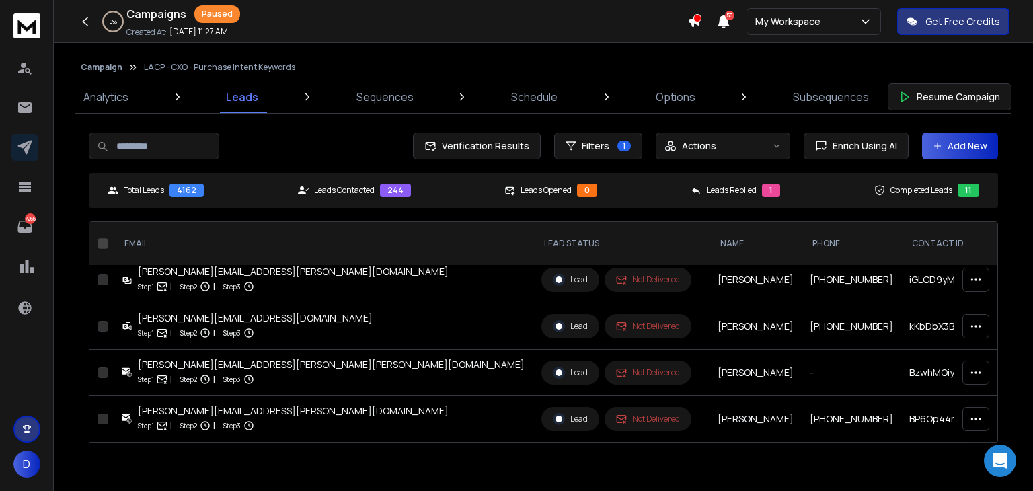
click at [270, 374] on div "Step 1 | Step 2 | Step 3" at bounding box center [331, 379] width 387 height 13
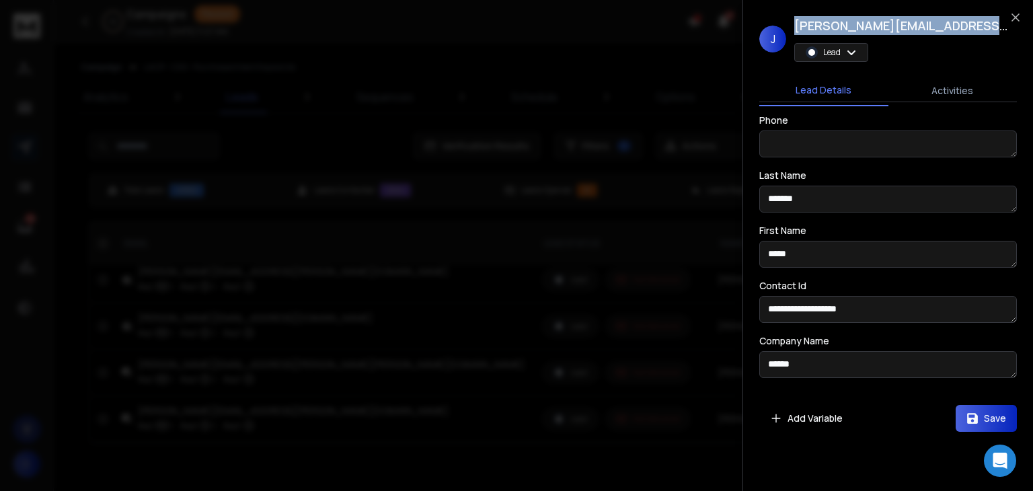
drag, startPoint x: 800, startPoint y: 27, endPoint x: 982, endPoint y: 7, distance: 183.4
click at [986, 11] on div "**********" at bounding box center [888, 245] width 291 height 491
click at [309, 257] on div at bounding box center [516, 245] width 1033 height 491
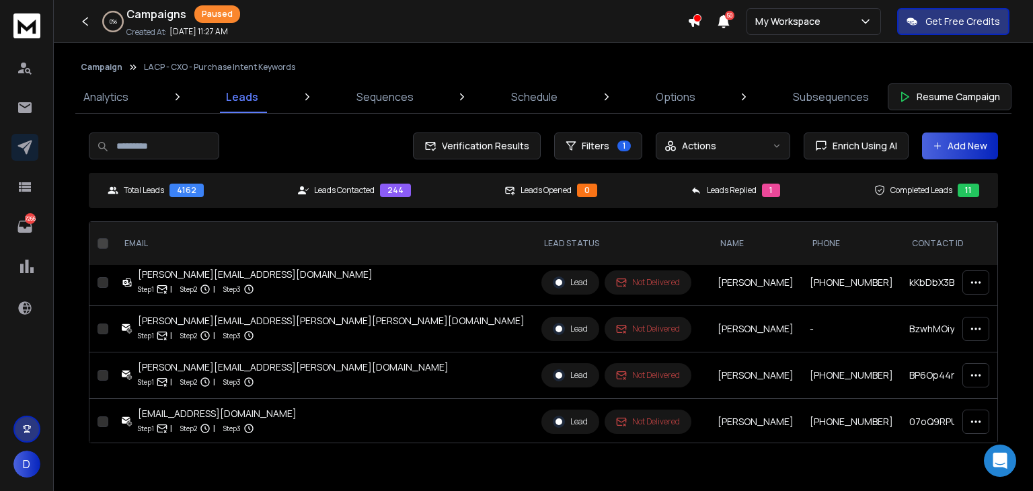
scroll to position [1144, 0]
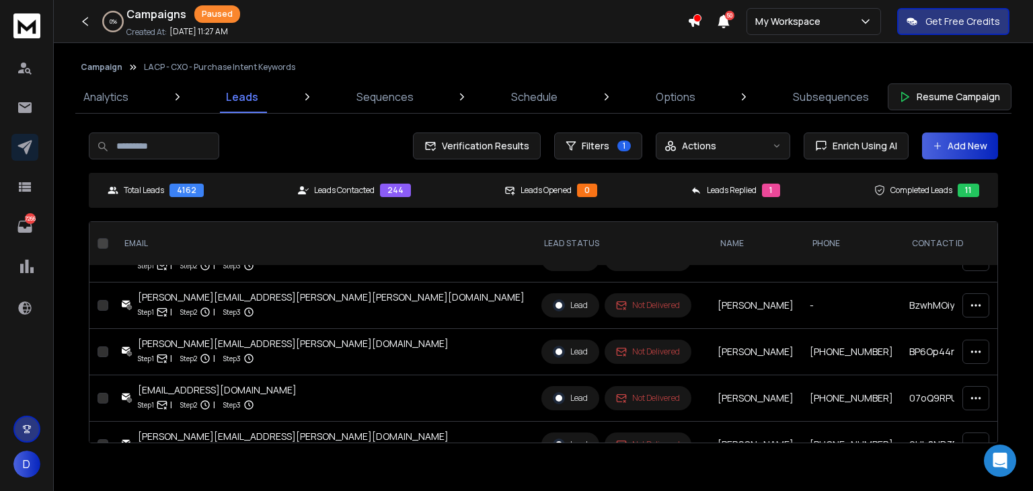
click at [274, 354] on div "sandi.hawk@usbank.com Step 1 | Step 2 | Step 3" at bounding box center [324, 352] width 404 height 30
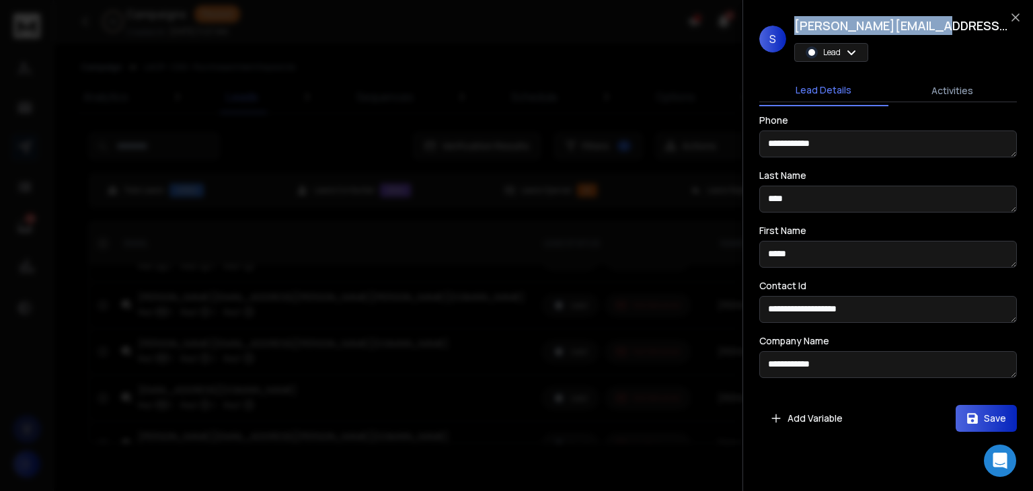
drag, startPoint x: 793, startPoint y: 25, endPoint x: 934, endPoint y: 17, distance: 140.8
click at [936, 20] on div "S sandi.hawk@usbank.com Lead" at bounding box center [889, 39] width 258 height 46
click at [374, 220] on div at bounding box center [516, 245] width 1033 height 491
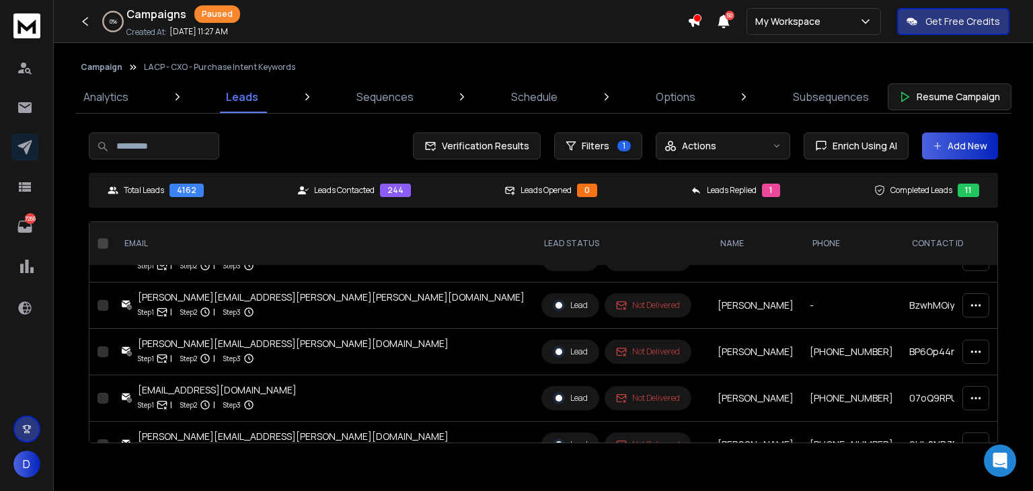
click at [216, 383] on div "jlieb@tankindustry.com" at bounding box center [217, 389] width 159 height 13
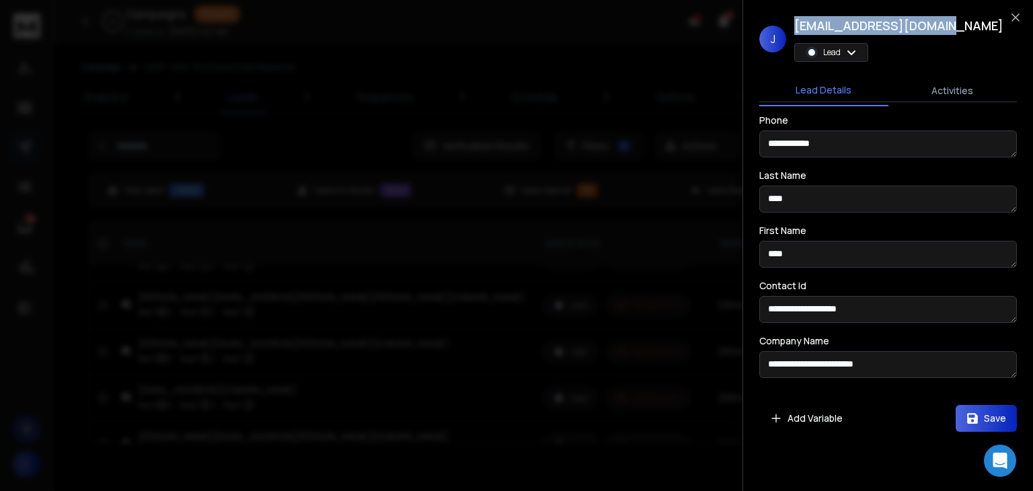
drag, startPoint x: 797, startPoint y: 26, endPoint x: 934, endPoint y: 36, distance: 137.6
click at [934, 36] on div "J jlieb@tankindustry.com Lead" at bounding box center [889, 39] width 258 height 46
click at [495, 180] on div at bounding box center [516, 245] width 1033 height 491
